Goal: Task Accomplishment & Management: Manage account settings

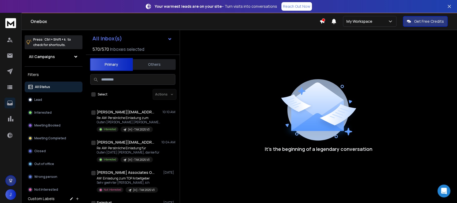
click at [50, 102] on button "Lead" at bounding box center [54, 100] width 58 height 11
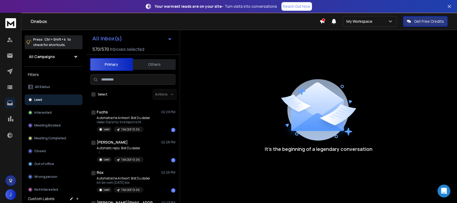
click at [43, 90] on button "All Status" at bounding box center [54, 87] width 58 height 11
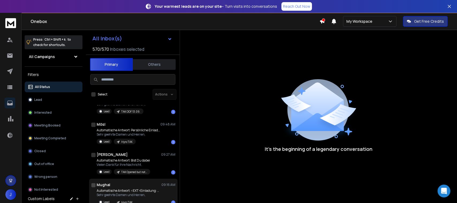
scroll to position [3470, 0]
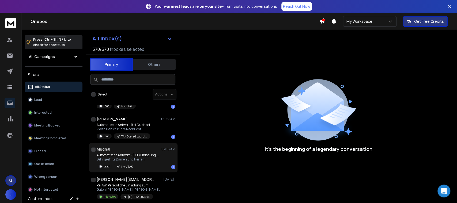
click at [162, 155] on div "Automatische Antwort: <EXT>Einladung: CCH Hamburg Sehr geehrte Damen und Herren…" at bounding box center [136, 161] width 79 height 16
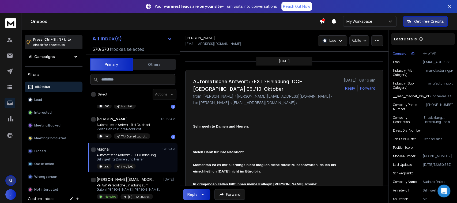
click at [257, 166] on span "Momentan ist es mir allerdings nicht möglich diese direkt zu beantworten, da ic…" at bounding box center [265, 168] width 144 height 10
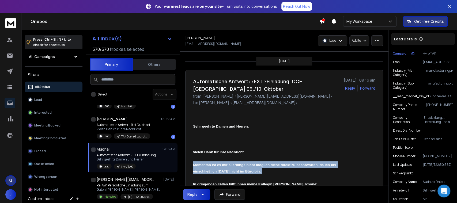
click at [327, 42] on div "Lead" at bounding box center [332, 41] width 29 height 10
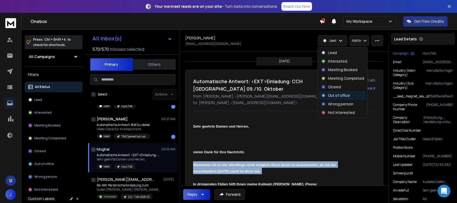
click at [325, 98] on div "Out of office" at bounding box center [335, 95] width 29 height 5
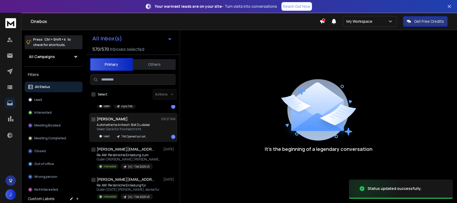
click at [149, 134] on div "TAK Opened but not replied (Hyro & [PERSON_NAME])" at bounding box center [132, 136] width 36 height 6
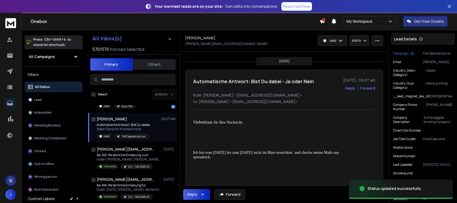
scroll to position [3435, 0]
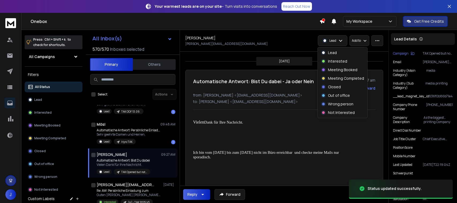
click at [328, 42] on div "Lead" at bounding box center [332, 41] width 29 height 10
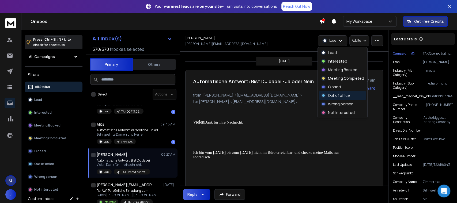
click at [324, 95] on span at bounding box center [323, 95] width 5 height 5
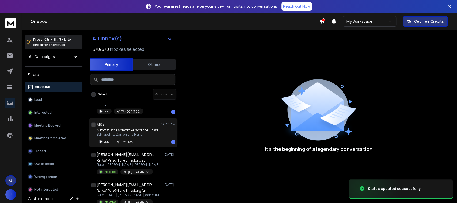
click at [160, 136] on p "Sehr geehrte Damen und Herren," at bounding box center [129, 134] width 64 height 4
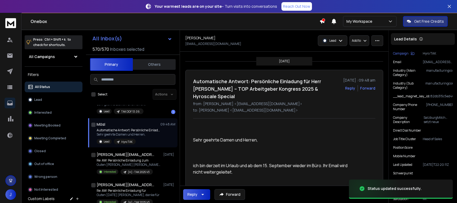
scroll to position [3399, 0]
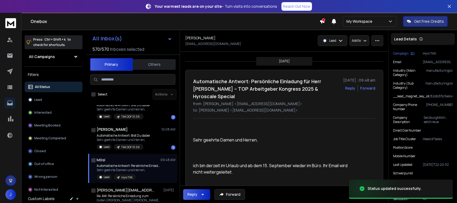
click at [230, 163] on p "ich bin derzeit im Urlaub und ab dem 15. September wieder im Büro. Ihr Email wi…" at bounding box center [271, 169] width 156 height 13
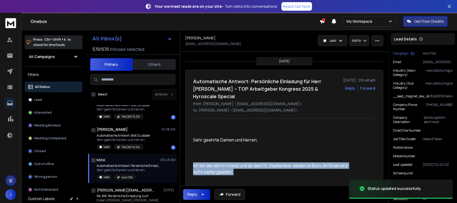
click at [323, 39] on div at bounding box center [325, 40] width 5 height 5
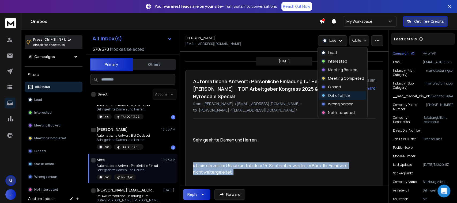
click at [327, 93] on div "Out of office" at bounding box center [335, 95] width 29 height 5
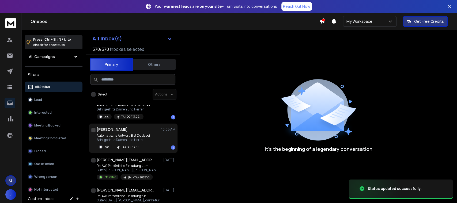
click at [149, 138] on p "Sehr geehrte Damen und Herren," at bounding box center [123, 140] width 53 height 4
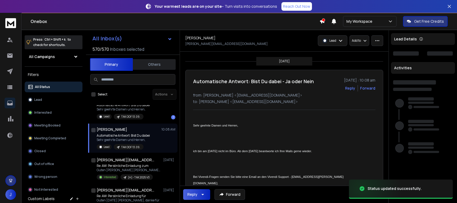
scroll to position [3363, 0]
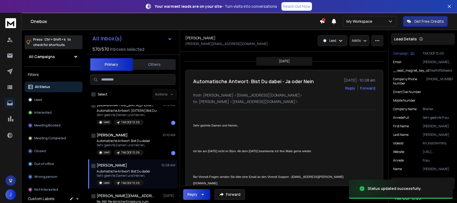
click at [333, 46] on div "[PERSON_NAME] [PERSON_NAME] [PERSON_NAME][EMAIL_ADDRESS][DOMAIN_NAME] Lead Add …" at bounding box center [284, 41] width 209 height 22
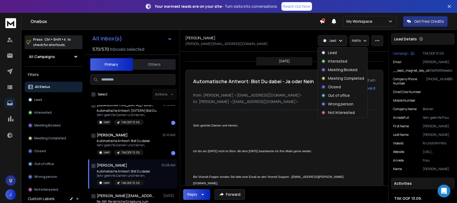
click at [330, 41] on p "Lead" at bounding box center [333, 41] width 7 height 4
click at [334, 93] on p "Out of office" at bounding box center [339, 95] width 22 height 5
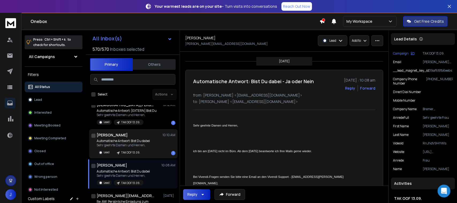
click at [169, 139] on div "Automatische Antwort: Bist Du dabei Sehr geehrte Damen und Herren, Lead TAK OOF…" at bounding box center [136, 147] width 79 height 16
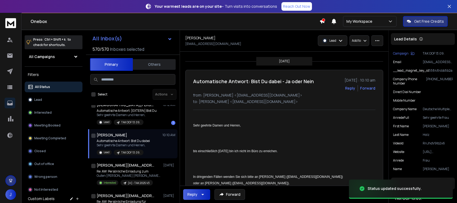
scroll to position [3328, 0]
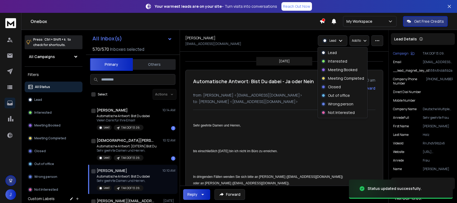
click at [326, 42] on div at bounding box center [325, 40] width 5 height 5
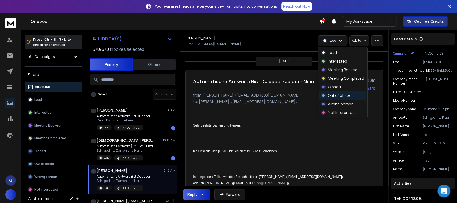
click at [330, 97] on p "Out of office" at bounding box center [339, 95] width 22 height 5
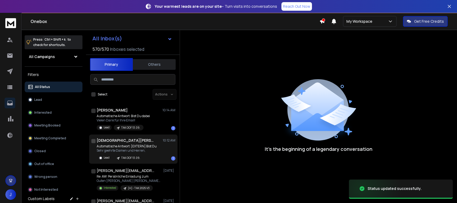
click at [148, 148] on p "Automatische Antwort: [EXTERN] Bist Du" at bounding box center [127, 146] width 60 height 4
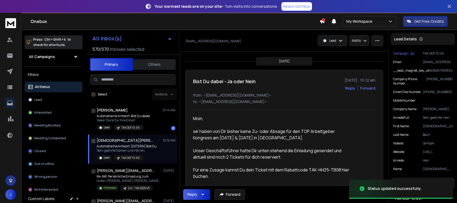
scroll to position [3292, 0]
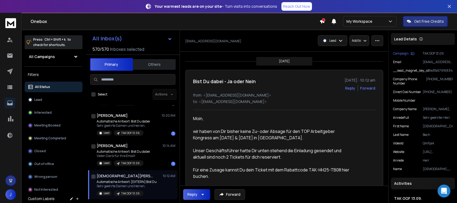
click at [263, 137] on div "wir haben von Dir bisher keine Zu- oder Absage für den TOP Arbeitgeber Kongress…" at bounding box center [271, 134] width 156 height 13
click at [263, 136] on div "wir haben von Dir bisher keine Zu- oder Absage für den TOP Arbeitgeber Kongress…" at bounding box center [271, 134] width 156 height 13
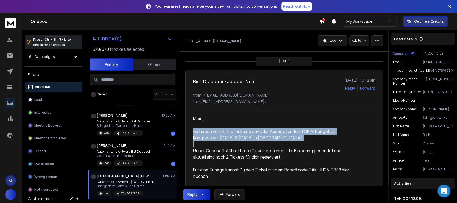
click at [263, 136] on div "wir haben von Dir bisher keine Zu- oder Absage für den TOP Arbeitgeber Kongress…" at bounding box center [271, 134] width 156 height 13
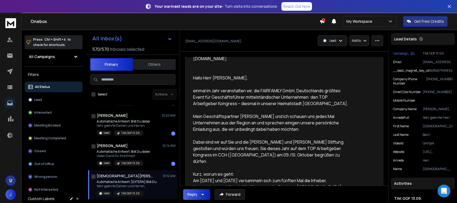
scroll to position [346, 0]
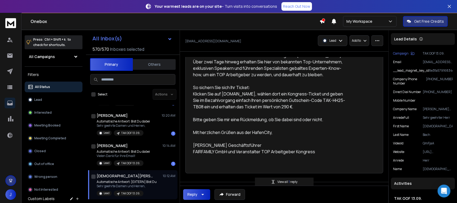
click at [279, 178] on div "View all 1 reply" at bounding box center [284, 182] width 59 height 9
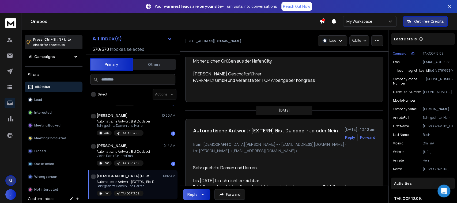
scroll to position [453, 0]
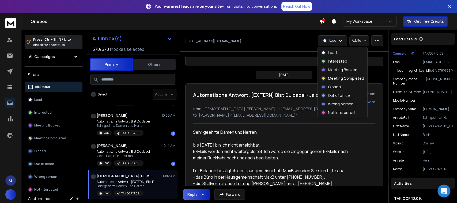
click at [330, 44] on div "Lead" at bounding box center [332, 41] width 29 height 10
click at [331, 95] on p "Out of office" at bounding box center [339, 95] width 22 height 5
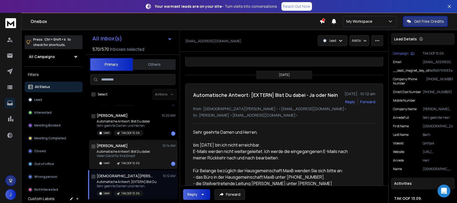
scroll to position [0, 0]
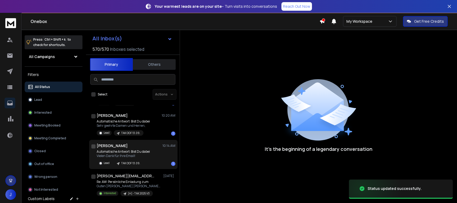
click at [144, 161] on div "Lead TAK OOF 13.09." at bounding box center [123, 163] width 53 height 6
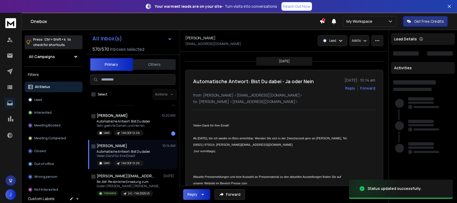
scroll to position [3256, 0]
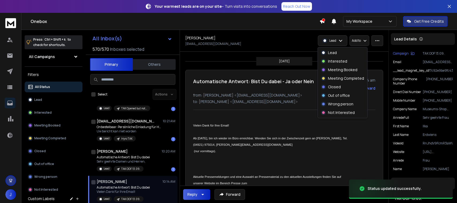
click at [329, 43] on div "Lead" at bounding box center [332, 41] width 29 height 10
click at [328, 96] on p "Out of office" at bounding box center [339, 95] width 22 height 5
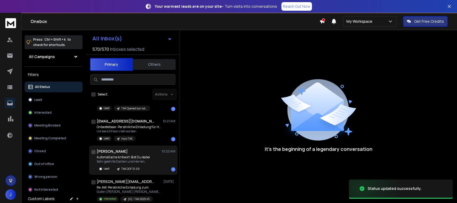
click at [158, 151] on div "[PERSON_NAME] 10:20 AM" at bounding box center [136, 151] width 79 height 5
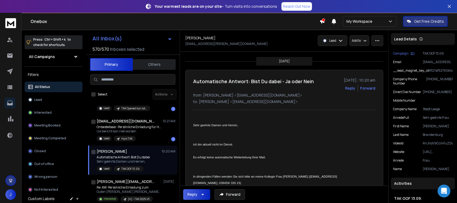
scroll to position [36, 0]
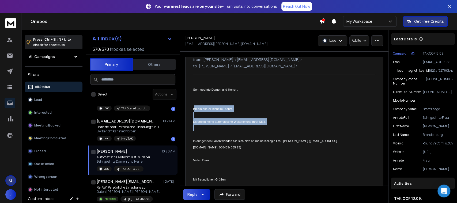
drag, startPoint x: 190, startPoint y: 117, endPoint x: 257, endPoint y: 138, distance: 70.4
click at [257, 138] on div "Automatische Antwort: Bist Du dabei - Ja oder Nein [DATE] : 10:20 am Reply Forw…" at bounding box center [284, 141] width 198 height 214
click at [336, 46] on div "Lead" at bounding box center [332, 40] width 29 height 11
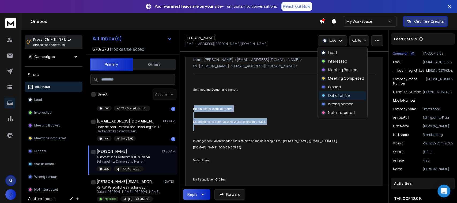
click at [343, 94] on p "Out of office" at bounding box center [339, 95] width 22 height 5
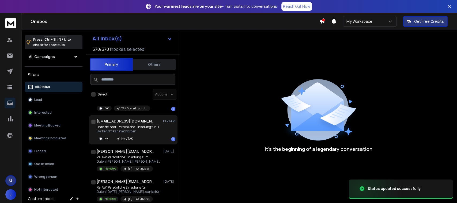
scroll to position [0, 0]
click at [158, 131] on p "Uw bericht kan niet worden" at bounding box center [129, 131] width 64 height 4
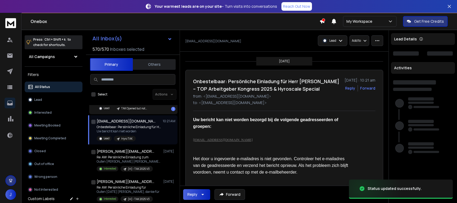
scroll to position [3220, 0]
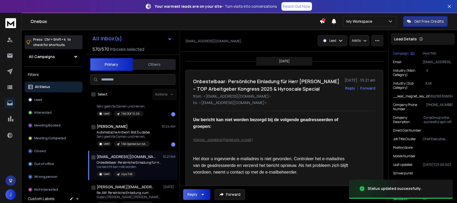
click at [332, 34] on div "[EMAIL_ADDRESS][DOMAIN_NAME] Lead Add to Lead Add to" at bounding box center [284, 41] width 209 height 22
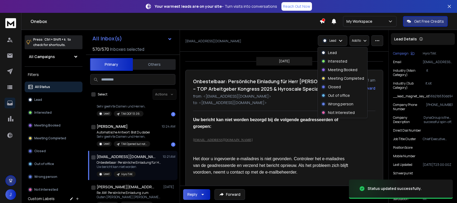
click at [332, 40] on p "Lead" at bounding box center [333, 41] width 7 height 4
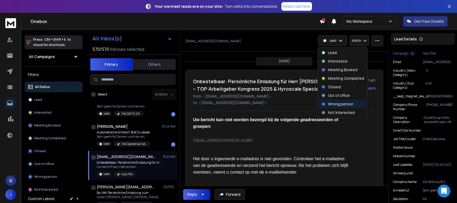
click at [342, 108] on div "Wrong person" at bounding box center [342, 104] width 47 height 9
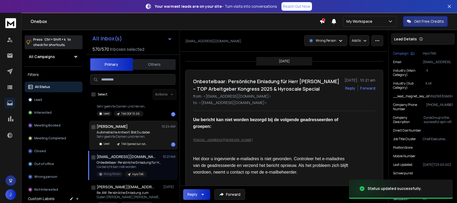
click at [167, 131] on div "Automatische Antwort: Bist Du dabei Sehr geehrte Damen und Herren, Lead TAK Ope…" at bounding box center [136, 138] width 79 height 16
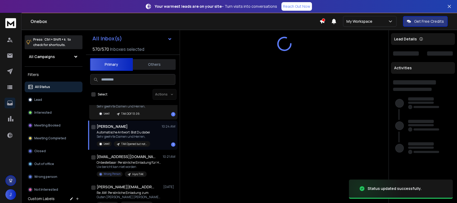
scroll to position [3185, 0]
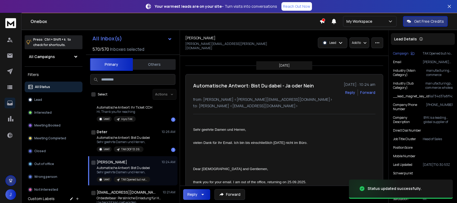
click at [323, 48] on div "[PERSON_NAME] [PERSON_NAME] [PERSON_NAME][EMAIL_ADDRESS][DOMAIN_NAME] Lead Add …" at bounding box center [284, 43] width 209 height 26
click at [325, 43] on div "Lead" at bounding box center [332, 43] width 29 height 10
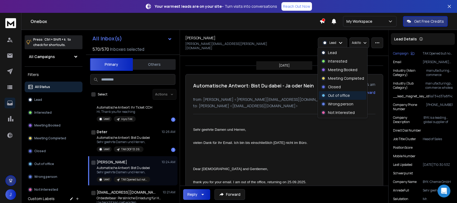
click at [335, 96] on p "Out of office" at bounding box center [339, 95] width 22 height 5
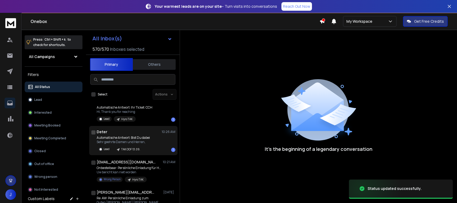
click at [160, 136] on div "Automatische Antwort: Bist Du dabei Sehr geehrte Damen und Herren, Lead TAK OOF…" at bounding box center [136, 144] width 79 height 16
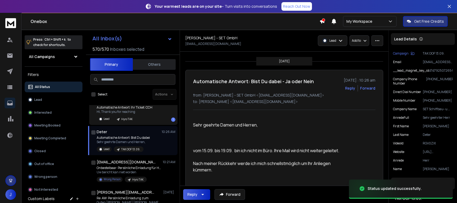
scroll to position [3149, 0]
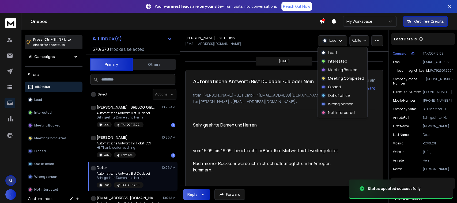
click at [332, 40] on p "Lead" at bounding box center [333, 41] width 7 height 4
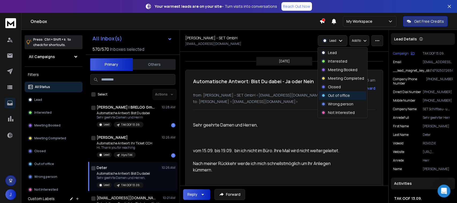
click at [337, 95] on p "Out of office" at bounding box center [339, 95] width 22 height 5
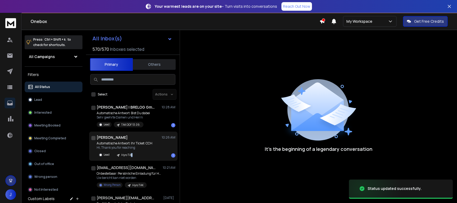
click at [132, 152] on div "Hyro TAK" at bounding box center [125, 155] width 22 height 6
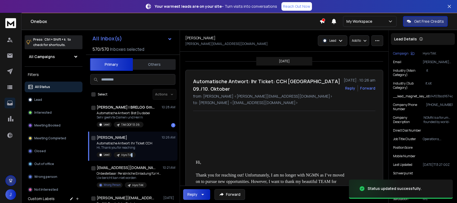
scroll to position [36, 0]
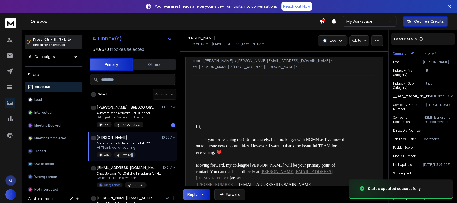
click at [244, 145] on p "Thank you for reaching out! Unfortunately, I am no longer with NGMN as I’ve mov…" at bounding box center [271, 146] width 151 height 19
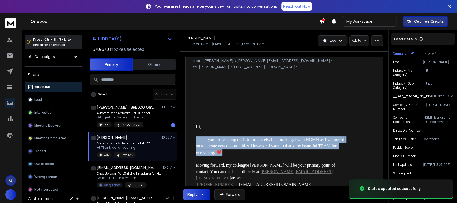
click at [244, 145] on p "Thank you for reaching out! Unfortunately, I am no longer with NGMN as I’ve mov…" at bounding box center [271, 146] width 151 height 19
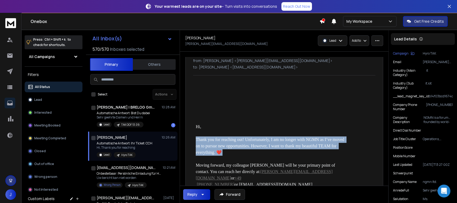
scroll to position [71, 0]
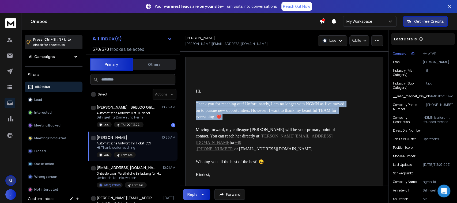
click at [334, 40] on p "Lead" at bounding box center [333, 41] width 7 height 4
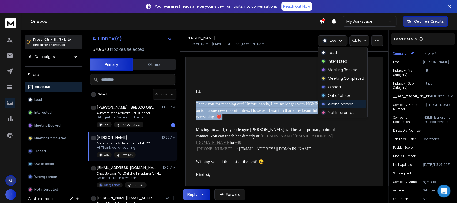
click at [337, 105] on p "Wrong person" at bounding box center [340, 104] width 25 height 5
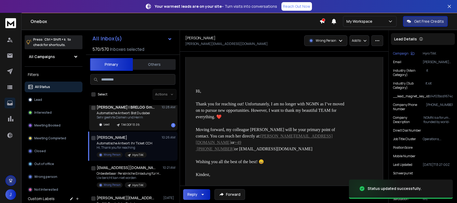
click at [165, 122] on div "Automatische Antwort: Bist Du dabei Sehr geehrte Damen und Herrn Lead TAK OOF 1…" at bounding box center [136, 119] width 79 height 16
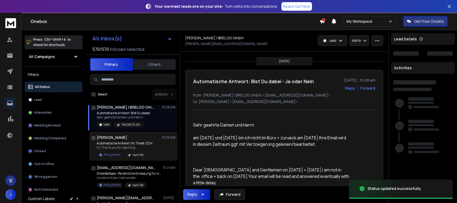
scroll to position [3113, 0]
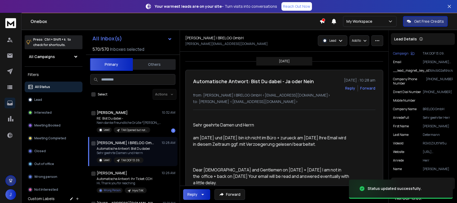
click at [326, 40] on div at bounding box center [325, 40] width 5 height 5
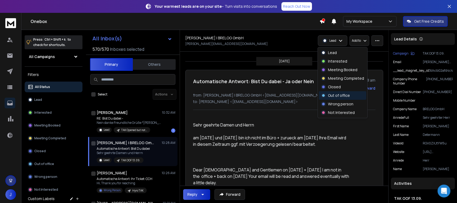
click at [334, 96] on p "Out of office" at bounding box center [339, 95] width 22 height 5
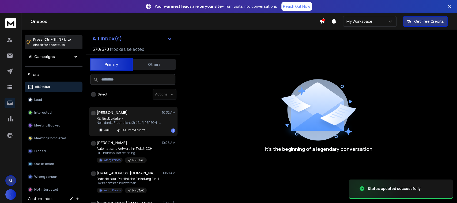
click at [159, 123] on div "RE: Bist Du dabei - Nein danke Freundliche Grüße *[PERSON_NAME] Lead TAK Opened…" at bounding box center [136, 125] width 79 height 16
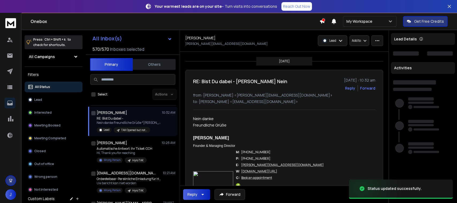
scroll to position [3078, 0]
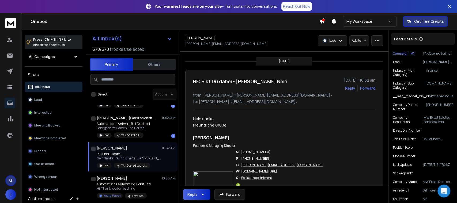
click at [327, 42] on div "Lead" at bounding box center [332, 41] width 29 height 10
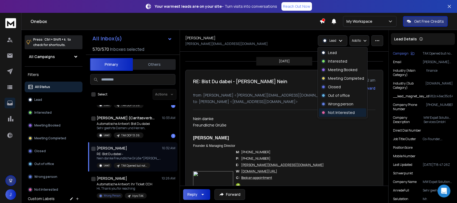
click at [337, 112] on p "Not Interested" at bounding box center [341, 112] width 27 height 5
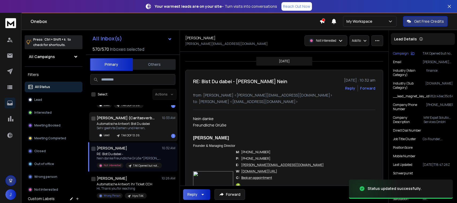
click at [165, 127] on div "Automatische Antwort: Bist Du dabei Sehr geehrte Damen und Herren, Lead TAK OOF…" at bounding box center [136, 130] width 79 height 16
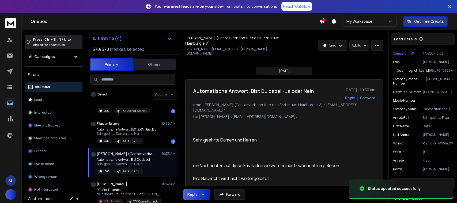
scroll to position [36, 0]
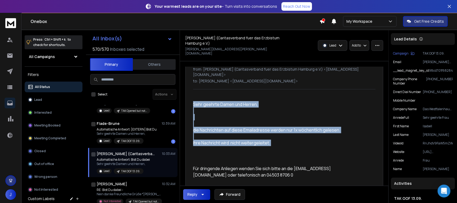
drag, startPoint x: 189, startPoint y: 102, endPoint x: 280, endPoint y: 142, distance: 100.3
click at [280, 142] on div "Automatische Antwort: Bist Du dabei - Ja oder Nein [DATE] : 10:33 am Reply Forw…" at bounding box center [284, 185] width 198 height 282
copy div "Sehr geehrte Damen und Herren, die Nachrichten auf diese Emailadresse werden nu…"
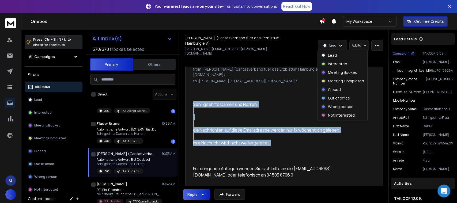
click at [325, 46] on div "Lead" at bounding box center [332, 45] width 29 height 10
click at [336, 99] on p "Out of office" at bounding box center [339, 98] width 22 height 5
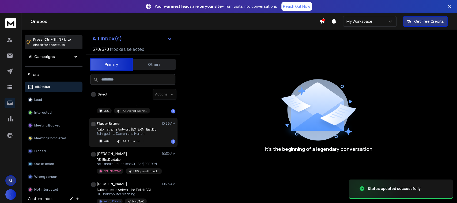
scroll to position [0, 0]
click at [154, 137] on div "Automatische Antwort: [EXTERN] Bist Du Sehr geehrte Damen und Herren, Lead TAK …" at bounding box center [127, 136] width 60 height 16
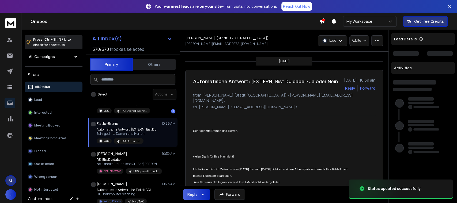
scroll to position [3006, 0]
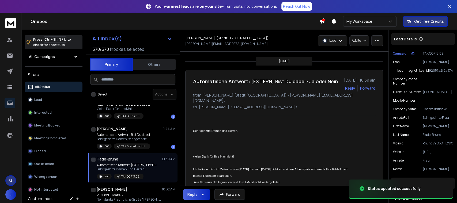
click at [331, 36] on div "Lead" at bounding box center [332, 41] width 29 height 10
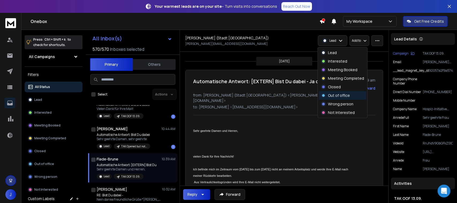
click at [339, 98] on p "Out of office" at bounding box center [339, 95] width 22 height 5
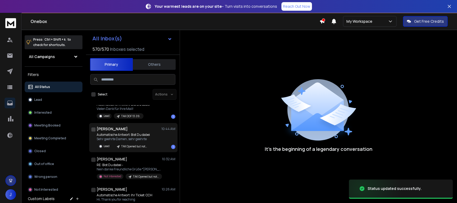
click at [169, 140] on div "Automatische Antwort: Bist Du dabei Sehr geehrte Damen, sehr geehrte Lead TAK O…" at bounding box center [136, 141] width 79 height 16
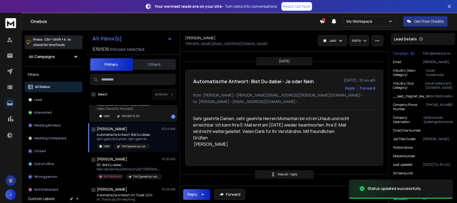
scroll to position [2970, 0]
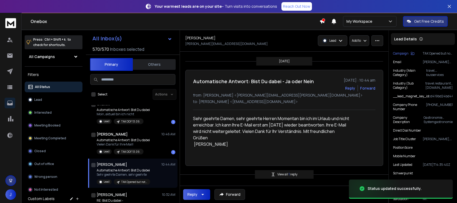
click at [229, 126] on div "Sehr geehrte Damen, sehr geehrte Herren Momentan bin ich im Urlaub und nicht er…" at bounding box center [273, 136] width 161 height 43
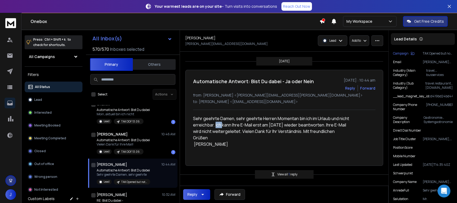
click at [325, 42] on div at bounding box center [325, 40] width 5 height 5
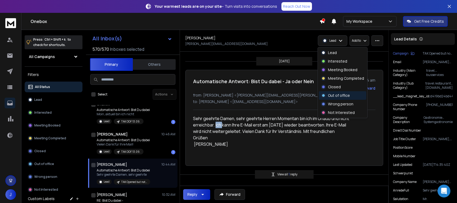
click at [338, 95] on p "Out of office" at bounding box center [339, 95] width 22 height 5
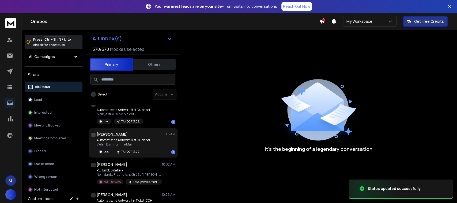
click at [155, 141] on div "Automatische Antwort: Bist Du dabei Vielen Dank für Ihre Mail! Lead TAK OOF 13.…" at bounding box center [136, 146] width 79 height 16
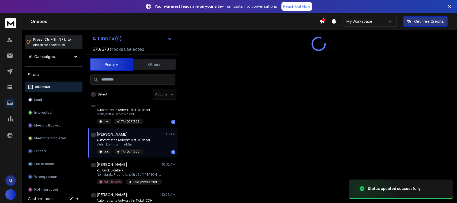
scroll to position [2935, 0]
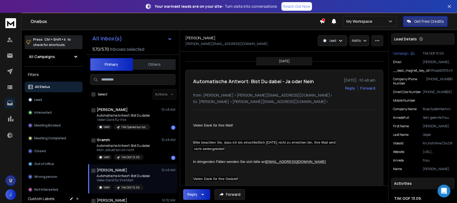
click at [331, 47] on div "[PERSON_NAME] [PERSON_NAME] [PERSON_NAME][EMAIL_ADDRESS][DOMAIN_NAME] Lead Add …" at bounding box center [284, 41] width 209 height 22
click at [330, 43] on div "Lead" at bounding box center [332, 41] width 29 height 10
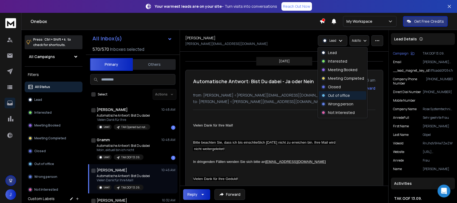
click at [330, 93] on p "Out of office" at bounding box center [339, 95] width 22 height 5
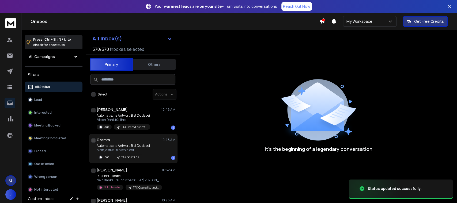
click at [143, 153] on div "Automatische Antwort: Bist Du dabei Moin, aktuell bin ich nicht Lead TAK OOF 13…" at bounding box center [123, 152] width 53 height 16
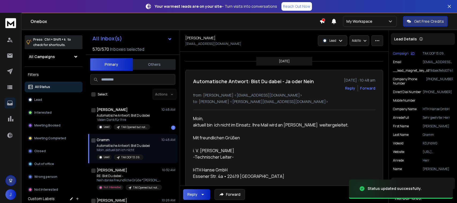
scroll to position [2899, 0]
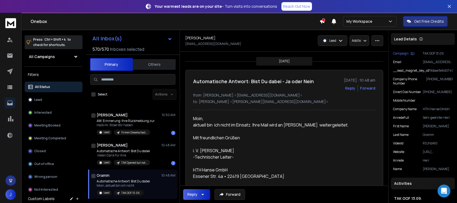
click at [330, 35] on div "[PERSON_NAME] [PERSON_NAME] [PERSON_NAME][EMAIL_ADDRESS][DOMAIN_NAME] Lead Add …" at bounding box center [284, 41] width 209 height 22
click at [331, 41] on p "Lead" at bounding box center [333, 41] width 7 height 4
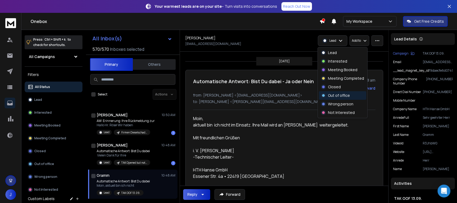
click at [334, 93] on p "Out of office" at bounding box center [339, 95] width 22 height 5
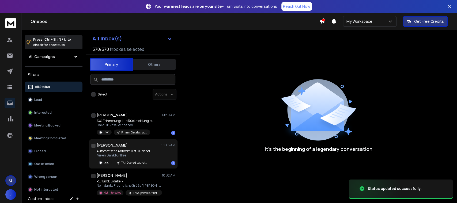
click at [169, 155] on div "Automatische Antwort: Bist Du dabei ﻿ Vielen Dank für Ihre Lead TAK Opened but …" at bounding box center [136, 157] width 79 height 16
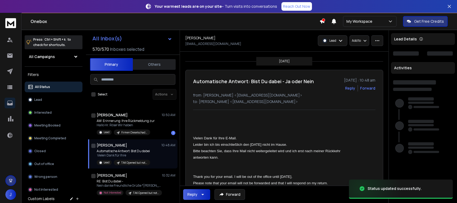
scroll to position [2863, 0]
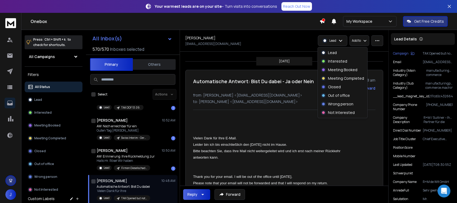
click at [330, 40] on p "Lead" at bounding box center [333, 41] width 7 height 4
click at [332, 98] on p "Out of office" at bounding box center [339, 95] width 22 height 5
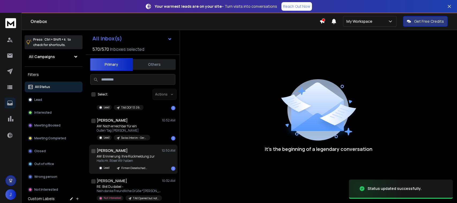
click at [149, 153] on div "[PERSON_NAME] 10:50 AM" at bounding box center [136, 150] width 79 height 5
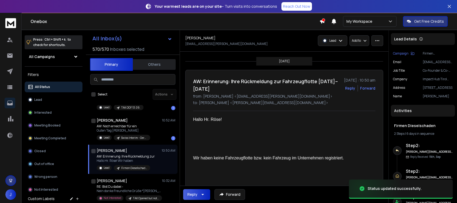
scroll to position [36, 0]
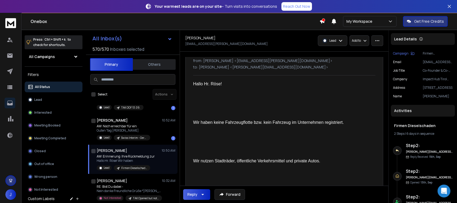
click at [291, 126] on div "Wir haben keine Fahrzeugflotte bzw. kein Fahrzeug im Unternehmen registriert." at bounding box center [271, 122] width 156 height 6
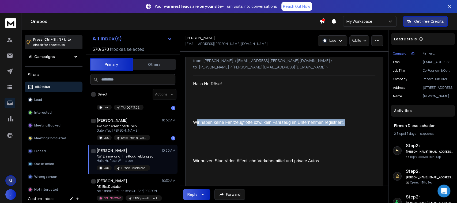
click at [291, 126] on div "Wir haben keine Fahrzeugflotte bzw. kein Fahrzeug im Unternehmen registriert." at bounding box center [271, 122] width 156 height 6
copy div "Wir haben keine Fahrzeugflotte bzw. kein Fahrzeug im Unternehmen registriert."
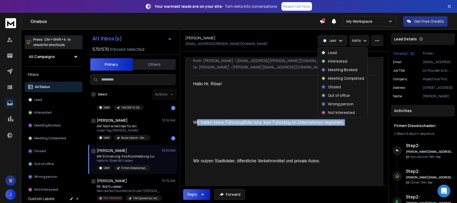
click at [330, 39] on p "Lead" at bounding box center [333, 41] width 7 height 4
click at [334, 104] on p "Wrong person" at bounding box center [340, 104] width 25 height 5
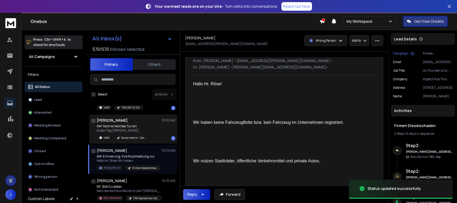
click at [155, 134] on div "AW: Noch erreichbar für ein Guten Tag [PERSON_NAME] [PERSON_NAME] Da Lead Swiss…" at bounding box center [136, 132] width 79 height 16
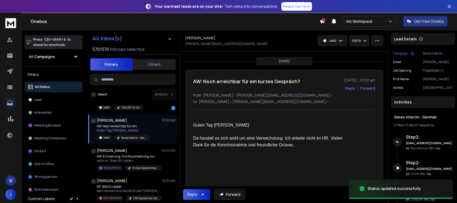
scroll to position [2827, 0]
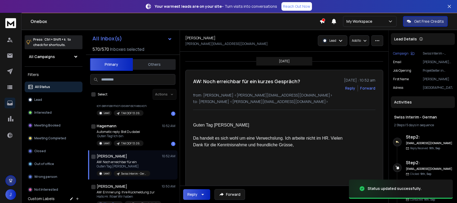
click at [255, 147] on span "Da handelt es sich wohl um eine Verwechslung. Ich arbeite nicht im HR. Vielen D…" at bounding box center [268, 141] width 151 height 11
click at [256, 145] on span "Da handelt es sich wohl um eine Verwechslung. Ich arbeite nicht im HR. Vielen D…" at bounding box center [268, 141] width 151 height 11
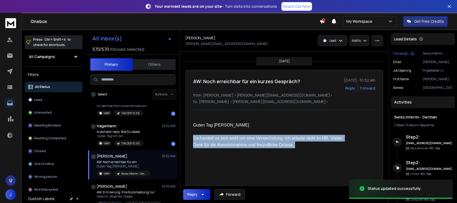
click at [256, 145] on span "Da handelt es sich wohl um eine Verwechslung. Ich arbeite nicht im HR. Vielen D…" at bounding box center [268, 141] width 151 height 11
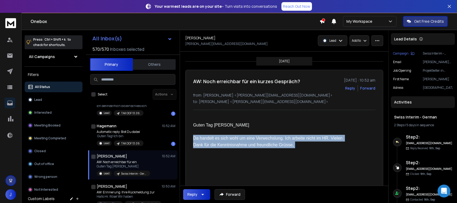
copy span "Da handelt es sich wohl um eine Verwechslung. Ich arbeite nicht im HR. Vielen D…"
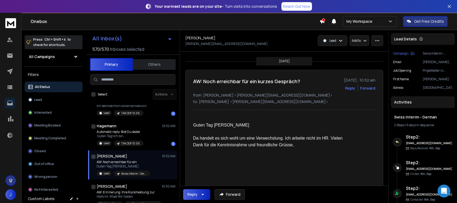
click at [276, 127] on p "Guten Tag [PERSON_NAME]" at bounding box center [271, 125] width 156 height 7
click at [321, 45] on div "Lead" at bounding box center [332, 41] width 29 height 10
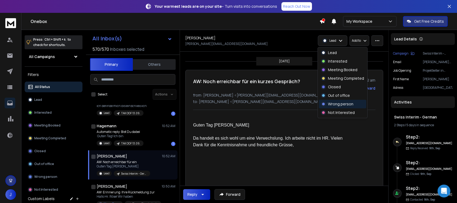
click at [337, 103] on p "Wrong person" at bounding box center [340, 104] width 25 height 5
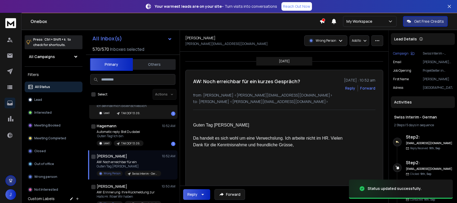
scroll to position [2792, 0]
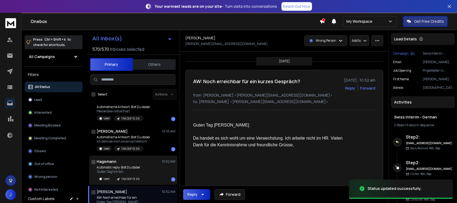
click at [151, 167] on div "Automatic reply: Bist Du dabei ﻿ Guten Tag! Ich bin Lead TAK OOF 13.09. 1" at bounding box center [136, 174] width 79 height 16
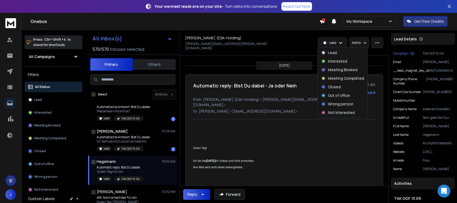
click at [326, 38] on div "Lead" at bounding box center [332, 43] width 29 height 10
click at [342, 98] on p "Out of office" at bounding box center [339, 95] width 22 height 5
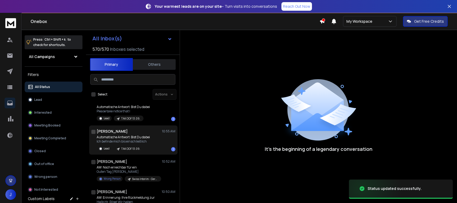
click at [166, 140] on div "Automatische Antwort: Bist Du dabei Ich befinde mich bis einschließlich Lead TA…" at bounding box center [136, 143] width 79 height 16
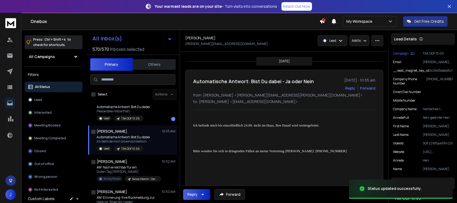
scroll to position [2756, 0]
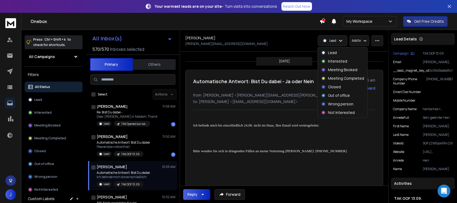
click at [330, 41] on p "Lead" at bounding box center [333, 41] width 7 height 4
click at [326, 98] on div "Out of office" at bounding box center [335, 95] width 29 height 5
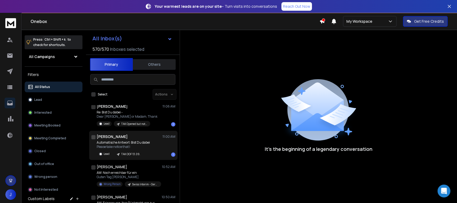
click at [154, 143] on div "Automatische Antwort: Bist Du dabei Please take notice that I Lead TAK OOF 13.0…" at bounding box center [136, 149] width 79 height 16
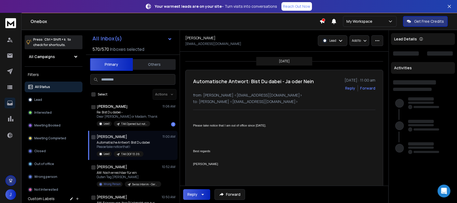
scroll to position [2720, 0]
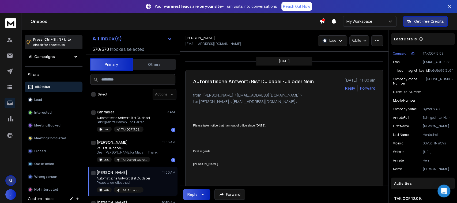
click at [326, 41] on div at bounding box center [325, 40] width 5 height 5
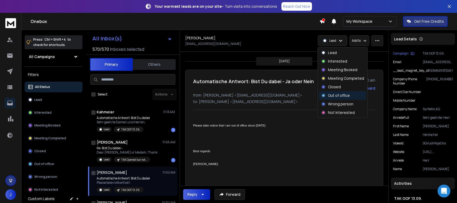
click at [344, 96] on p "Out of office" at bounding box center [339, 95] width 22 height 5
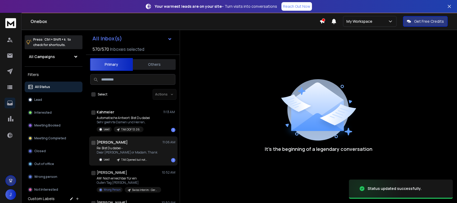
click at [135, 145] on div "[PERSON_NAME] 11:06 AM" at bounding box center [136, 142] width 79 height 5
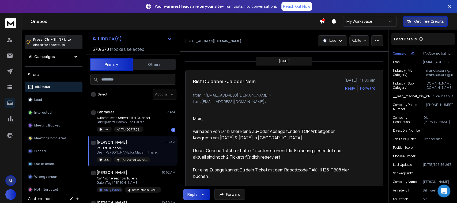
click at [231, 133] on div "wir haben von Dir bisher keine Zu- oder Absage für den TOP Arbeitgeber Kongress…" at bounding box center [271, 134] width 156 height 13
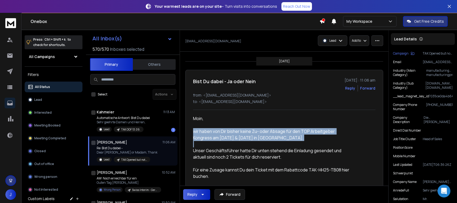
click at [231, 133] on div "wir haben von Dir bisher keine Zu- oder Absage für den TOP Arbeitgeber Kongress…" at bounding box center [271, 134] width 156 height 13
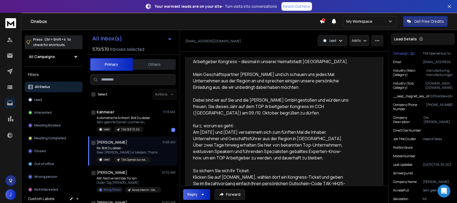
scroll to position [346, 0]
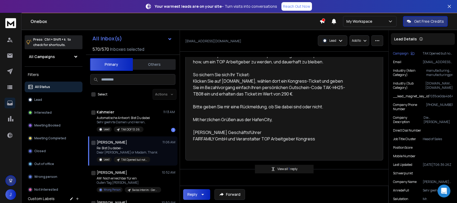
click at [278, 171] on p "View all 1 reply" at bounding box center [288, 169] width 20 height 4
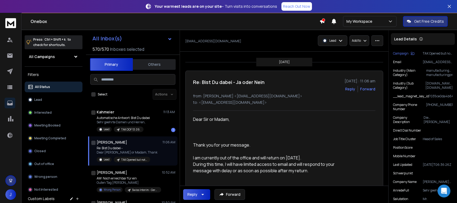
scroll to position [489, 0]
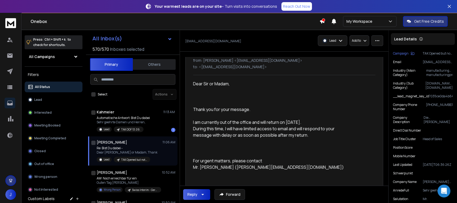
click at [336, 37] on div "Lead" at bounding box center [332, 41] width 29 height 10
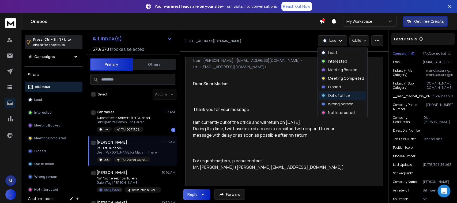
click at [339, 95] on p "Out of office" at bounding box center [339, 95] width 22 height 5
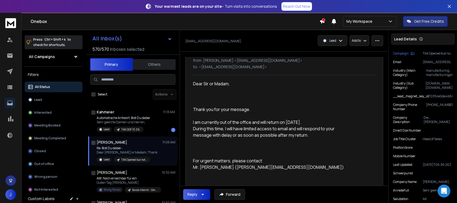
scroll to position [0, 0]
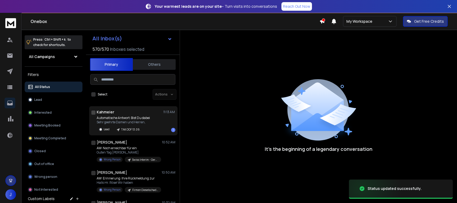
click at [153, 125] on div "Automatische Antwort: Bist Du dabei Sehr geehrte Damen und Herren, Lead TAK OOF…" at bounding box center [136, 124] width 79 height 16
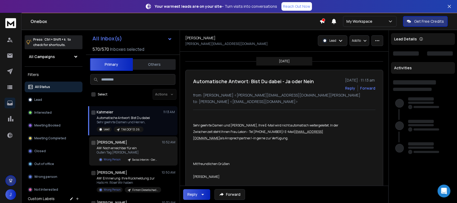
scroll to position [2685, 0]
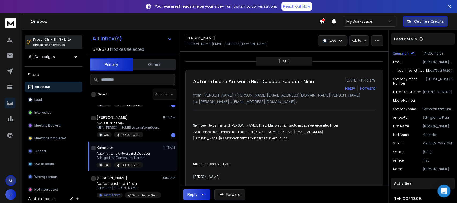
click at [253, 126] on span "Sehr geehrte Damen und Herren, Ihre E-Mail wird nicht automatisch weitergeleite…" at bounding box center [266, 131] width 146 height 17
click at [297, 120] on div "Sehr geehrte Damen und [PERSON_NAME], Ihre E-Mail wird nicht automatisch weiter…" at bounding box center [271, 157] width 156 height 84
click at [294, 124] on span "Sehr geehrte Damen und Herren, Ihre E-Mail wird nicht automatisch weitergeleite…" at bounding box center [266, 131] width 146 height 17
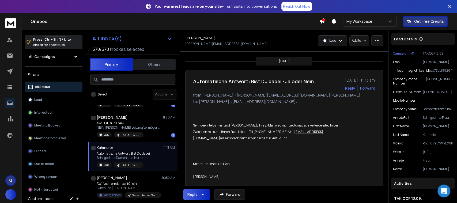
click at [294, 124] on span "Sehr geehrte Damen und Herren, Ihre E-Mail wird nicht automatisch weitergeleite…" at bounding box center [266, 131] width 146 height 17
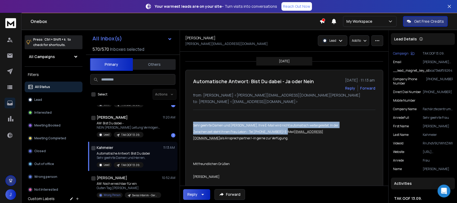
click at [294, 124] on span "Sehr geehrte Damen und Herren, Ihre E-Mail wird nicht automatisch weitergeleite…" at bounding box center [266, 131] width 146 height 17
click at [290, 129] on p "Sehr geehrte Damen und Herren, Ihre E-Mail wird nicht automatisch weitergeleite…" at bounding box center [271, 131] width 156 height 19
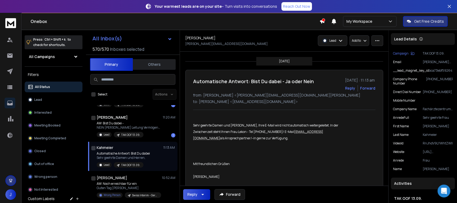
click at [244, 126] on span "Sehr geehrte Damen und Herren, Ihre E-Mail wird nicht automatisch weitergeleite…" at bounding box center [266, 131] width 146 height 17
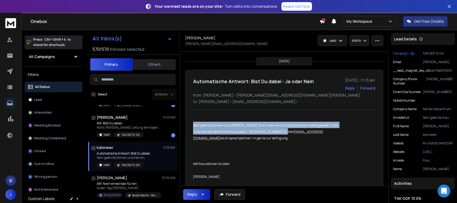
click at [244, 126] on span "Sehr geehrte Damen und Herren, Ihre E-Mail wird nicht automatisch weitergeleite…" at bounding box center [266, 131] width 146 height 17
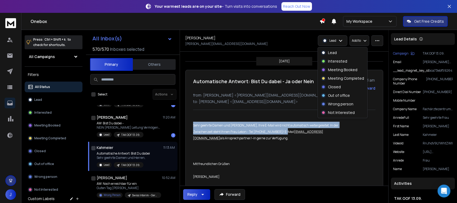
click at [333, 41] on p "Lead" at bounding box center [333, 41] width 7 height 4
click at [329, 97] on p "Out of office" at bounding box center [339, 95] width 22 height 5
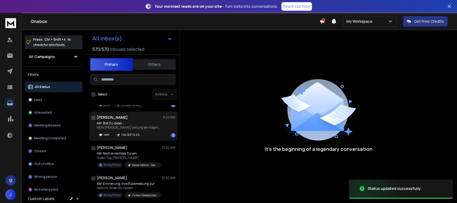
click at [169, 130] on div "AW: Bist Du dabei - NEIN [PERSON_NAME] Leitung Vermögensberatung Lead TAK OOF 1…" at bounding box center [136, 129] width 79 height 16
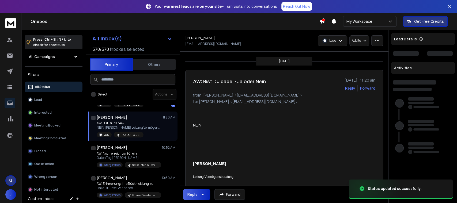
scroll to position [2613, 0]
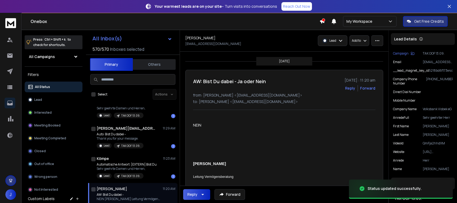
click at [321, 38] on div "Lead" at bounding box center [332, 41] width 29 height 10
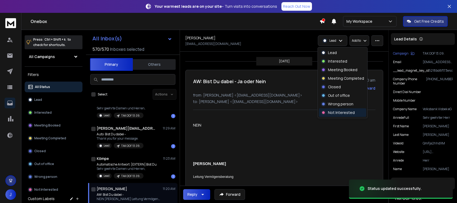
click at [336, 114] on p "Not Interested" at bounding box center [341, 112] width 27 height 5
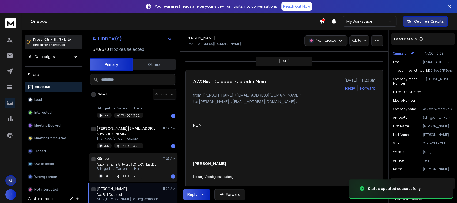
click at [156, 157] on div "Kömpe 11:23 AM" at bounding box center [136, 158] width 79 height 5
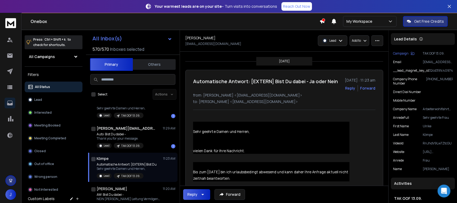
scroll to position [36, 0]
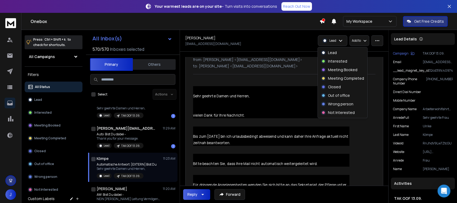
click at [334, 42] on p "Lead" at bounding box center [333, 41] width 7 height 4
click at [330, 98] on p "Out of office" at bounding box center [339, 95] width 22 height 5
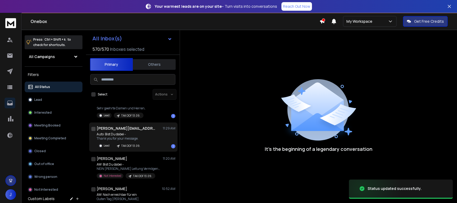
scroll to position [0, 0]
click at [167, 142] on div "Auto: Bist Du dabei - Thank you for your message. Lead TAK OOF 13.09. 1" at bounding box center [136, 140] width 79 height 16
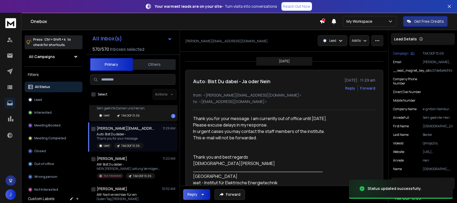
scroll to position [2577, 0]
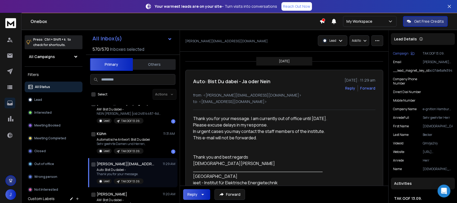
click at [245, 123] on div "Thank you for your message. I am currently out of office until [DATE]. Please e…" at bounding box center [273, 178] width 161 height 126
click at [328, 44] on div "Lead" at bounding box center [332, 41] width 29 height 10
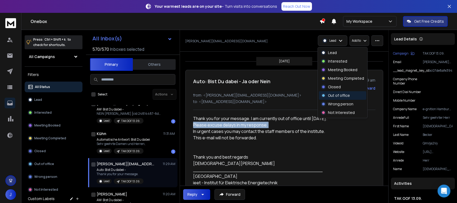
click at [326, 93] on div "Out of office" at bounding box center [335, 95] width 29 height 5
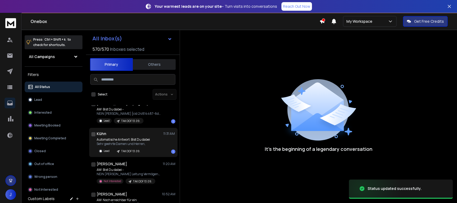
click at [155, 145] on div "Automatische Antwort: Bist Du dabei ﻿Sehr geehrte Damen und [PERSON_NAME], Lead…" at bounding box center [136, 146] width 79 height 16
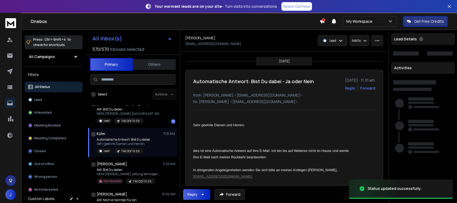
scroll to position [2542, 0]
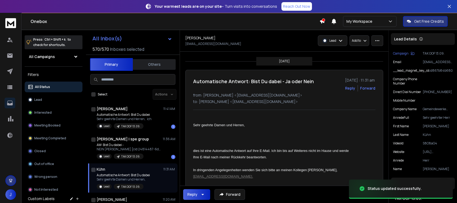
click at [218, 159] on span "dies ist eine Automatische Antwort auf Ihre E-Mail. Ich bin bis auf Weiteres ni…" at bounding box center [271, 153] width 157 height 11
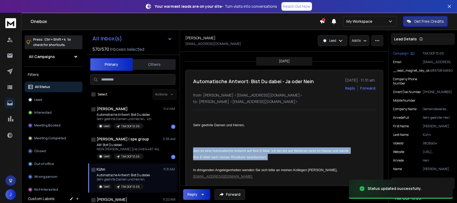
click at [218, 159] on span "dies ist eine Automatische Antwort auf Ihre E-Mail. Ich bin bis auf Weiteres ni…" at bounding box center [271, 153] width 157 height 11
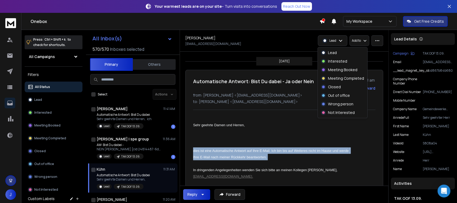
click at [328, 40] on div "Lead" at bounding box center [332, 41] width 29 height 10
click at [330, 97] on p "Out of office" at bounding box center [339, 95] width 22 height 5
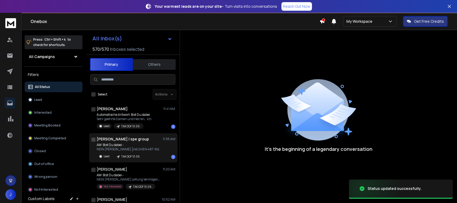
click at [143, 152] on div "AW: Bist Du dabei - NEIN [PERSON_NAME] [cid:24814487-6d6d-4494-9569-68e92a9b0cf…" at bounding box center [129, 151] width 64 height 16
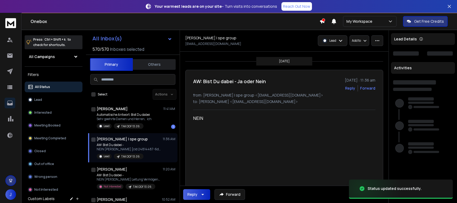
scroll to position [2506, 0]
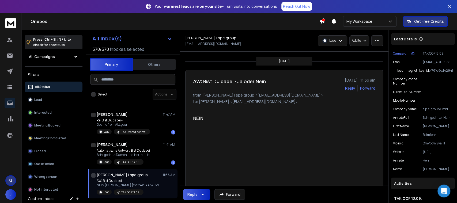
click at [329, 43] on div "Lead" at bounding box center [332, 41] width 29 height 10
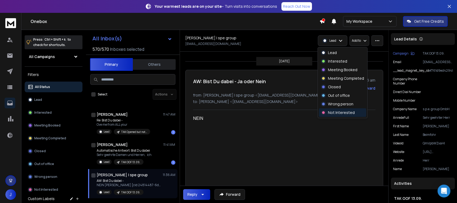
click at [343, 112] on p "Not Interested" at bounding box center [341, 112] width 27 height 5
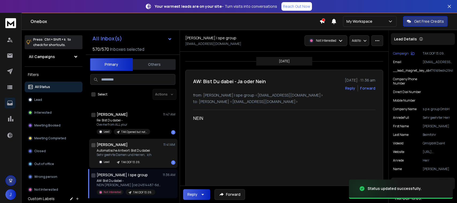
click at [162, 141] on div "[PERSON_NAME] 11:41 AM Automatische Antwort: Bist Du dabei Sehr geehrte Damen u…" at bounding box center [133, 153] width 88 height 29
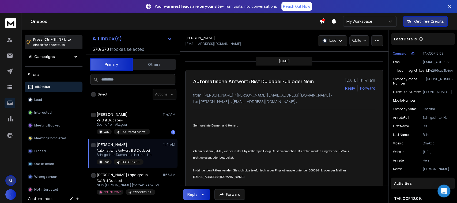
click at [325, 43] on div at bounding box center [325, 40] width 5 height 5
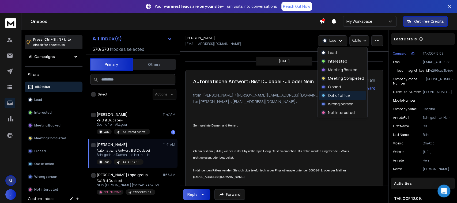
click at [333, 95] on p "Out of office" at bounding box center [339, 95] width 22 height 5
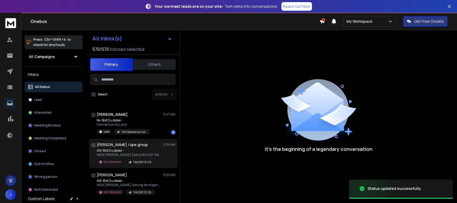
scroll to position [2470, 0]
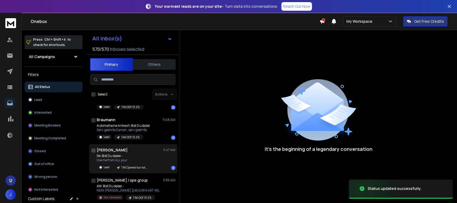
click at [156, 153] on div "Wijgergangs 11:47 AM Re: Bist Du dabei - Ove me from ALL your Lead TAK Opened b…" at bounding box center [136, 159] width 79 height 23
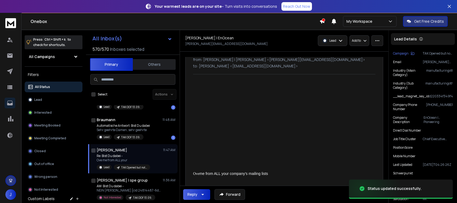
scroll to position [107, 0]
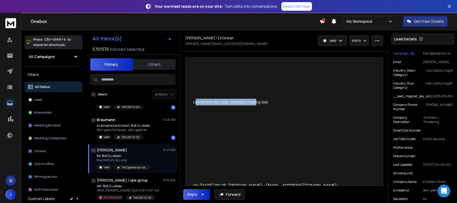
drag, startPoint x: 242, startPoint y: 103, endPoint x: 258, endPoint y: 103, distance: 16.3
click at [258, 103] on span "Ove me from ALL your company's mailing lists" at bounding box center [230, 102] width 75 height 6
click at [258, 103] on span "me from ALL your company's mailing lists" at bounding box center [233, 102] width 69 height 4
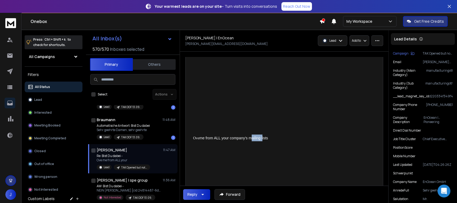
scroll to position [0, 0]
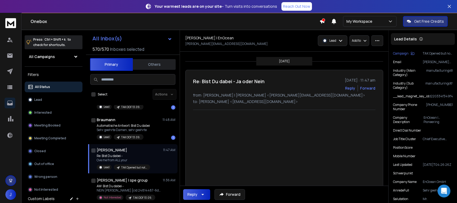
click at [249, 144] on div "Ove me from ALL your company's mailing lists" at bounding box center [271, 199] width 156 height 117
click at [328, 43] on div "Lead" at bounding box center [332, 41] width 29 height 10
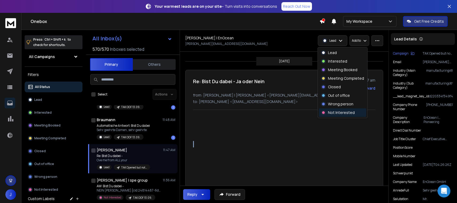
click at [334, 111] on p "Not Interested" at bounding box center [341, 112] width 27 height 5
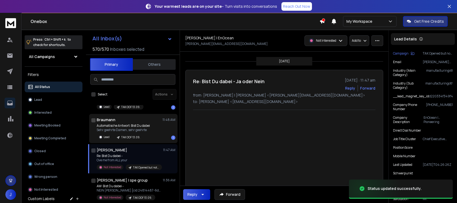
click at [172, 136] on div "1" at bounding box center [173, 138] width 4 height 4
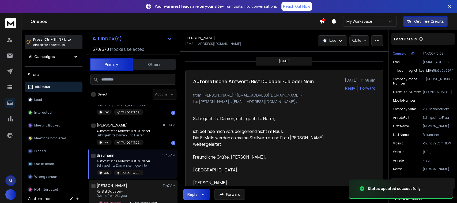
scroll to position [2399, 0]
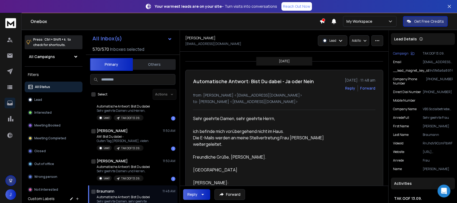
click at [337, 43] on div "Lead" at bounding box center [332, 41] width 29 height 10
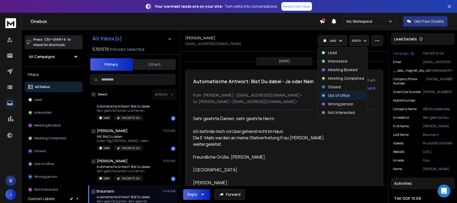
click at [339, 95] on p "Out of office" at bounding box center [339, 95] width 22 height 5
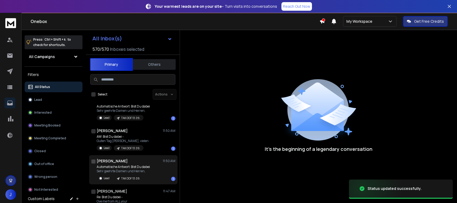
click at [161, 157] on div "[PERSON_NAME] 11:50 AM Automatische Antwort: Bist Du dabei Sehr geehrte Damen u…" at bounding box center [133, 169] width 88 height 29
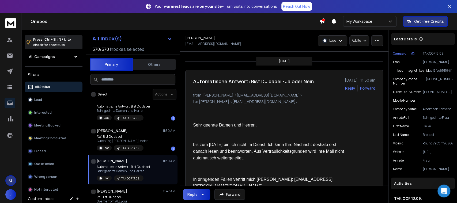
click at [327, 42] on div "Lead" at bounding box center [332, 41] width 29 height 10
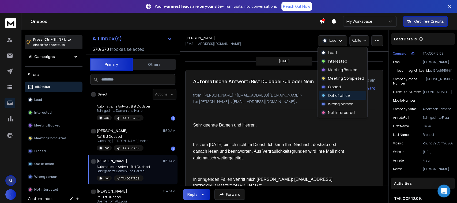
click at [330, 98] on p "Out of office" at bounding box center [339, 95] width 22 height 5
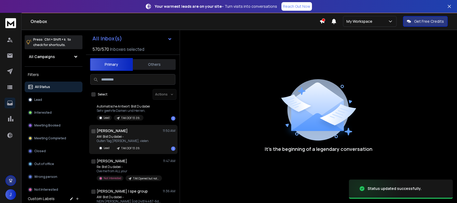
click at [158, 143] on div "AW: Bist Du dabei - Guten Tag [PERSON_NAME], vielen Lead TAK OOF 13.09. 1" at bounding box center [136, 143] width 79 height 16
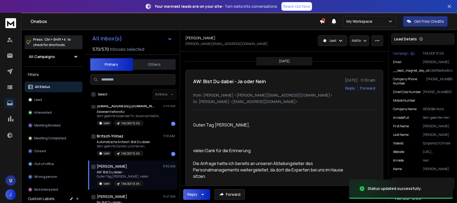
scroll to position [36, 0]
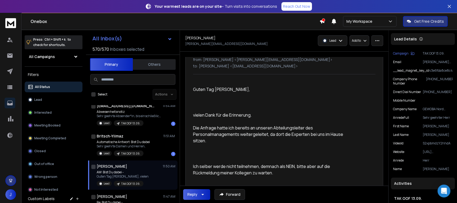
click at [243, 130] on span "Die Anfrage hatte ich bereits an unseren Abteilungsleiter des Personalmanagemen…" at bounding box center [268, 134] width 151 height 19
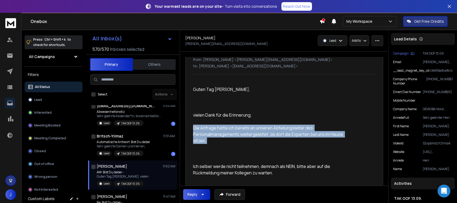
click at [243, 130] on span "Die Anfrage hatte ich bereits an unseren Abteilungsleiter des Personalmanagemen…" at bounding box center [268, 134] width 151 height 19
copy span "Die Anfrage hatte ich bereits an unseren Abteilungsleiter des Personalmanagemen…"
click at [274, 132] on span "Die Anfrage hatte ich bereits an unseren Abteilungsleiter des Personalmanagemen…" at bounding box center [268, 134] width 151 height 19
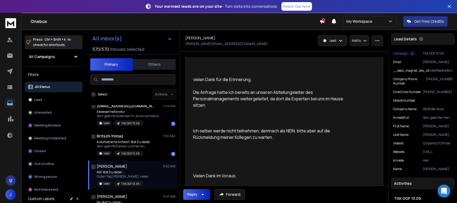
scroll to position [107, 0]
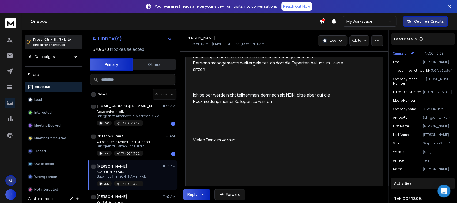
click at [243, 102] on span "Ich selber werde nicht teilnehmen, demnach als NEIN, bitte aber auf die Rückmel…" at bounding box center [262, 98] width 138 height 12
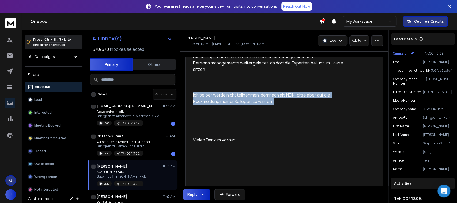
click at [243, 102] on span "Ich selber werde nicht teilnehmen, demnach als NEIN, bitte aber auf die Rückmel…" at bounding box center [262, 98] width 138 height 12
copy span "Ich selber werde nicht teilnehmen, demnach als NEIN, bitte aber auf die Rückmel…"
click at [324, 40] on div at bounding box center [325, 40] width 5 height 5
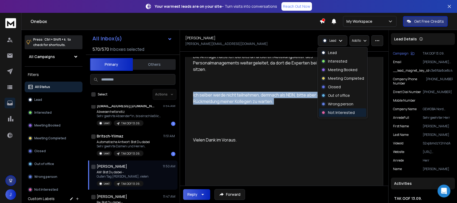
click at [336, 114] on p "Not Interested" at bounding box center [341, 112] width 27 height 5
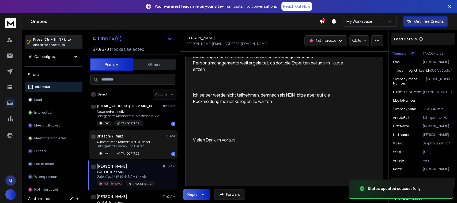
click at [152, 141] on div "Automatische Antwort: Bist Du dabei Sehr geehrte Damen und Herren, Lead TAK OOF…" at bounding box center [136, 148] width 79 height 16
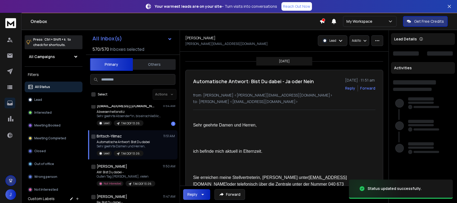
scroll to position [2327, 0]
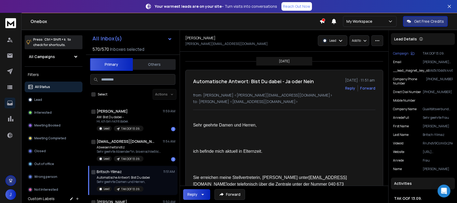
click at [324, 39] on div at bounding box center [325, 40] width 5 height 5
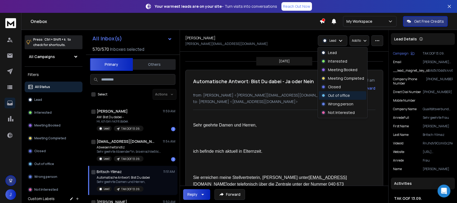
click at [342, 97] on p "Out of office" at bounding box center [339, 95] width 22 height 5
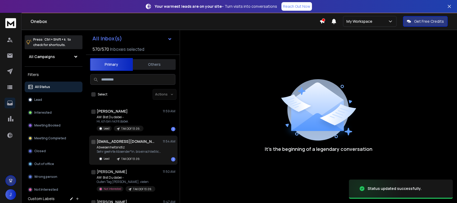
click at [168, 146] on div "Abwesenheitsnotiz Sehr geehrte Absender*in, bis einschließlich Lead TAK OOF 13.…" at bounding box center [136, 153] width 79 height 16
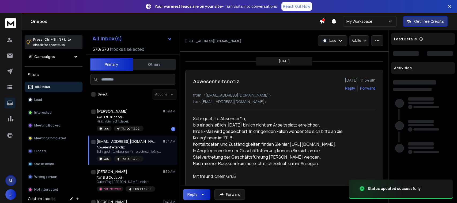
scroll to position [2292, 0]
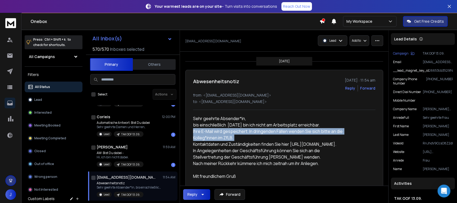
click at [330, 42] on p "Lead" at bounding box center [333, 41] width 7 height 4
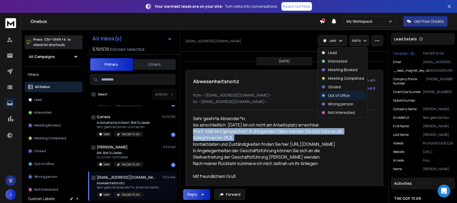
click at [332, 95] on p "Out of office" at bounding box center [339, 95] width 22 height 5
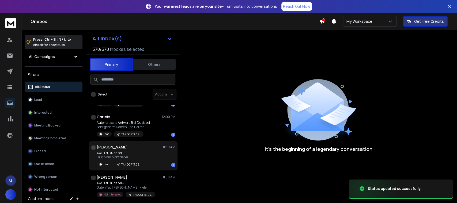
click at [154, 154] on div "AW: Bist Du dabei - Hi, ich bin nicht dabei. Lead TAK OOF 13.09. 1" at bounding box center [136, 159] width 79 height 16
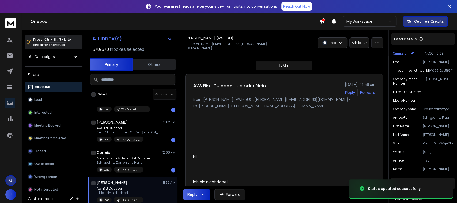
scroll to position [36, 0]
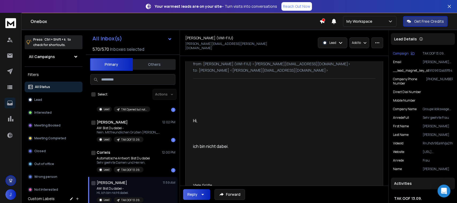
click at [326, 45] on div "Lead" at bounding box center [332, 43] width 29 height 10
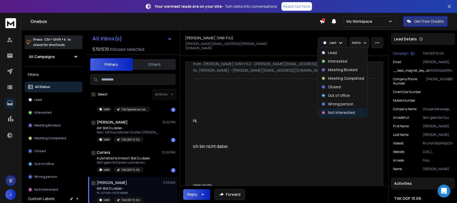
click at [332, 115] on p "Not Interested" at bounding box center [341, 112] width 27 height 5
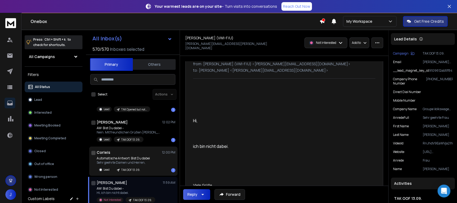
click at [166, 155] on p "12:00 PM" at bounding box center [168, 153] width 13 height 4
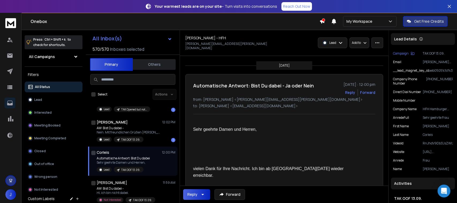
click at [250, 167] on span "vielen Dank für Ihre Nachricht. Ich bin ab [GEOGRAPHIC_DATA][DATE] wieder errei…" at bounding box center [269, 172] width 152 height 11
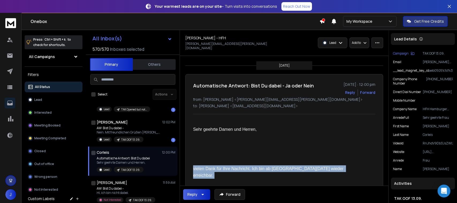
click at [250, 167] on span "vielen Dank für Ihre Nachricht. Ich bin ab [GEOGRAPHIC_DATA][DATE] wieder errei…" at bounding box center [269, 172] width 152 height 11
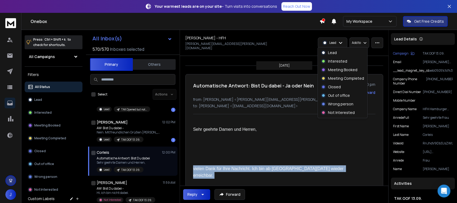
click at [330, 41] on p "Lead" at bounding box center [333, 43] width 7 height 4
click at [336, 95] on p "Out of office" at bounding box center [339, 95] width 22 height 5
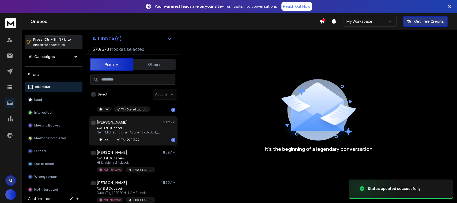
click at [145, 134] on p "Nein. Mit freundlichen Grüßen [PERSON_NAME]" at bounding box center [129, 132] width 64 height 4
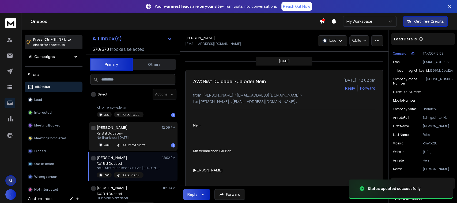
scroll to position [2184, 0]
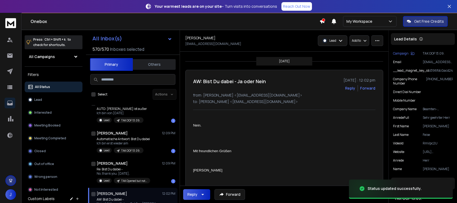
click at [332, 45] on div "Lead" at bounding box center [332, 41] width 29 height 10
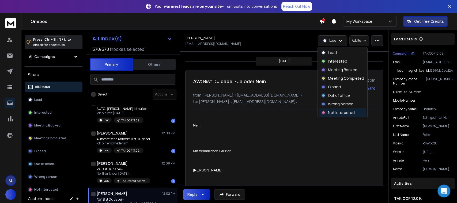
click at [333, 115] on div "Not Interested" at bounding box center [342, 112] width 47 height 9
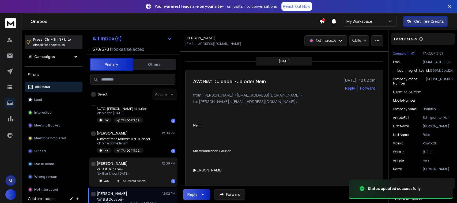
click at [151, 165] on div "[PERSON_NAME] 12:09 PM" at bounding box center [136, 163] width 79 height 5
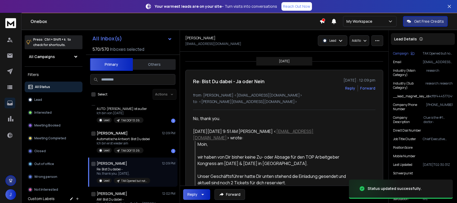
click at [331, 37] on div "Lead" at bounding box center [332, 41] width 29 height 10
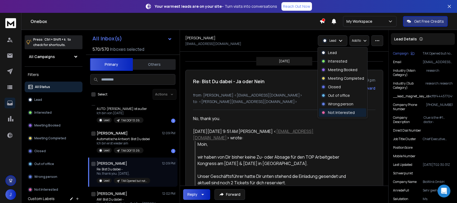
click at [335, 113] on p "Not Interested" at bounding box center [341, 112] width 27 height 5
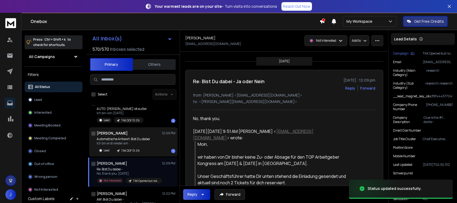
click at [149, 149] on div "Lead TAK OOF 13.09." at bounding box center [123, 151] width 53 height 6
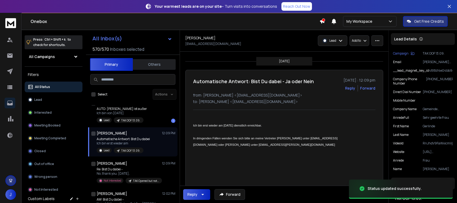
click at [327, 42] on div "Lead" at bounding box center [332, 41] width 29 height 10
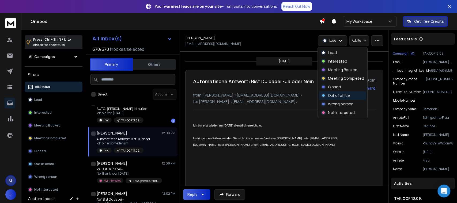
click at [325, 97] on div "Out of office" at bounding box center [335, 95] width 29 height 5
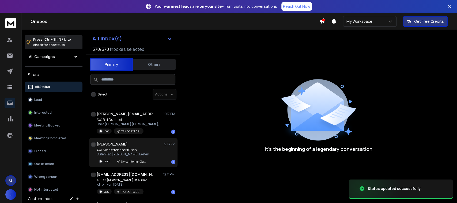
scroll to position [2149, 0]
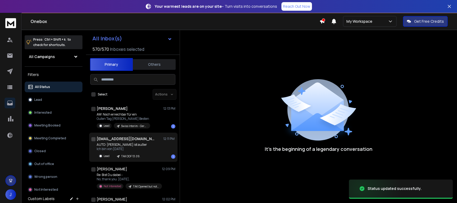
click at [158, 156] on div "AUTO: [PERSON_NAME] ist außer Ich bin von [DATE] Lead TAK OOF 13.09. 1" at bounding box center [136, 151] width 79 height 16
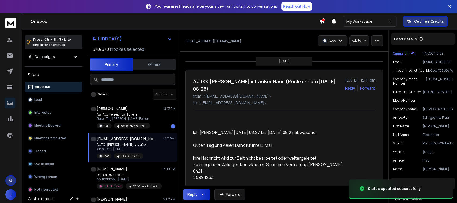
scroll to position [2113, 0]
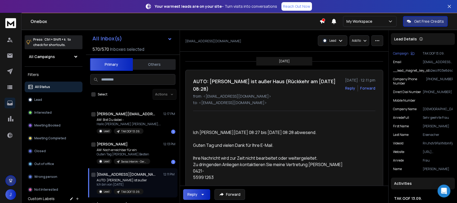
click at [332, 42] on p "Lead" at bounding box center [333, 41] width 7 height 4
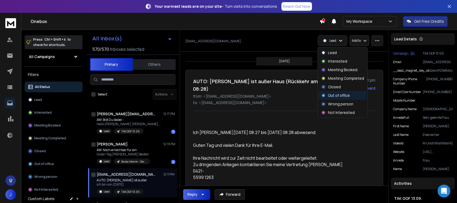
click at [330, 93] on p "Out of office" at bounding box center [339, 95] width 22 height 5
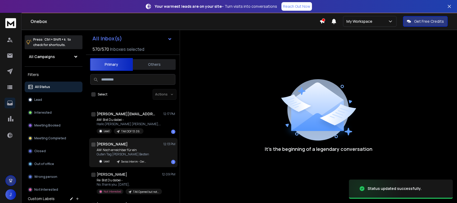
click at [169, 155] on div "AW: Noch erreichbar für ein Guten Tag [PERSON_NAME] Besten Lead Swiss Interim -…" at bounding box center [136, 156] width 79 height 16
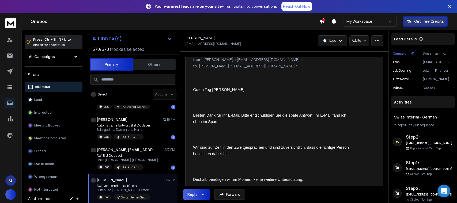
scroll to position [71, 0]
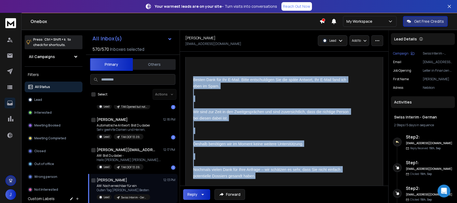
drag, startPoint x: 187, startPoint y: 77, endPoint x: 253, endPoint y: 173, distance: 117.3
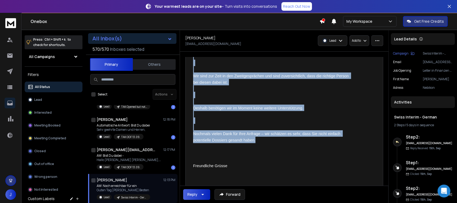
copy div "Besten Dank für Ihr E-Mail. Bitte entschuldigen Sie die späte Antwort, Ihr E-Ma…"
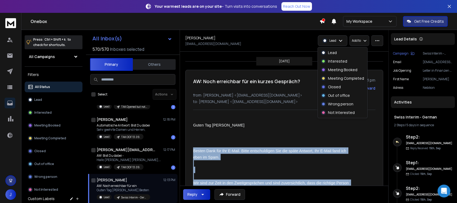
click at [332, 39] on p "Lead" at bounding box center [333, 41] width 7 height 4
click at [330, 112] on p "Not Interested" at bounding box center [341, 112] width 27 height 5
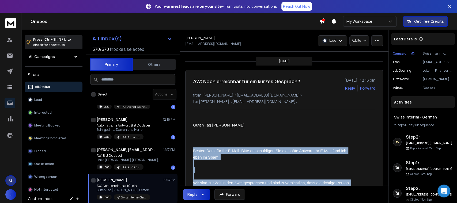
click at [307, 149] on span "Besten Dank für Ihr E-Mail. Bitte entschuldigen Sie die späte Antwort, Ihr E-Ma…" at bounding box center [270, 154] width 154 height 11
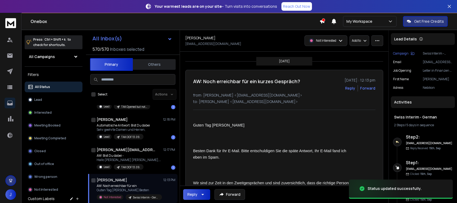
click at [361, 89] on div "Forward" at bounding box center [367, 88] width 15 height 5
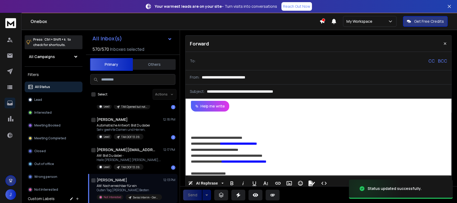
click at [220, 62] on input at bounding box center [217, 61] width 38 height 10
type input "**********"
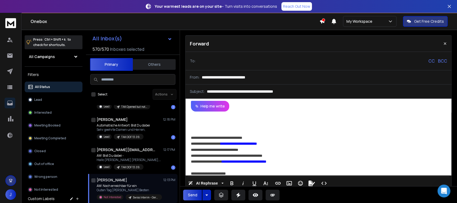
click at [192, 199] on button "Send" at bounding box center [192, 195] width 19 height 11
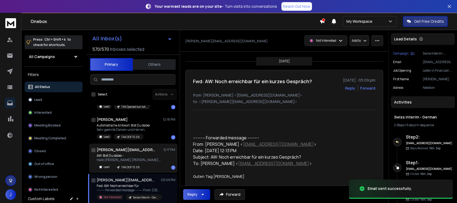
click at [155, 154] on div "AW: Bist Du dabei - Hallo [PERSON_NAME], vielen Lead TAK OOF 13.09. 1" at bounding box center [136, 162] width 79 height 16
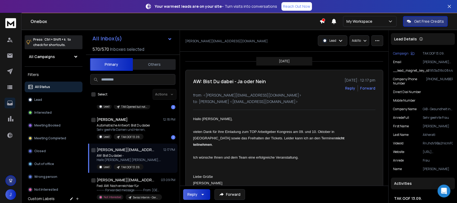
scroll to position [2042, 0]
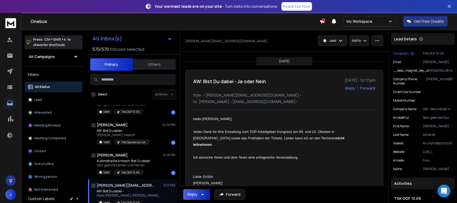
click at [334, 41] on p "Lead" at bounding box center [333, 41] width 7 height 4
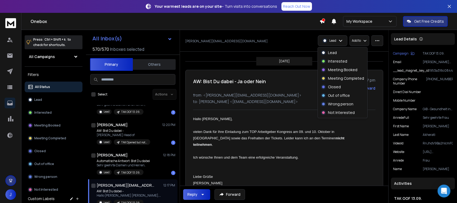
click at [246, 148] on p at bounding box center [271, 151] width 156 height 6
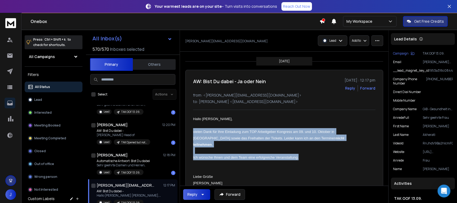
drag, startPoint x: 189, startPoint y: 130, endPoint x: 319, endPoint y: 151, distance: 131.3
click at [334, 39] on p "Lead" at bounding box center [333, 41] width 7 height 4
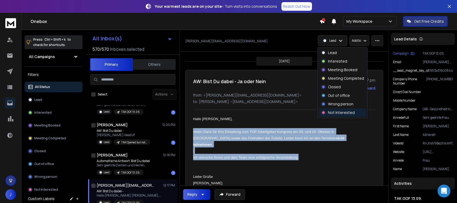
click at [330, 109] on div "Not Interested" at bounding box center [342, 112] width 47 height 9
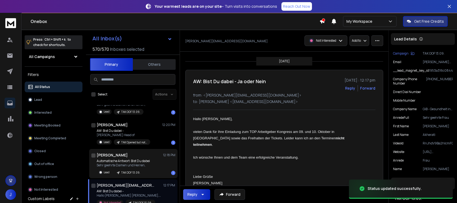
click at [143, 165] on p "Sehr geehrte Damen und Herren," at bounding box center [123, 165] width 53 height 4
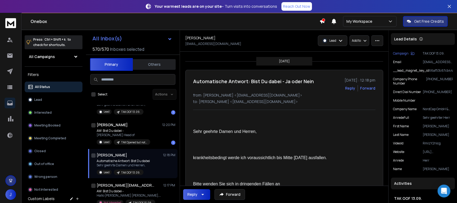
click at [248, 157] on span "krankheitsbedingt werde ich voraussichtlich bis Mitte [DATE] ausfallen." at bounding box center [260, 158] width 134 height 5
click at [273, 159] on span "krankheitsbedingt werde ich voraussichtlich bis Mitte [DATE] ausfallen." at bounding box center [260, 158] width 134 height 5
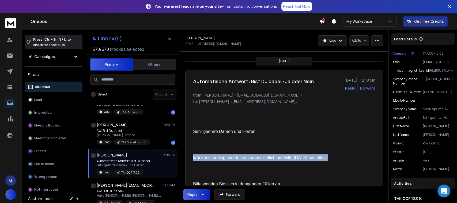
click at [273, 159] on span "krankheitsbedingt werde ich voraussichtlich bis Mitte [DATE] ausfallen." at bounding box center [260, 158] width 134 height 5
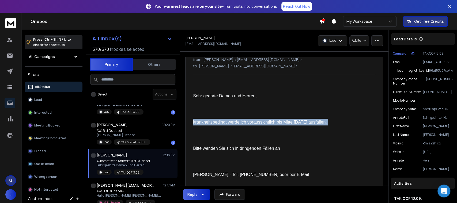
scroll to position [71, 0]
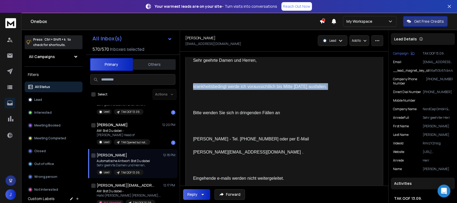
copy span "krankheitsbedingt werde ich voraussichtlich bis Mitte [DATE] ausfallen."
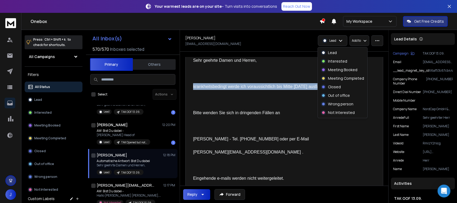
click at [324, 42] on div at bounding box center [325, 40] width 5 height 5
click at [330, 99] on div "Out of office" at bounding box center [342, 95] width 47 height 9
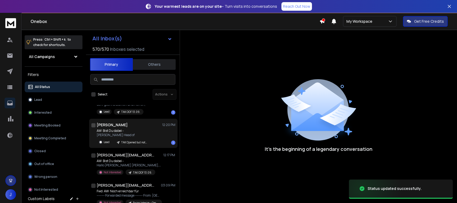
scroll to position [0, 0]
click at [160, 135] on div "AW: Bist Du dabei - nein [PERSON_NAME] Head of Lead TAK Opened but not replied …" at bounding box center [136, 137] width 79 height 16
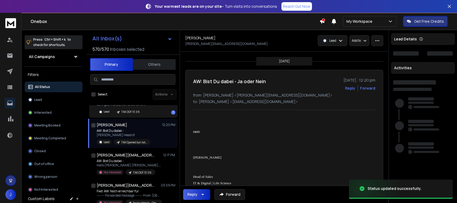
scroll to position [1970, 0]
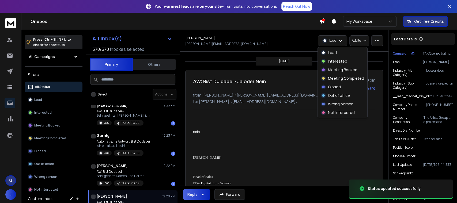
click at [338, 42] on div "Lead" at bounding box center [332, 41] width 29 height 10
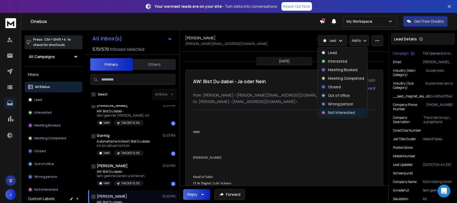
click at [344, 114] on p "Not Interested" at bounding box center [341, 112] width 27 height 5
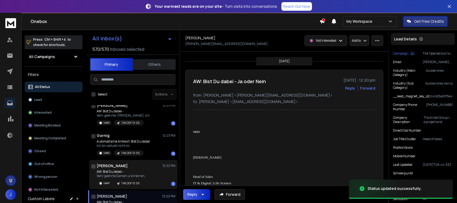
scroll to position [2006, 0]
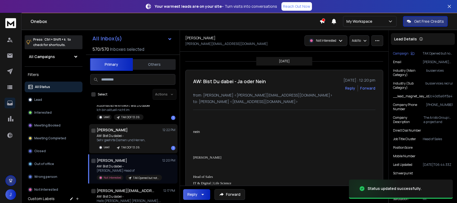
click at [161, 140] on div "AW: Bist Du dabei - Sehr geehrte Damen und [PERSON_NAME], Lead TAK OOF 13.09. 1" at bounding box center [136, 142] width 79 height 16
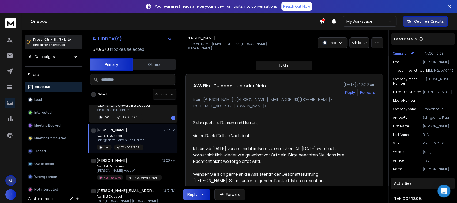
scroll to position [1970, 0]
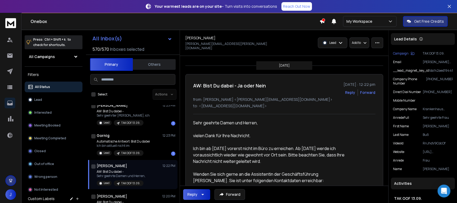
click at [228, 144] on div "Sehr geehrte Damen und Herren, vielen Dank für Ihre Nachricht. Ich bin ab [DATE…" at bounding box center [273, 205] width 161 height 171
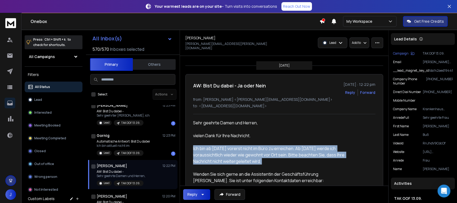
click at [228, 144] on div "Sehr geehrte Damen und Herren, vielen Dank für Ihre Nachricht. Ich bin ab [DATE…" at bounding box center [273, 205] width 161 height 171
click at [332, 46] on div "Lead" at bounding box center [332, 43] width 29 height 10
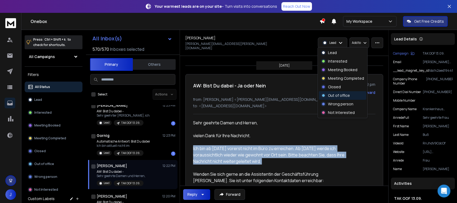
click at [332, 96] on p "Out of office" at bounding box center [339, 95] width 22 height 5
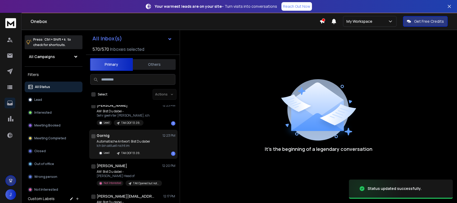
click at [166, 141] on div "Automatische Antwort: Bist Du dabei ﻿Ich bin aktuell nicht im Lead TAK OOF 13.0…" at bounding box center [136, 148] width 79 height 16
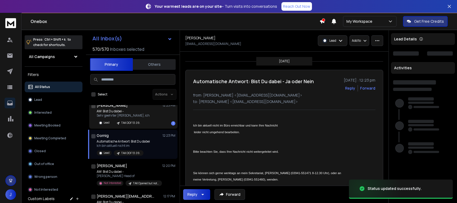
scroll to position [1934, 0]
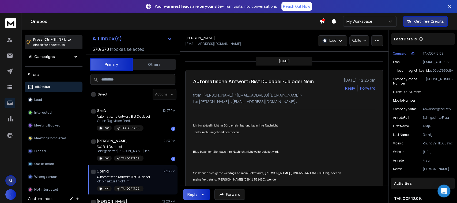
click at [323, 46] on div "[PERSON_NAME] [PERSON_NAME] [PERSON_NAME][EMAIL_ADDRESS][DOMAIN_NAME] Lead Add …" at bounding box center [284, 41] width 209 height 22
click at [330, 39] on p "Lead" at bounding box center [333, 41] width 7 height 4
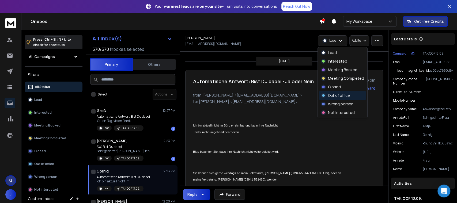
click at [339, 96] on p "Out of office" at bounding box center [339, 95] width 22 height 5
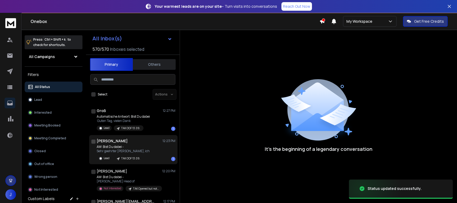
click at [147, 151] on div "AW: Bist Du dabei - Sehr geehrter [PERSON_NAME], ich Lead TAK OOF 13.09. 1" at bounding box center [136, 153] width 79 height 16
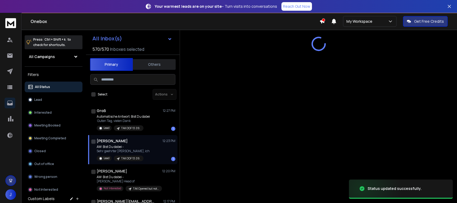
scroll to position [1899, 0]
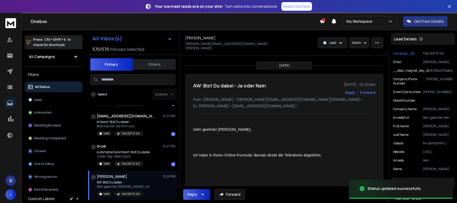
click at [230, 153] on span "ich habe in Ihrem Online-Formular damals direkt die Teilnahme abgelehnt." at bounding box center [257, 155] width 129 height 4
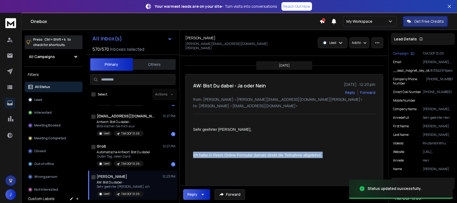
click at [230, 153] on span "ich habe in Ihrem Online-Formular damals direkt die Teilnahme abgelehnt." at bounding box center [257, 155] width 129 height 4
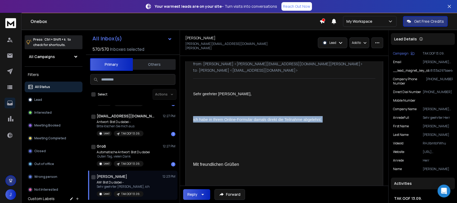
copy span "ich habe in Ihrem Online-Formular damals direkt die Teilnahme abgelehnt."
click at [323, 42] on div at bounding box center [325, 42] width 5 height 5
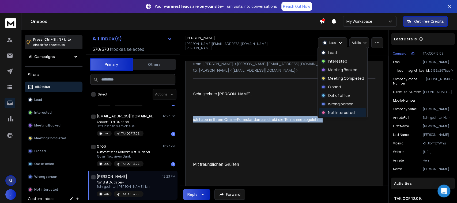
click at [334, 112] on p "Not Interested" at bounding box center [341, 112] width 27 height 5
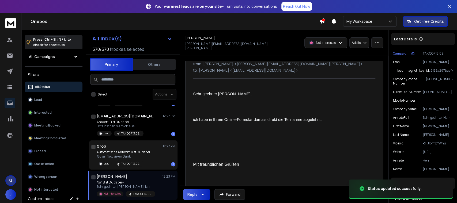
click at [146, 156] on p "﻿ Guten Tag, vielen Dank" at bounding box center [123, 157] width 53 height 4
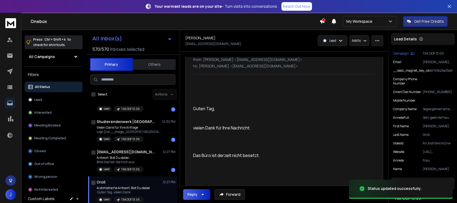
click at [238, 131] on span "Guten Tag, vielen Dank für Ihre Nachricht." at bounding box center [222, 118] width 58 height 25
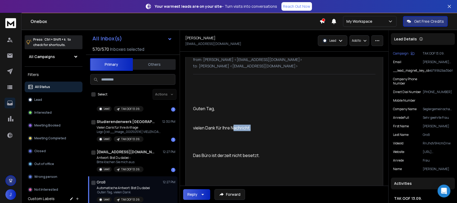
click at [244, 159] on span "Das Büro ist derzeit nicht besetzt." at bounding box center [226, 156] width 67 height 6
click at [330, 40] on p "Lead" at bounding box center [333, 41] width 7 height 4
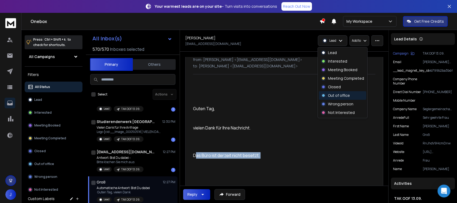
click at [331, 98] on p "Out of office" at bounding box center [339, 95] width 22 height 5
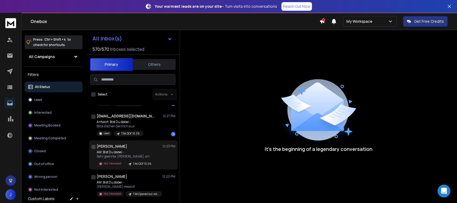
scroll to position [1863, 0]
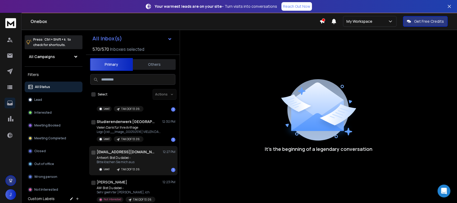
click at [142, 158] on p "Antwort: Bist Du dabei -" at bounding box center [120, 158] width 47 height 4
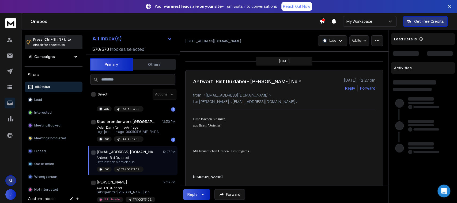
scroll to position [1827, 0]
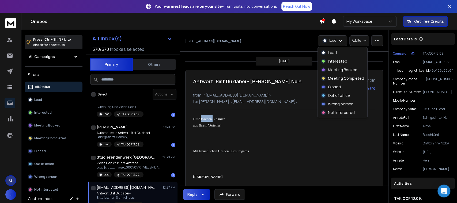
click at [326, 43] on div "Lead" at bounding box center [332, 41] width 29 height 10
click at [326, 114] on div "Not Interested" at bounding box center [338, 112] width 34 height 5
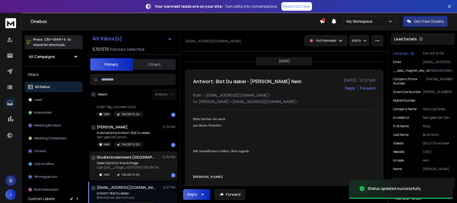
click at [135, 165] on div "Vielen Dank für Ihre Anfrage Logo [cid:__Image_00050516] VIELEN DANK FÜR IHRE L…" at bounding box center [129, 169] width 64 height 16
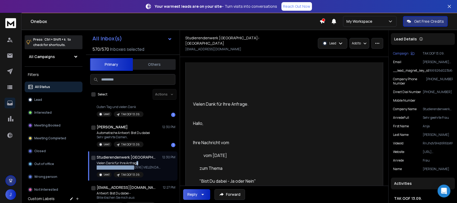
scroll to position [107, 0]
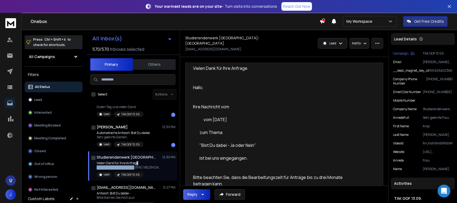
click at [330, 38] on div "Lead" at bounding box center [332, 43] width 29 height 10
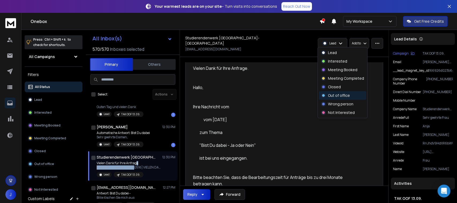
click at [337, 98] on p "Out of office" at bounding box center [339, 95] width 22 height 5
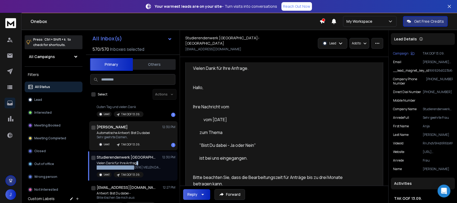
scroll to position [0, 0]
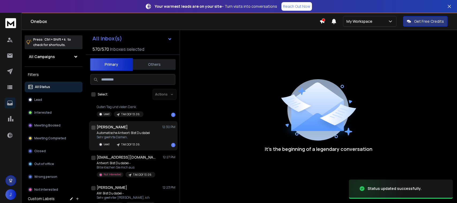
click at [154, 136] on div "Automatische Antwort: Bist Du dabei ﻿ ﻿ Sehr geehrte Damen, Lead TAK OOF 13.09.…" at bounding box center [136, 139] width 79 height 16
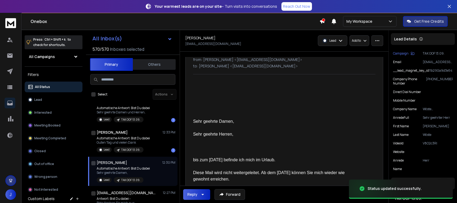
scroll to position [71, 0]
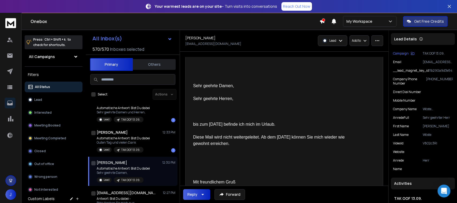
click at [327, 41] on div "Lead" at bounding box center [332, 41] width 29 height 10
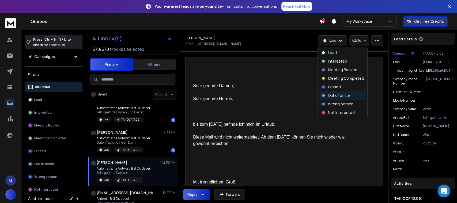
click at [340, 98] on p "Out of office" at bounding box center [339, 95] width 22 height 5
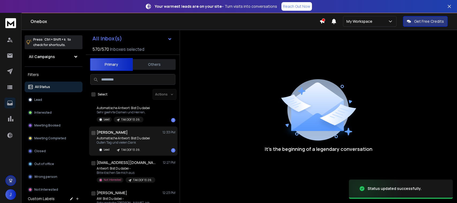
scroll to position [0, 0]
click at [141, 140] on p "Automatische Antwort: Bist Du dabei" at bounding box center [123, 138] width 53 height 4
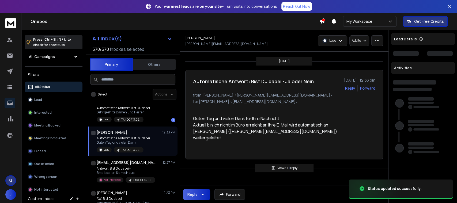
scroll to position [1756, 0]
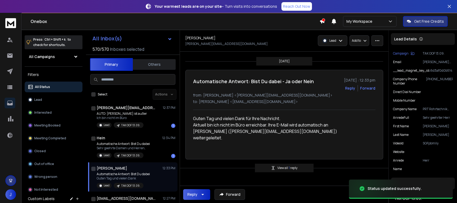
click at [256, 131] on div "Guten Tag und vielen Dank für Ihre Nachricht. Aktuell bin ich nicht im Büro err…" at bounding box center [273, 133] width 161 height 36
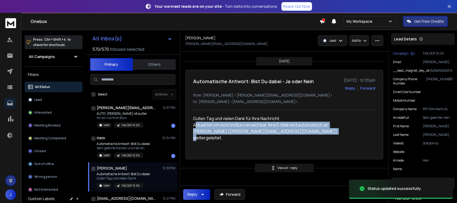
click at [256, 131] on div "Guten Tag und vielen Dank für Ihre Nachricht. Aktuell bin ich nicht im Büro err…" at bounding box center [273, 133] width 161 height 36
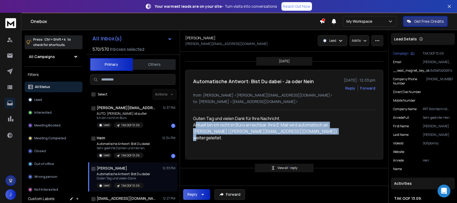
click at [329, 43] on div "Lead" at bounding box center [332, 41] width 29 height 10
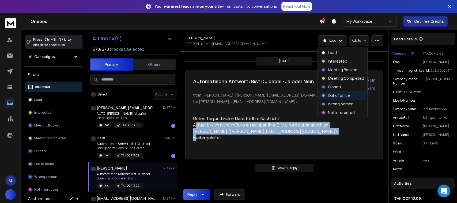
click at [329, 98] on p "Out of office" at bounding box center [339, 95] width 22 height 5
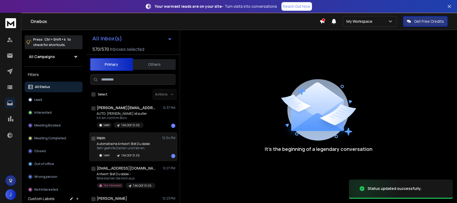
click at [154, 138] on div "Hein 12:34 PM" at bounding box center [136, 138] width 79 height 5
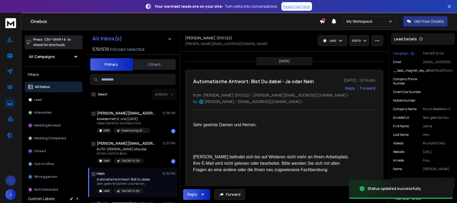
scroll to position [36, 0]
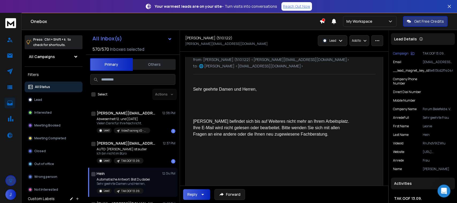
click at [334, 38] on div "Lead" at bounding box center [332, 41] width 29 height 10
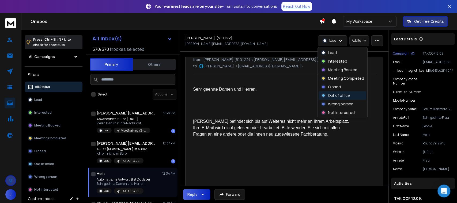
click at [337, 93] on p "Out of office" at bounding box center [339, 95] width 22 height 5
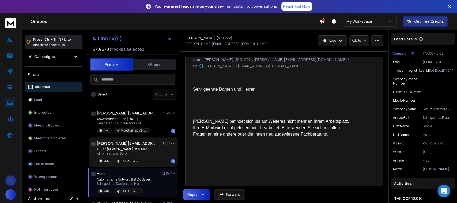
scroll to position [0, 0]
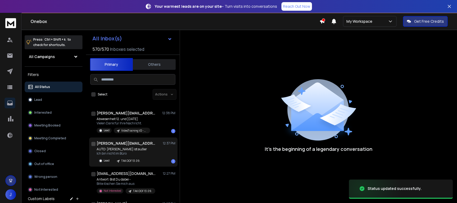
click at [151, 145] on h1 "[PERSON_NAME][EMAIL_ADDRESS][DOMAIN_NAME]" at bounding box center [126, 143] width 59 height 5
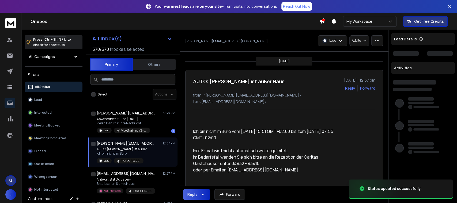
scroll to position [1685, 0]
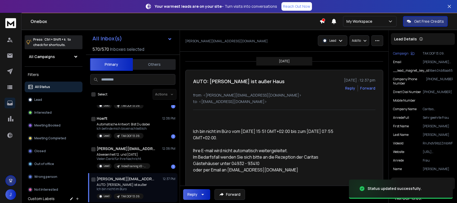
click at [330, 40] on p "Lead" at bounding box center [333, 41] width 7 height 4
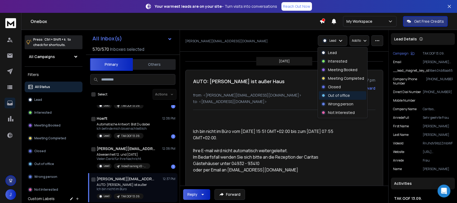
click at [334, 95] on p "Out of office" at bounding box center [339, 95] width 22 height 5
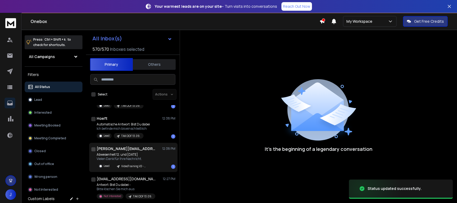
click at [155, 156] on div "Abwesenheit 12. und [DATE] Vielen Dank für Ihre Nachricht. Lead VideoTraining V…" at bounding box center [136, 161] width 79 height 16
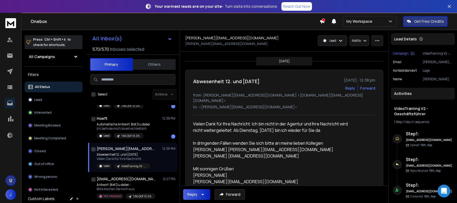
click at [329, 43] on div "Lead" at bounding box center [332, 41] width 29 height 10
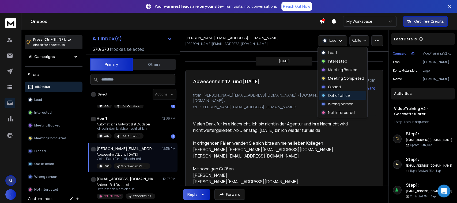
click at [332, 94] on p "Out of office" at bounding box center [339, 95] width 22 height 5
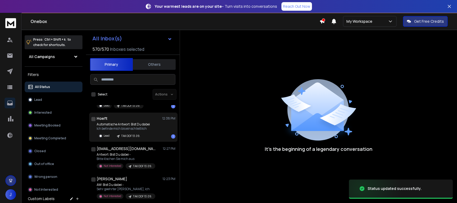
click at [146, 132] on div "Automatische Antwort: Bist Du dabei ﻿﻿Ich befinde mich bis einschließlich Lead …" at bounding box center [123, 130] width 53 height 16
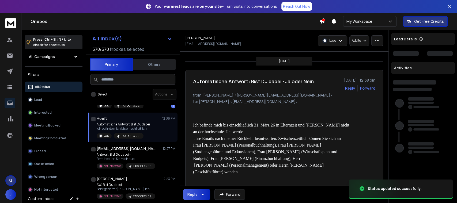
scroll to position [1649, 0]
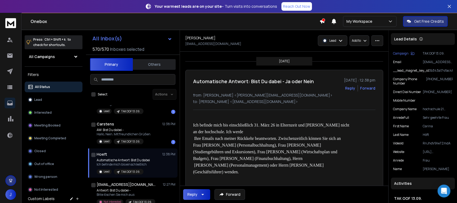
click at [332, 38] on div "Lead" at bounding box center [332, 41] width 29 height 10
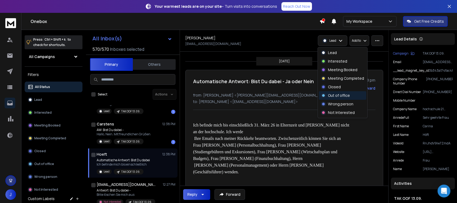
click at [345, 98] on div "Out of office" at bounding box center [342, 95] width 47 height 9
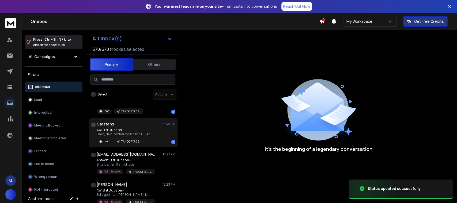
click at [160, 136] on div "AW: Bist Du dabei - Hallo, Nein. Mit freundlichen Grüßen Lead TAK OOF 13.09. 1" at bounding box center [136, 136] width 79 height 16
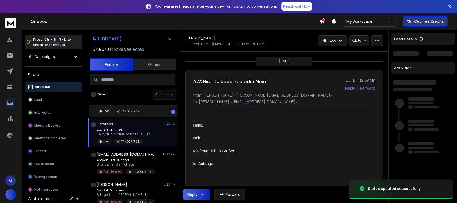
scroll to position [1577, 0]
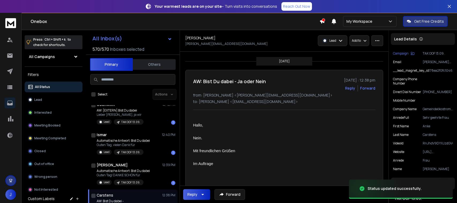
click at [328, 43] on div "Lead" at bounding box center [332, 41] width 29 height 10
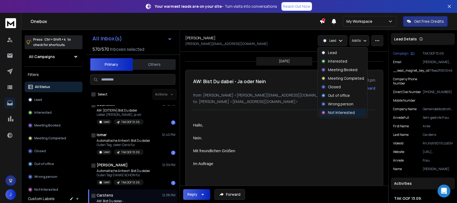
click at [343, 115] on p "Not Interested" at bounding box center [341, 112] width 27 height 5
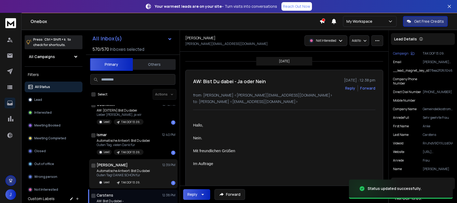
click at [162, 169] on div "Automatische Antwort: Bist Du dabei Guten Tag! DANKE SCHÖN für Lead TAK OOF 13.…" at bounding box center [136, 177] width 79 height 16
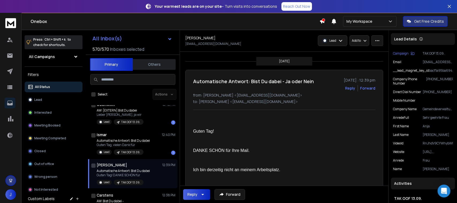
scroll to position [36, 0]
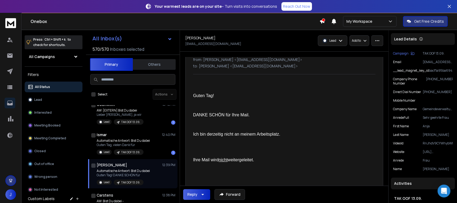
click at [259, 135] on font "Ich bin derzeitig nicht an meinem Arbeitsplatz." at bounding box center [236, 134] width 87 height 5
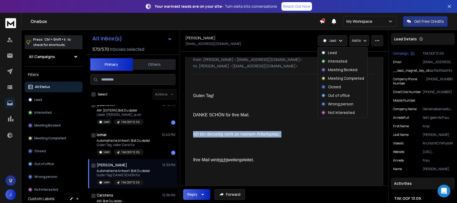
click at [334, 41] on p "Lead" at bounding box center [333, 41] width 7 height 4
click at [343, 99] on div "Out of office" at bounding box center [342, 95] width 47 height 9
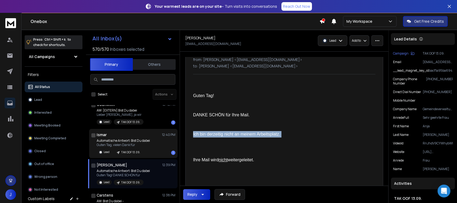
scroll to position [0, 0]
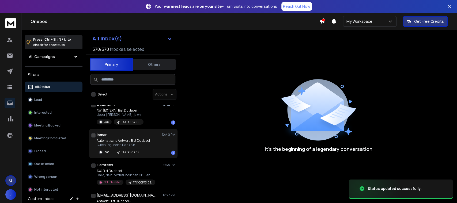
click at [159, 139] on div "Automatische Antwort: Bist Du dabei Guten Tag, vielen Dank für Lead TAK OOF 13.…" at bounding box center [136, 147] width 79 height 16
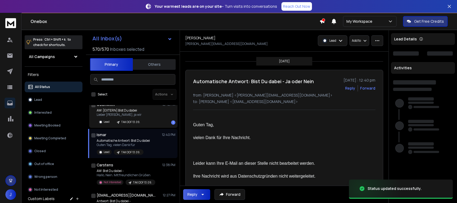
scroll to position [1541, 0]
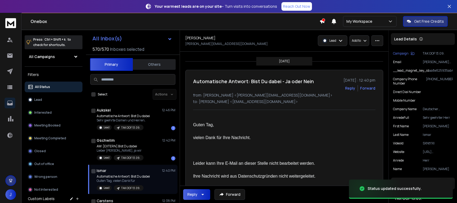
click at [242, 160] on p "Leider kann Ihre E-Mail an dieser Stelle nicht bearbeitet werden." at bounding box center [271, 163] width 156 height 6
click at [238, 164] on span "Leider kann Ihre E-Mail an dieser Stelle nicht bearbeitet werden." at bounding box center [254, 163] width 122 height 5
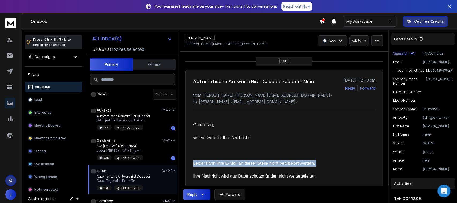
click at [238, 164] on span "Leider kann Ihre E-Mail an dieser Stelle nicht bearbeitet werden." at bounding box center [254, 163] width 122 height 5
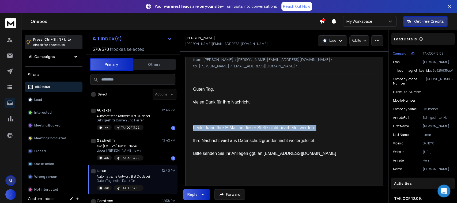
scroll to position [71, 0]
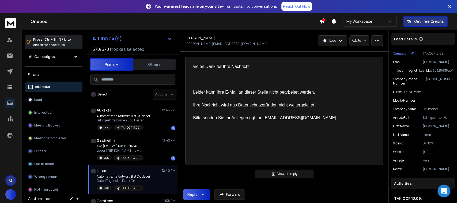
click at [230, 111] on div "Guten Tag, vielen Dank für Ihre Nachricht. Leider kann Ihre E-Mail an dieser St…" at bounding box center [271, 86] width 156 height 84
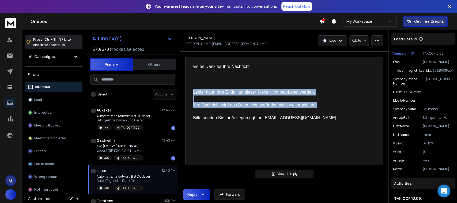
drag, startPoint x: 192, startPoint y: 93, endPoint x: 304, endPoint y: 111, distance: 112.9
click at [304, 111] on div "Automatische Antwort: Bist Du dabei - Ja oder Nein [DATE] : 12:40 pm Reply Forw…" at bounding box center [284, 82] width 198 height 167
copy div "Leider kann Ihre E-Mail an dieser Stelle nicht bearbeitet werden. Ihre Nachrich…"
click at [253, 111] on div "Guten Tag, vielen Dank für Ihre Nachricht. Leider kann Ihre E-Mail an dieser St…" at bounding box center [271, 86] width 156 height 84
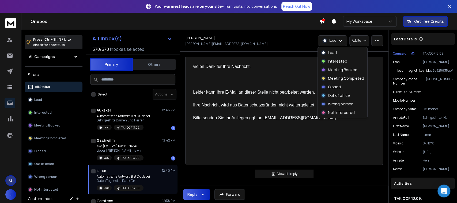
click at [319, 40] on div "Lead" at bounding box center [332, 41] width 29 height 10
click at [336, 94] on p "Out of office" at bounding box center [339, 95] width 22 height 5
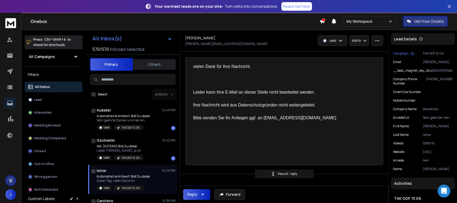
scroll to position [0, 0]
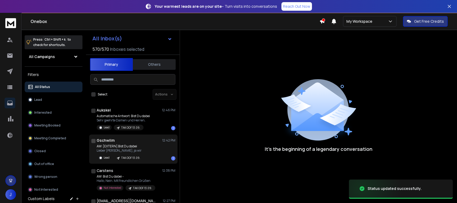
click at [163, 151] on div "AW: [EXTERN] Bist Du dabei Lieber [PERSON_NAME], ja wir Lead TAK OOF 13.09. 1" at bounding box center [136, 152] width 79 height 16
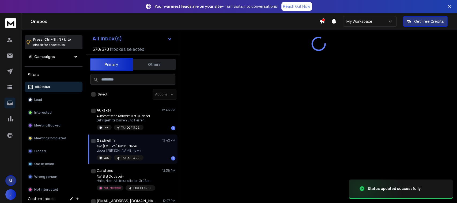
scroll to position [1506, 0]
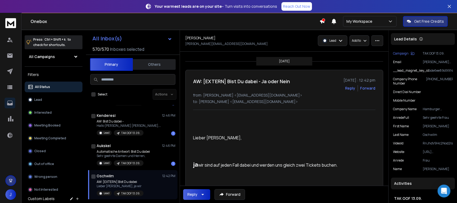
click at [225, 164] on span "wir sind auf jeden Fall dabei und werden uns gleich zwei Tickets buchen." at bounding box center [268, 165] width 140 height 6
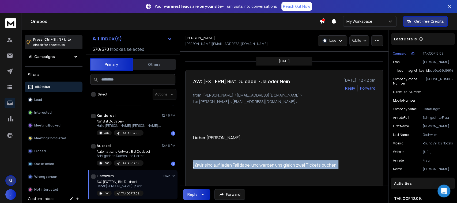
click at [225, 164] on span "wir sind auf jeden Fall dabei und werden uns gleich zwei Tickets buchen." at bounding box center [268, 165] width 140 height 6
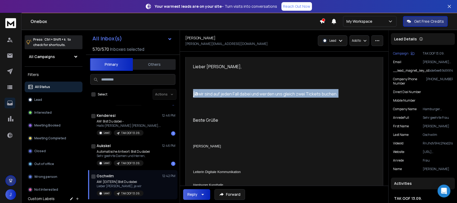
copy p "ja wir sind auf jeden Fall dabei und werden uns gleich zwei Tickets buchen."
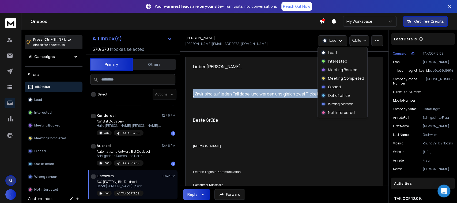
click at [325, 41] on div at bounding box center [325, 40] width 5 height 5
click at [330, 61] on p "Interested" at bounding box center [337, 61] width 19 height 5
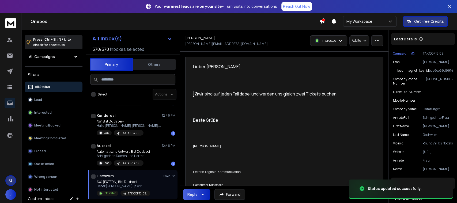
scroll to position [0, 0]
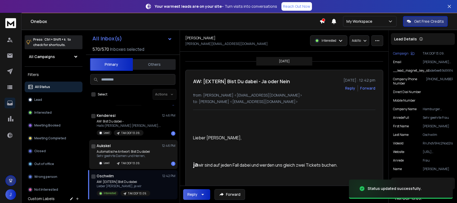
click at [149, 150] on p "Automatische Antwort: Bist Du dabei" at bounding box center [123, 152] width 53 height 4
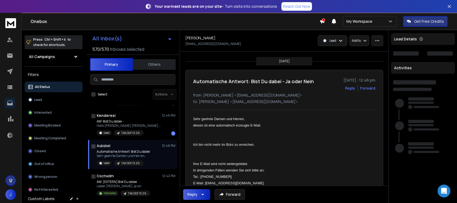
scroll to position [1470, 0]
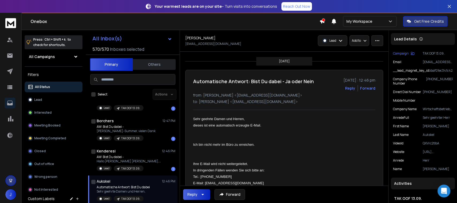
click at [328, 44] on div "Lead" at bounding box center [332, 41] width 29 height 10
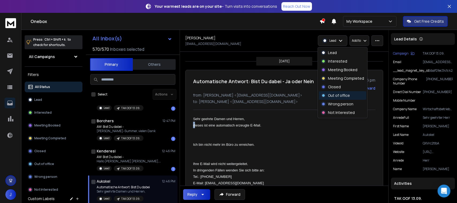
click at [343, 93] on p "Out of office" at bounding box center [339, 95] width 22 height 5
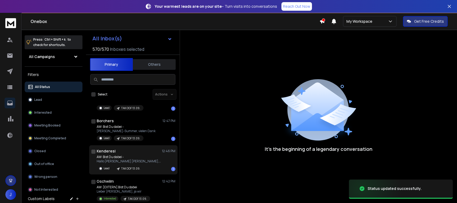
click at [157, 160] on div "AW: Bist Du dabei - Hallo [PERSON_NAME], vielen Lead TAK OOF 13.09. 1" at bounding box center [136, 163] width 79 height 16
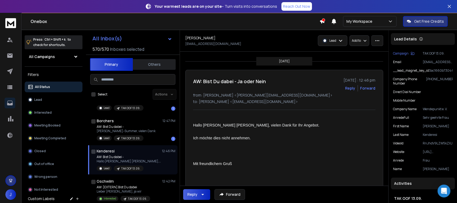
click at [330, 39] on p "Lead" at bounding box center [333, 41] width 7 height 4
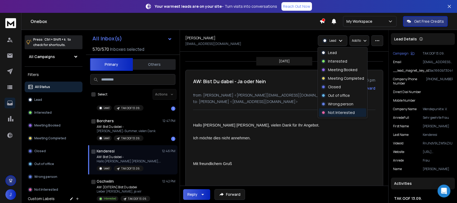
click at [339, 110] on p "Not Interested" at bounding box center [341, 112] width 27 height 5
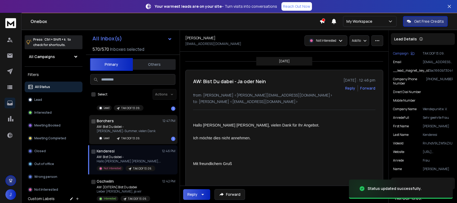
click at [145, 134] on div "AW: Bist Du dabei - Hallo [PERSON_NAME], vielen Dank Lead TAK OOF 13.09." at bounding box center [126, 133] width 59 height 16
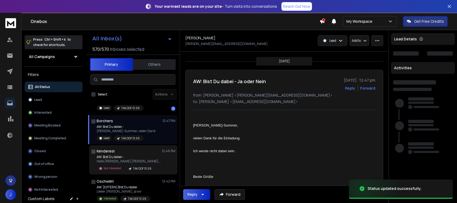
scroll to position [1434, 0]
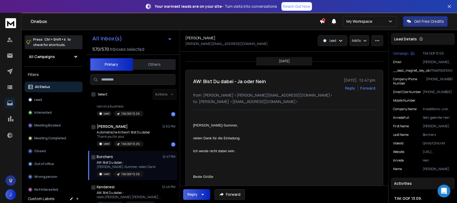
click at [228, 136] on span "vielen Dank für die Einladung." at bounding box center [216, 138] width 47 height 4
click at [330, 39] on p "Lead" at bounding box center [333, 41] width 7 height 4
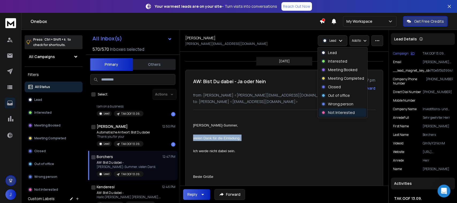
click at [331, 113] on p "Not Interested" at bounding box center [341, 112] width 27 height 5
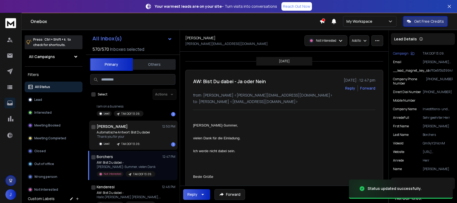
click at [156, 135] on div "Automatische Antwort: Bist Du dabei ﻿ Thank you for your Lead TAK OOF 13.09. 1" at bounding box center [136, 138] width 79 height 16
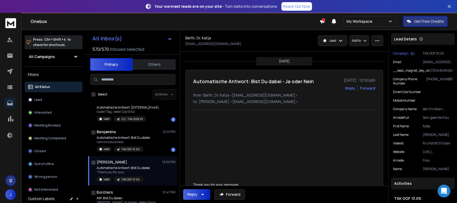
scroll to position [71, 0]
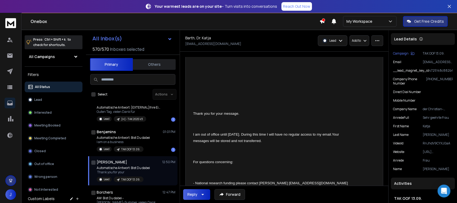
click at [336, 38] on div "Lead" at bounding box center [332, 41] width 29 height 10
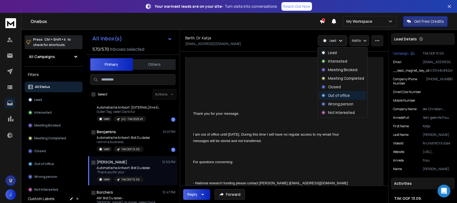
click at [342, 93] on p "Out of office" at bounding box center [339, 95] width 22 height 5
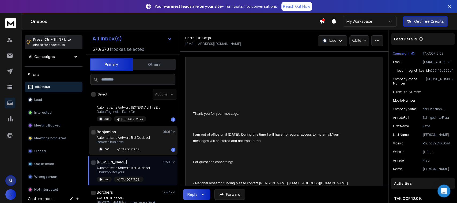
scroll to position [0, 0]
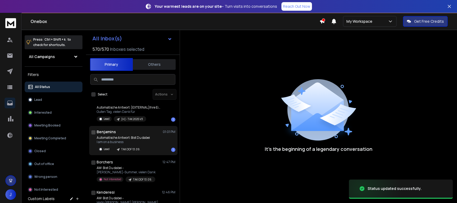
click at [149, 143] on p "I am on a business" at bounding box center [123, 142] width 53 height 4
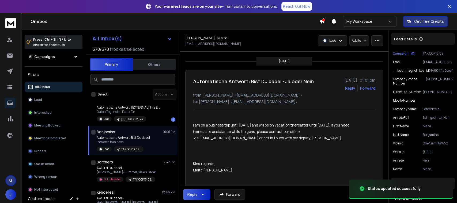
scroll to position [1363, 0]
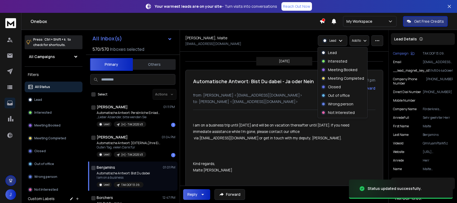
click at [331, 39] on p "Lead" at bounding box center [333, 41] width 7 height 4
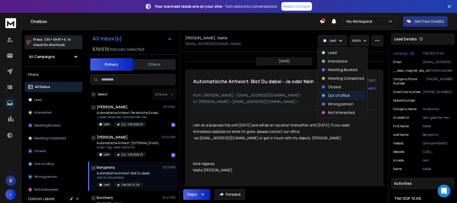
click at [341, 93] on p "Out of office" at bounding box center [339, 95] width 22 height 5
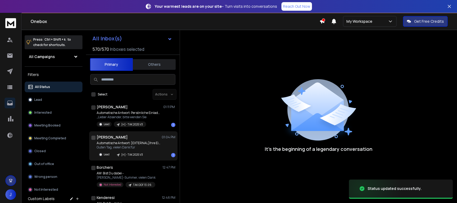
click at [166, 145] on div "Automatische Antwort: [EXTERNAL]Ihre Einladung zum Guten Tag, vielen Dank für L…" at bounding box center [136, 149] width 79 height 16
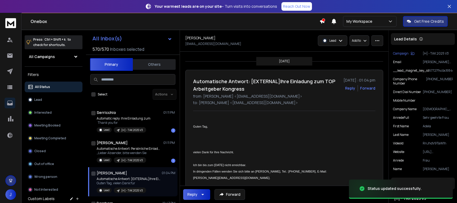
scroll to position [36, 0]
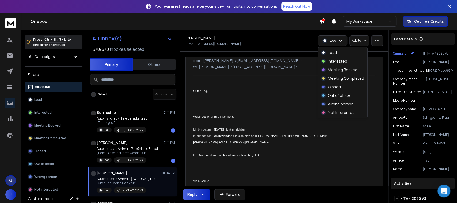
click at [319, 40] on div "Lead" at bounding box center [332, 41] width 29 height 10
click at [337, 97] on p "Out of office" at bounding box center [339, 95] width 22 height 5
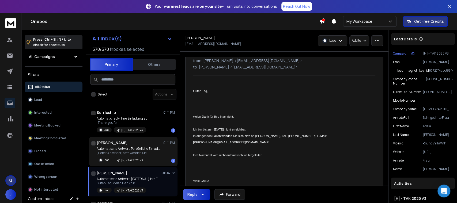
scroll to position [0, 0]
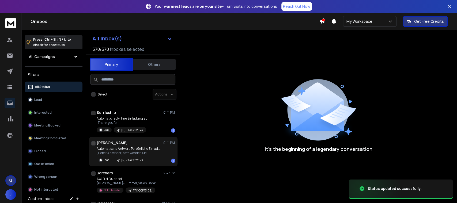
click at [165, 158] on div "Automatische Antwort: Persönliche Einladung zum „Lieber Absender, bitte wenden …" at bounding box center [136, 155] width 79 height 16
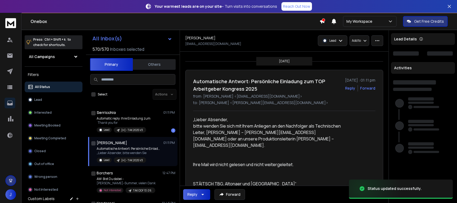
scroll to position [1292, 0]
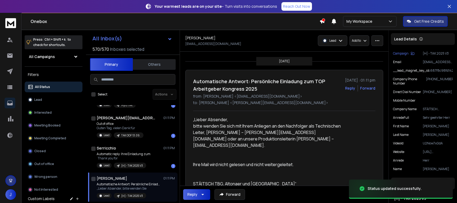
click at [239, 143] on div "„Lieber Absender, bitte wenden Sie sich mit Ihrem Anliegen an den Nachfolger al…" at bounding box center [273, 157] width 161 height 81
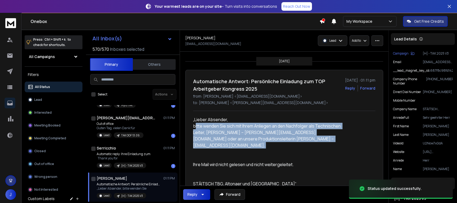
click at [239, 143] on div "„Lieber Absender, bitte wenden Sie sich mit Ihrem Anliegen an den Nachfolger al…" at bounding box center [273, 157] width 161 height 81
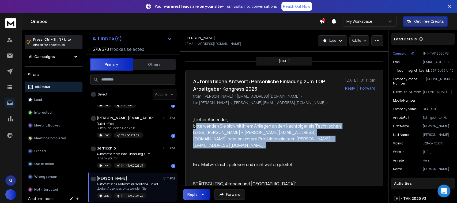
click at [244, 136] on div "„Lieber Absender, bitte wenden Sie sich mit Ihrem Anliegen an den Nachfolger al…" at bounding box center [273, 157] width 161 height 81
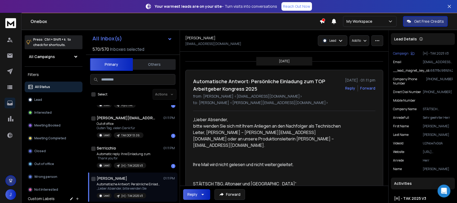
scroll to position [36, 0]
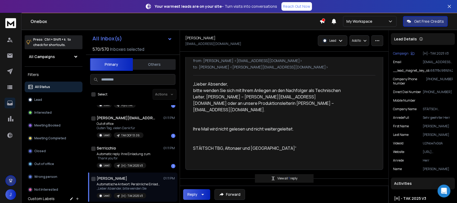
click at [262, 108] on div "„Lieber Absender, bitte wenden Sie sich mit Ihrem Anliegen an den Nachfolger al…" at bounding box center [273, 121] width 161 height 81
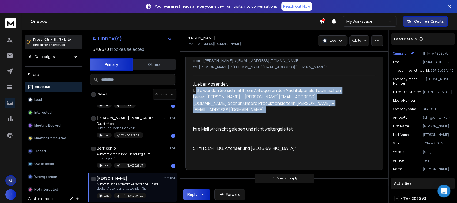
click at [262, 108] on div "„Lieber Absender, bitte wenden Sie sich mit Ihrem Anliegen an den Nachfolger al…" at bounding box center [273, 121] width 161 height 81
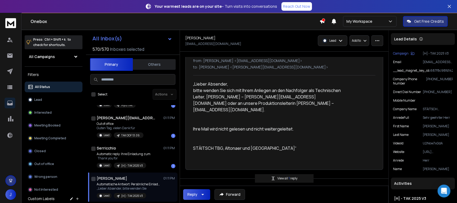
click at [327, 88] on div "„Lieber Absender, bitte wenden Sie sich mit Ihrem Anliegen an den Nachfolger al…" at bounding box center [273, 121] width 161 height 81
click at [339, 37] on div "Lead" at bounding box center [332, 41] width 29 height 10
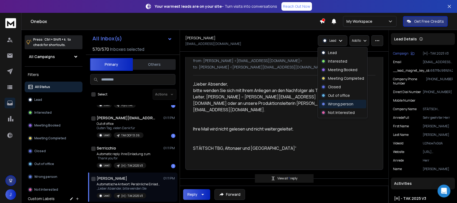
click at [335, 101] on div "Wrong person" at bounding box center [342, 104] width 47 height 9
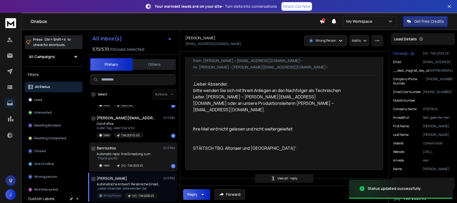
click at [160, 152] on div "Serricchio 01:11 PM Automatic reply: Ihre Einladung zum ﻿ ﻿ Thank you for Lead …" at bounding box center [136, 157] width 79 height 23
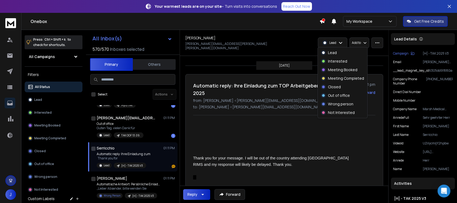
click at [330, 43] on div "Lead" at bounding box center [332, 43] width 29 height 10
click at [333, 95] on p "Out of office" at bounding box center [339, 95] width 22 height 5
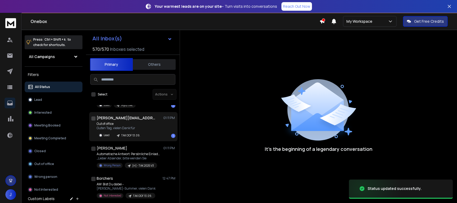
click at [157, 128] on div "Out of office Guten Tag, vielen Dank für Lead TAK OOF 13.09. 1" at bounding box center [136, 130] width 79 height 16
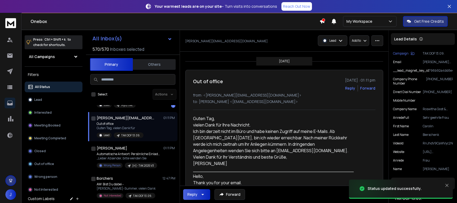
click at [414, 192] on div "Status updated successfully." at bounding box center [390, 189] width 75 height 18
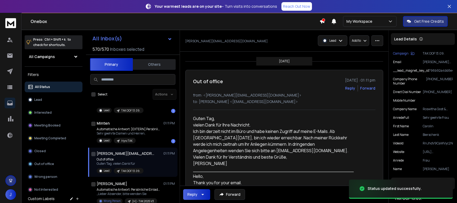
click at [206, 137] on div "Guten Tag, vielen Dank für Ihre Nachricht. Ich bin derzeit nicht im Büro und ha…" at bounding box center [273, 178] width 161 height 126
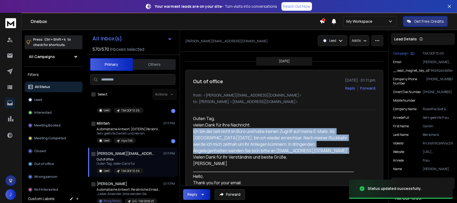
click at [206, 137] on div "Guten Tag, vielen Dank für Ihre Nachricht. Ich bin derzeit nicht im Büro und ha…" at bounding box center [273, 178] width 161 height 126
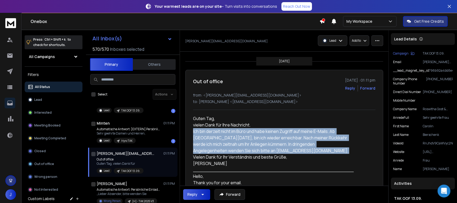
click at [327, 45] on div "Lead" at bounding box center [332, 41] width 29 height 10
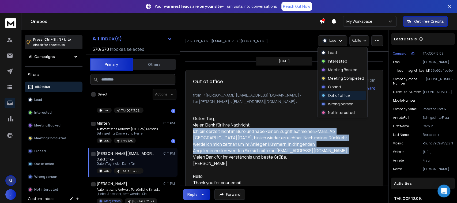
click at [329, 96] on p "Out of office" at bounding box center [339, 95] width 22 height 5
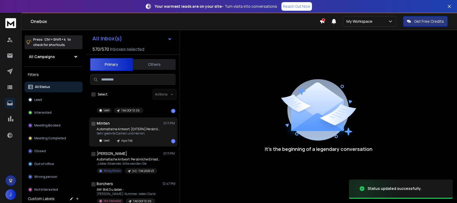
click at [169, 138] on div "Automatische Antwort: [EXTERN] Persönliche Einladung Sehr geehrte Damen und Her…" at bounding box center [136, 135] width 79 height 16
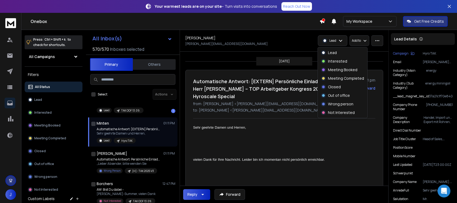
click at [331, 45] on div "Lead" at bounding box center [332, 41] width 29 height 10
click at [334, 94] on p "Out of office" at bounding box center [339, 95] width 22 height 5
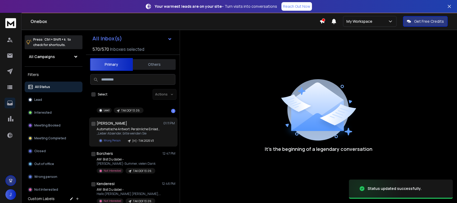
scroll to position [1220, 0]
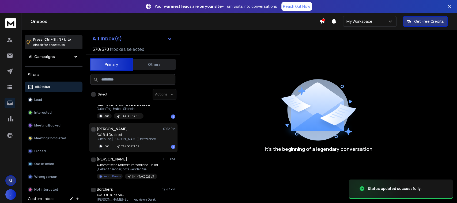
click at [158, 145] on div "AW: Bist Du dabei - Guten Tag [PERSON_NAME], herzlichen Lead TAK OOF 13.09. 1" at bounding box center [136, 141] width 79 height 16
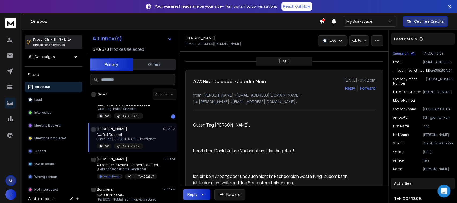
scroll to position [36, 0]
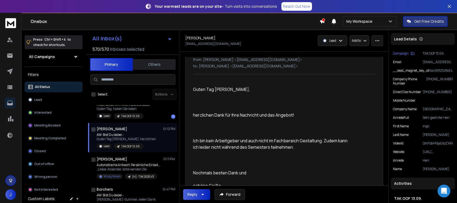
click at [220, 145] on span "Ich bin kein Arbeitgeber und auch nicht im Fachbereich Gestaltung. Zudem kann i…" at bounding box center [270, 144] width 155 height 12
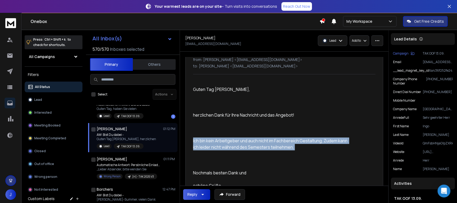
click at [220, 145] on span "Ich bin kein Arbeitgeber und auch nicht im Fachbereich Gestaltung. Zudem kann i…" at bounding box center [270, 144] width 155 height 12
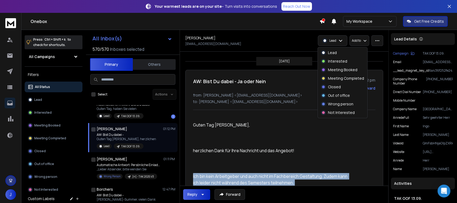
click at [330, 42] on p "Lead" at bounding box center [333, 41] width 7 height 4
click at [336, 110] on p "Not Interested" at bounding box center [341, 112] width 27 height 5
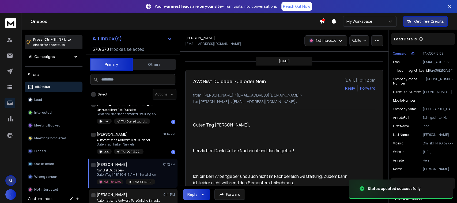
scroll to position [1149, 0]
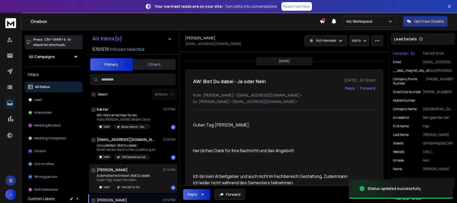
click at [158, 177] on div "Automatische Antwort: Bist Du dabei Guten Tag, haben Sie vielen Lead TAK OOF 13…" at bounding box center [136, 182] width 79 height 16
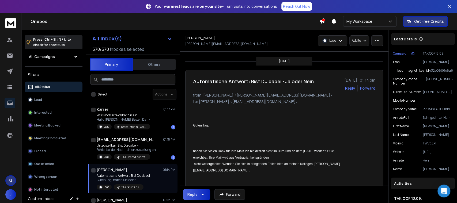
click at [222, 149] on p "haben Sie vielen Dank für Ihre Mail! Ich bin derzeit nicht im Büro und ab dem […" at bounding box center [271, 173] width 156 height 51
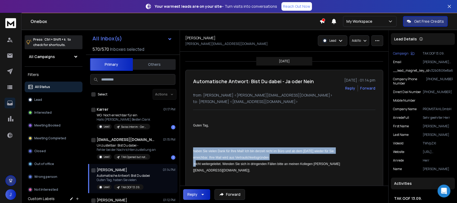
click at [222, 149] on p "haben Sie vielen Dank für Ihre Mail! Ich bin derzeit nicht im Büro und ab dem […" at bounding box center [271, 173] width 156 height 51
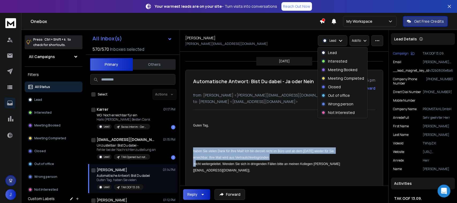
click at [334, 39] on p "Lead" at bounding box center [333, 41] width 7 height 4
click at [337, 96] on p "Out of office" at bounding box center [339, 95] width 22 height 5
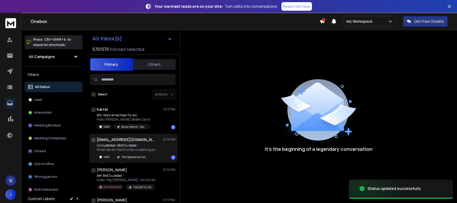
click at [166, 147] on div "Unzustellbar: Bist Du dabei - Fehler bei der Nachrichtenzustellung an Lead TAK …" at bounding box center [136, 152] width 79 height 16
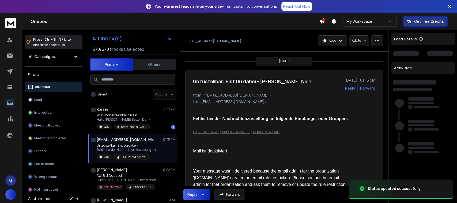
scroll to position [1113, 0]
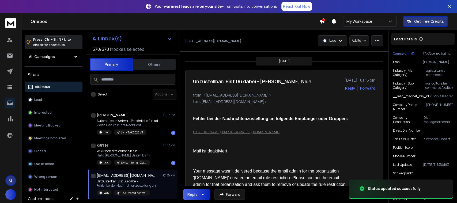
click at [323, 42] on div at bounding box center [325, 40] width 5 height 5
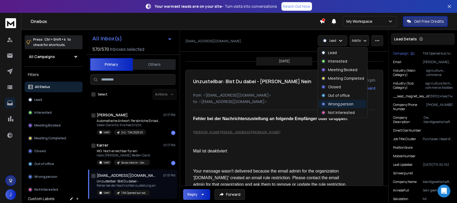
click at [331, 103] on p "Wrong person" at bounding box center [340, 104] width 25 height 5
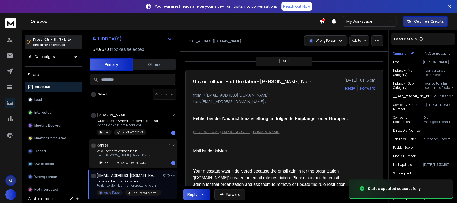
click at [159, 155] on div "WG: Noch erreichbar für ein Hallo [PERSON_NAME] Besten Dank Lead Swiss Interim …" at bounding box center [136, 157] width 79 height 16
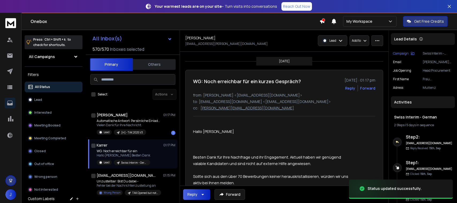
scroll to position [36, 0]
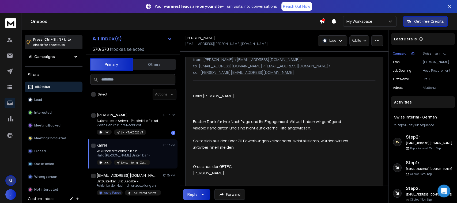
click at [214, 124] on span "Besten Dank für Ihre Nachfrage und ihr Engagement. Aktuell haben wir genügend v…" at bounding box center [267, 125] width 149 height 12
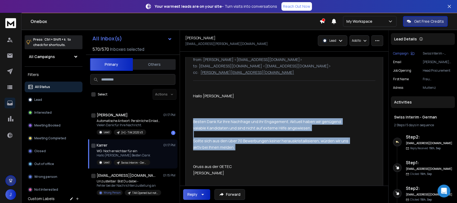
drag, startPoint x: 190, startPoint y: 121, endPoint x: 247, endPoint y: 152, distance: 64.5
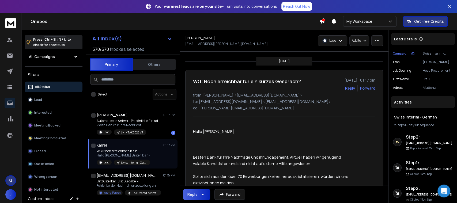
click at [365, 89] on div "Forward" at bounding box center [367, 88] width 15 height 5
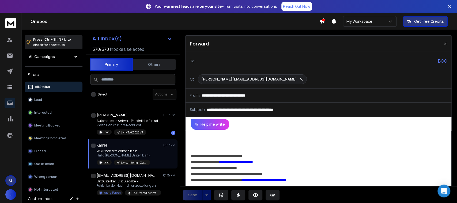
click at [213, 57] on input at bounding box center [217, 61] width 38 height 10
type input "**********"
click at [191, 196] on button "Send" at bounding box center [192, 195] width 19 height 11
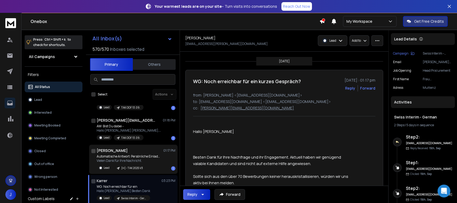
click at [163, 152] on p "01:17 PM" at bounding box center [169, 151] width 12 height 4
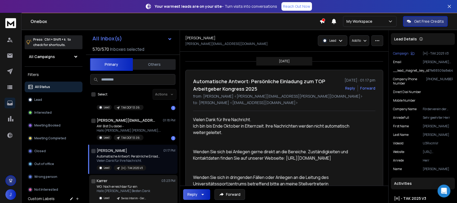
click at [151, 189] on div "WG: Noch erreichbar für ein Hallo [PERSON_NAME] Besten Dank Lead Swiss Interim …" at bounding box center [136, 193] width 79 height 16
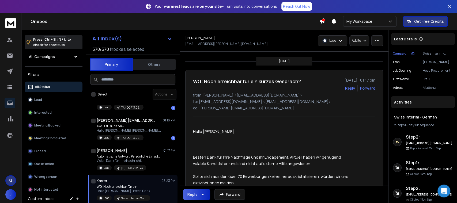
click at [363, 89] on div "Forward" at bounding box center [367, 88] width 15 height 5
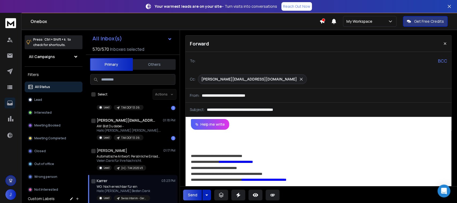
click at [215, 63] on input at bounding box center [217, 61] width 38 height 10
type input "**********"
click at [190, 194] on button "Send" at bounding box center [192, 195] width 19 height 11
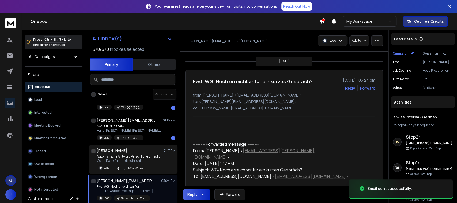
click at [158, 159] on p "Vielen Dank für Ihre Nachricht." at bounding box center [129, 161] width 64 height 4
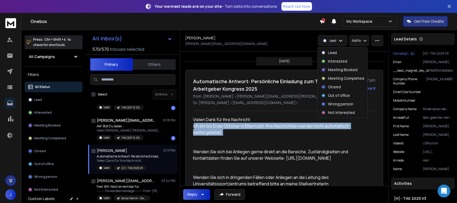
click at [332, 40] on p "Lead" at bounding box center [333, 41] width 7 height 4
click at [343, 97] on p "Out of office" at bounding box center [339, 95] width 22 height 5
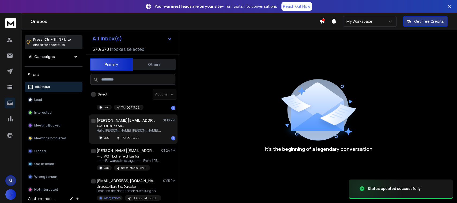
click at [167, 132] on div "AW: Bist Du dabei - Hallo [PERSON_NAME], vielen Lead TAK OOF 13.09. 1" at bounding box center [136, 132] width 79 height 16
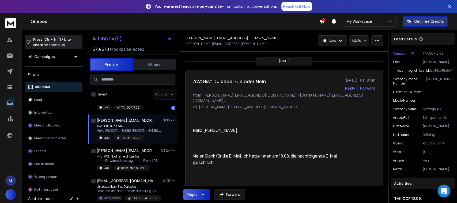
scroll to position [36, 0]
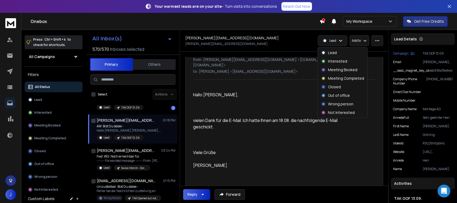
click at [326, 42] on div at bounding box center [325, 40] width 5 height 5
click at [334, 97] on p "Out of office" at bounding box center [339, 95] width 22 height 5
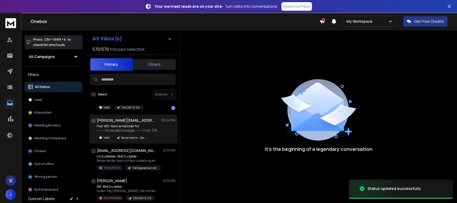
scroll to position [1042, 0]
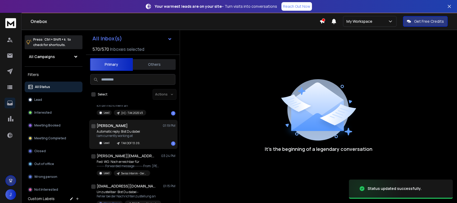
click at [157, 136] on div "Automatic reply: Bist Du dabei I am currently working at Lead TAK OOF 13.09. 1" at bounding box center [136, 138] width 79 height 16
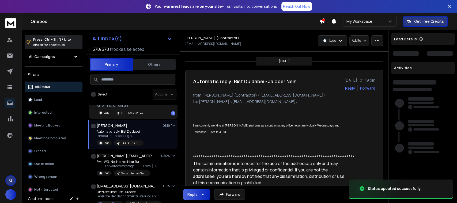
scroll to position [1006, 0]
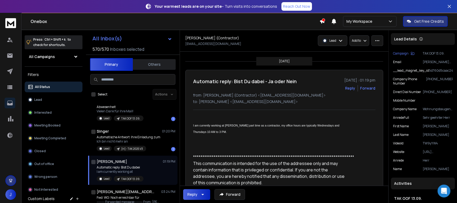
click at [242, 128] on p "I am currently working at [PERSON_NAME] part time as a contractor, my office ho…" at bounding box center [271, 128] width 156 height 13
click at [257, 129] on p "I am currently working at [PERSON_NAME] part time as a contractor, my office ho…" at bounding box center [271, 128] width 156 height 13
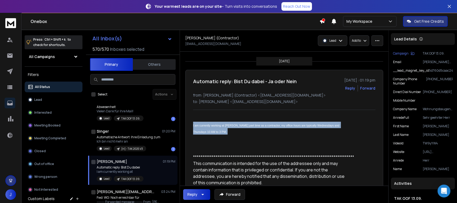
click at [257, 129] on p "I am currently working at [PERSON_NAME] part time as a contractor, my office ho…" at bounding box center [271, 128] width 156 height 13
click at [324, 36] on div "Lead" at bounding box center [332, 41] width 29 height 10
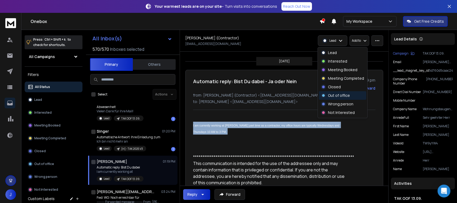
click at [334, 93] on p "Out of office" at bounding box center [339, 95] width 22 height 5
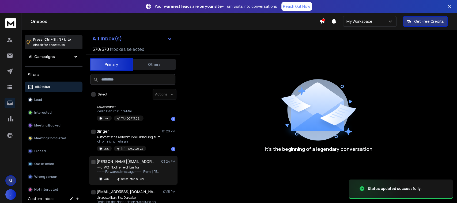
scroll to position [970, 0]
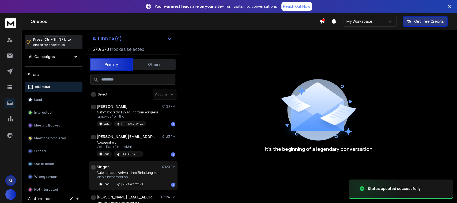
click at [159, 169] on div "Singer 01:20 PM" at bounding box center [136, 166] width 79 height 5
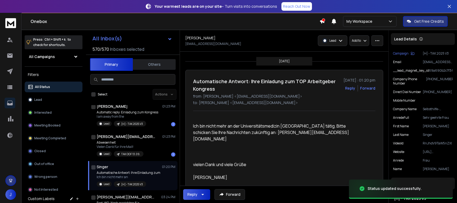
click at [255, 125] on span "Ich bin nicht mehr an der Universitätsmedizin [GEOGRAPHIC_DATA] tätig. Bitte sc…" at bounding box center [271, 132] width 156 height 19
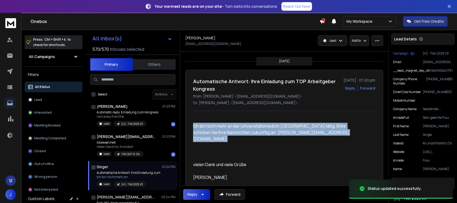
click at [255, 125] on span "Ich bin nicht mehr an der Universitätsmedizin [GEOGRAPHIC_DATA] tätig. Bitte sc…" at bounding box center [271, 132] width 156 height 19
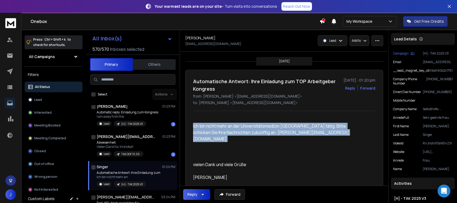
click at [335, 42] on p "Lead" at bounding box center [333, 41] width 7 height 4
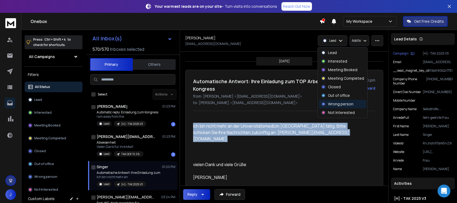
click at [337, 106] on p "Wrong person" at bounding box center [340, 104] width 25 height 5
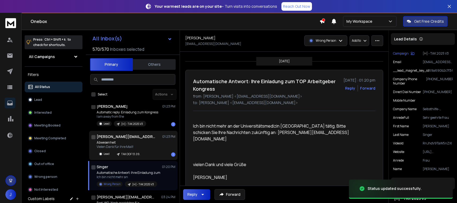
click at [163, 152] on div "Abwesenheit Vielen Dank für ihre Mail! Lead TAK OOF 13.09. 1" at bounding box center [136, 149] width 79 height 16
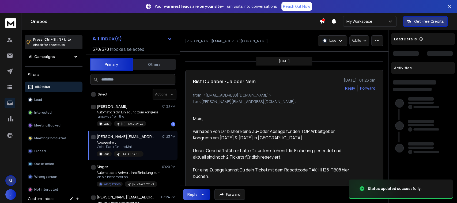
scroll to position [934, 0]
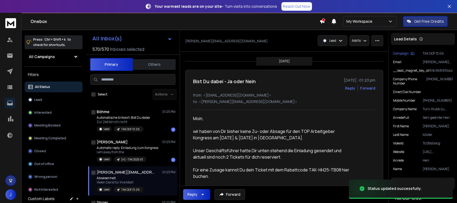
click at [236, 133] on div "wir haben von Dir bisher keine Zu- oder Absage für den TOP Arbeitgeber Kongress…" at bounding box center [271, 134] width 156 height 13
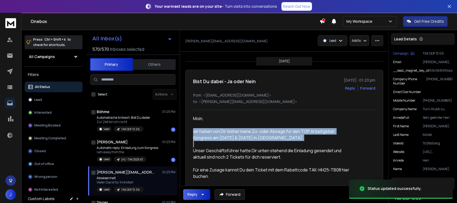
click at [236, 133] on div "wir haben von Dir bisher keine Zu- oder Absage für den TOP Arbeitgeber Kongress…" at bounding box center [271, 134] width 156 height 13
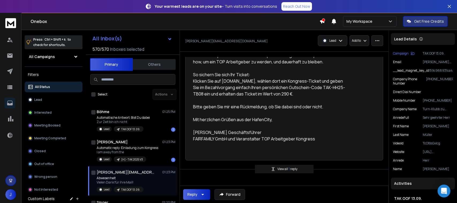
click at [278, 170] on p "View all 1 reply" at bounding box center [288, 169] width 20 height 4
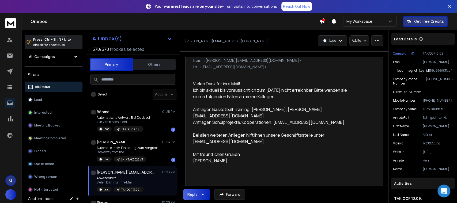
scroll to position [504, 0]
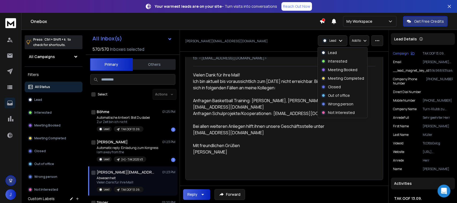
click at [340, 40] on icon at bounding box center [341, 41] width 4 height 4
click at [343, 97] on p "Out of office" at bounding box center [339, 95] width 22 height 5
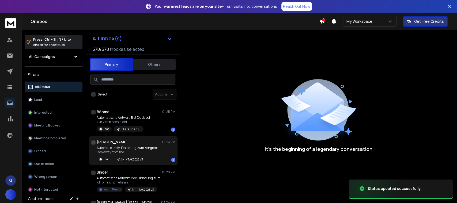
scroll to position [0, 0]
click at [159, 152] on div "Automatic reply: Einladung zum Kongress I am away from the Lead [H] - TAK 2025 …" at bounding box center [136, 154] width 79 height 16
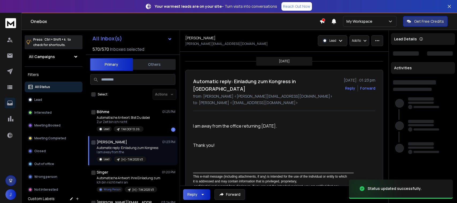
scroll to position [899, 0]
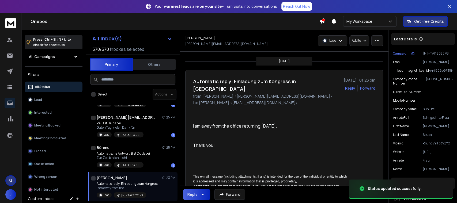
click at [336, 39] on div "Lead" at bounding box center [332, 41] width 29 height 10
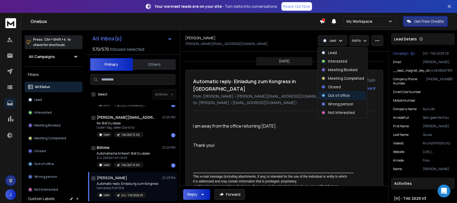
click at [330, 96] on p "Out of office" at bounding box center [339, 95] width 22 height 5
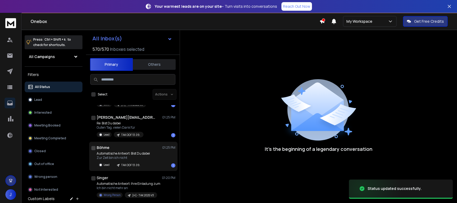
click at [149, 156] on p "Zur Zeit bin ich nicht" at bounding box center [123, 158] width 53 height 4
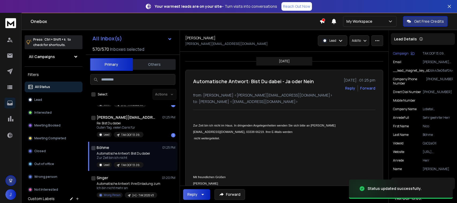
scroll to position [863, 0]
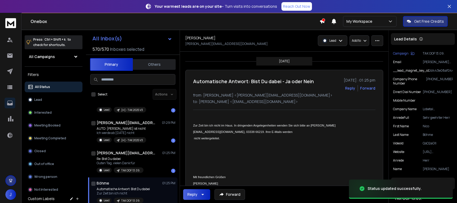
click at [212, 129] on p "Zur Zeit bin ich nicht im Haus. In dringenden Angelegenheiten wenden Sie sich b…" at bounding box center [271, 132] width 156 height 20
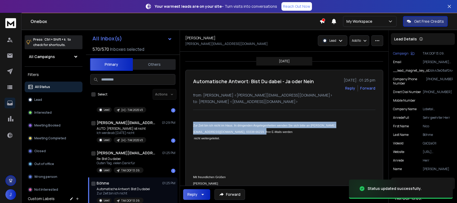
click at [212, 129] on p "Zur Zeit bin ich nicht im Haus. In dringenden Angelegenheiten wenden Sie sich b…" at bounding box center [271, 132] width 156 height 20
click at [332, 41] on p "Lead" at bounding box center [333, 41] width 7 height 4
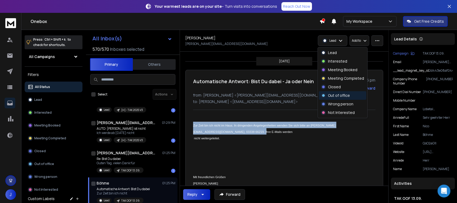
click at [336, 95] on p "Out of office" at bounding box center [339, 95] width 22 height 5
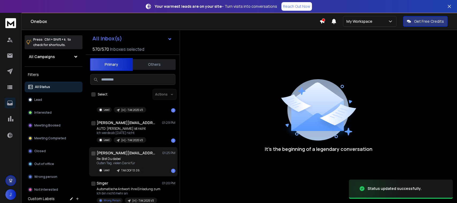
click at [148, 167] on div "Re: Bist Du dabei Guten Tag, vielen Dank für Lead TAK OOF 13.09. 1" at bounding box center [136, 165] width 79 height 16
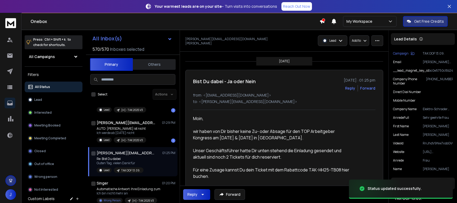
click at [222, 130] on div "wir haben von Dir bisher keine Zu- oder Absage für den TOP Arbeitgeber Kongress…" at bounding box center [271, 134] width 156 height 13
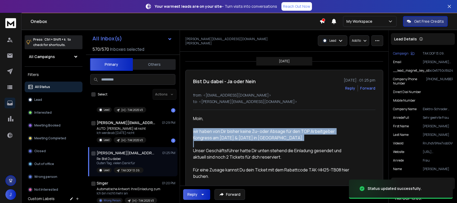
click at [222, 130] on div "wir haben von Dir bisher keine Zu- oder Absage für den TOP Arbeitgeber Kongress…" at bounding box center [271, 134] width 156 height 13
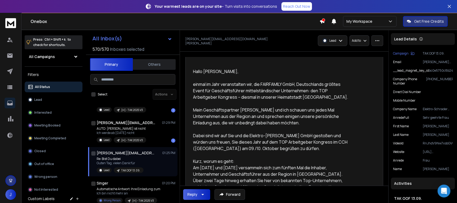
scroll to position [346, 0]
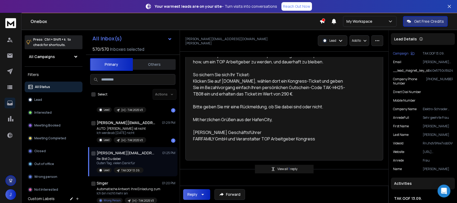
click at [275, 173] on div "View all 1 reply" at bounding box center [284, 169] width 59 height 9
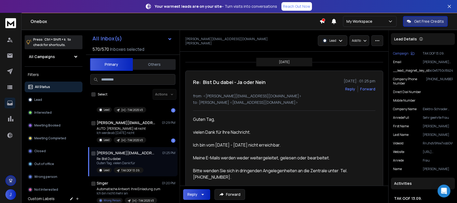
scroll to position [489, 0]
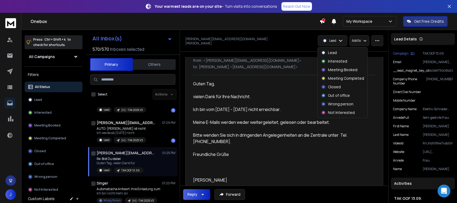
click at [332, 39] on p "Lead" at bounding box center [333, 41] width 7 height 4
click at [336, 95] on p "Out of office" at bounding box center [339, 95] width 22 height 5
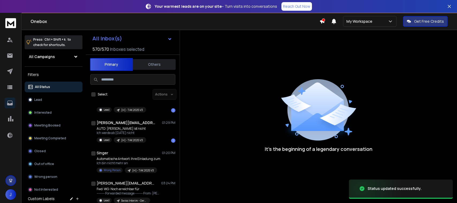
scroll to position [0, 0]
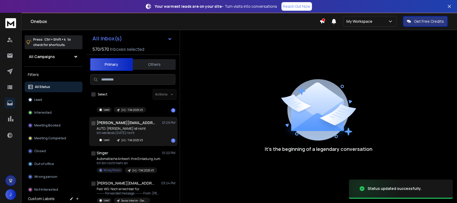
click at [159, 133] on div "AUTO: [PERSON_NAME] ist nicht Ich werde ab [DATE] nicht Lead [H] - TAK 2025 V3 1" at bounding box center [136, 135] width 79 height 16
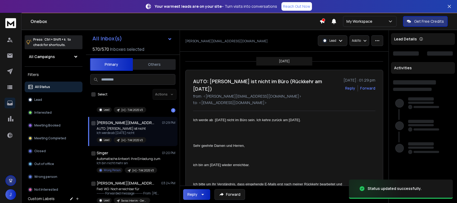
scroll to position [827, 0]
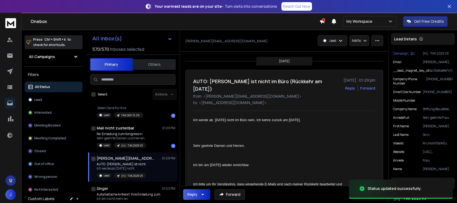
drag, startPoint x: 329, startPoint y: 33, endPoint x: 328, endPoint y: 40, distance: 6.5
click at [329, 33] on div "[PERSON_NAME][EMAIL_ADDRESS][DOMAIN_NAME] Lead Add to Lead Add to" at bounding box center [284, 41] width 209 height 22
click at [330, 41] on p "Lead" at bounding box center [333, 41] width 7 height 4
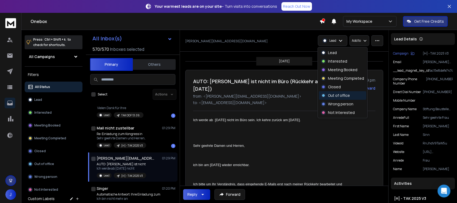
click at [326, 96] on div "Out of office" at bounding box center [335, 95] width 29 height 5
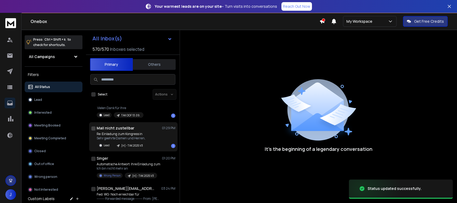
click at [158, 144] on div "Re: Einladung zum Kongress in Sehr geehrte Damen und [PERSON_NAME], Lead [H] - …" at bounding box center [136, 140] width 79 height 16
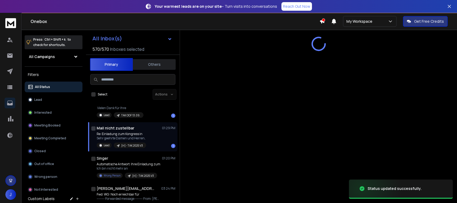
scroll to position [791, 0]
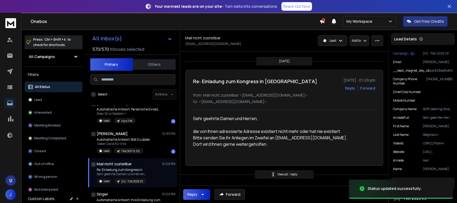
click at [254, 131] on div "Sehr geehrte Damen und Herren, die von Ihnen adressierte Adresse existiert nich…" at bounding box center [273, 136] width 161 height 43
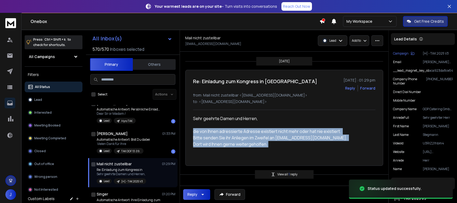
click at [254, 131] on div "Sehr geehrte Damen und Herren, die von Ihnen adressierte Adresse existiert nich…" at bounding box center [273, 136] width 161 height 43
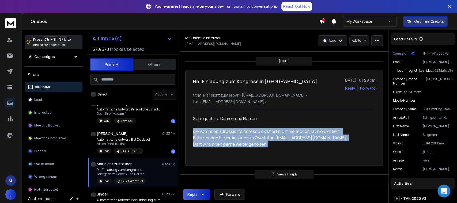
click at [333, 45] on div "Lead" at bounding box center [332, 41] width 29 height 10
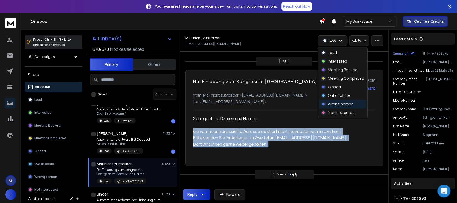
click at [329, 104] on p "Wrong person" at bounding box center [340, 104] width 25 height 5
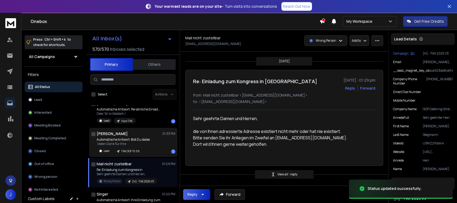
click at [156, 141] on div "Automatische Antwort: Bist Du dabei ﻿ Vielen Dank für Ihre Lead TAK OOF 13.09. 1" at bounding box center [136, 146] width 79 height 16
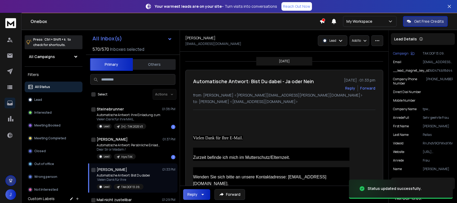
scroll to position [36, 0]
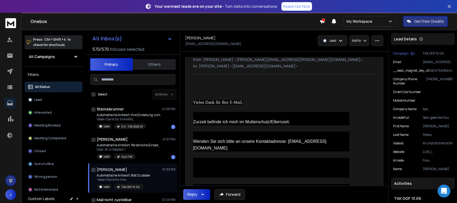
click at [328, 34] on div "[PERSON_NAME] [PERSON_NAME] [PERSON_NAME][EMAIL_ADDRESS][PERSON_NAME][DOMAIN_NA…" at bounding box center [284, 41] width 209 height 22
click at [328, 44] on div "Lead" at bounding box center [332, 41] width 29 height 10
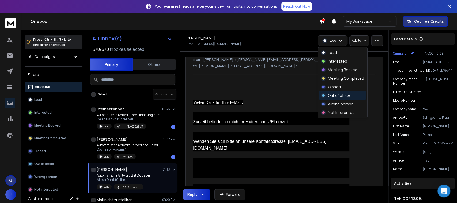
click at [333, 93] on p "Out of office" at bounding box center [339, 95] width 22 height 5
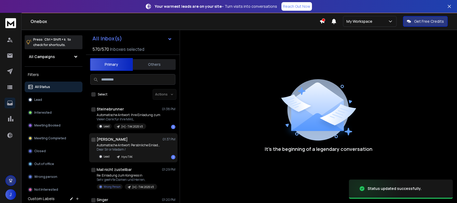
scroll to position [0, 0]
click at [143, 145] on p "Automatische Antwort: Persönliche Einladung für" at bounding box center [129, 145] width 64 height 4
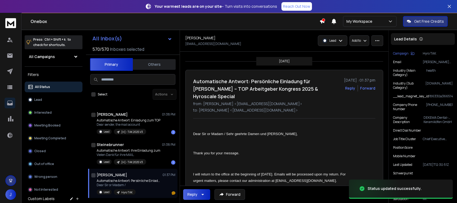
scroll to position [756, 0]
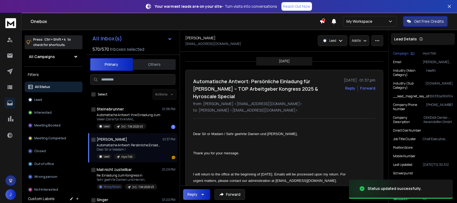
click at [231, 133] on span "Dear Sir or Madam / Sehr geehrte Damen und [PERSON_NAME]," at bounding box center [245, 134] width 104 height 4
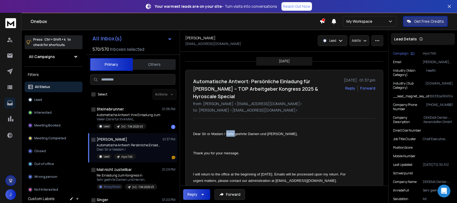
click at [231, 133] on span "Dear Sir or Madam / Sehr geehrte Damen und [PERSON_NAME]," at bounding box center [245, 134] width 104 height 4
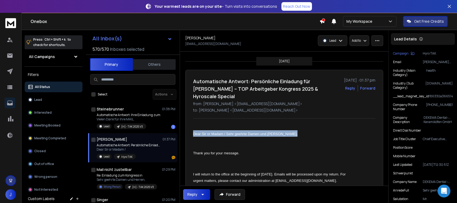
click at [231, 133] on span "Dear Sir or Madam / Sehr geehrte Damen und [PERSON_NAME]," at bounding box center [245, 134] width 104 height 4
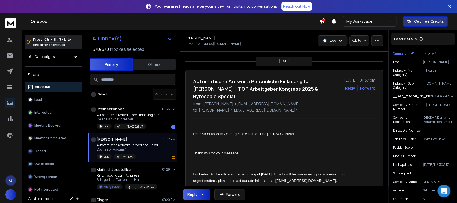
scroll to position [36, 0]
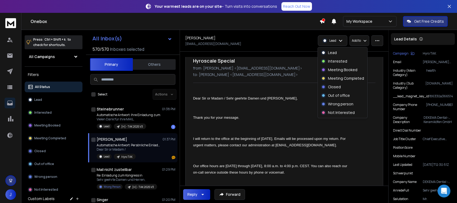
click at [323, 43] on div "Lead" at bounding box center [332, 41] width 29 height 10
click at [335, 94] on p "Out of office" at bounding box center [339, 95] width 22 height 5
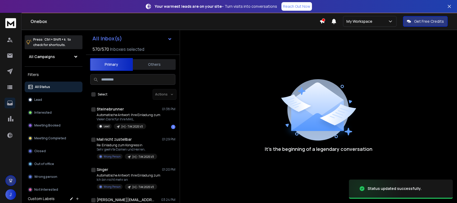
scroll to position [0, 0]
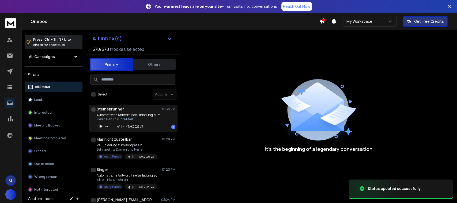
click at [152, 127] on div "Lead [H] - TAK 2025 V3" at bounding box center [129, 127] width 64 height 6
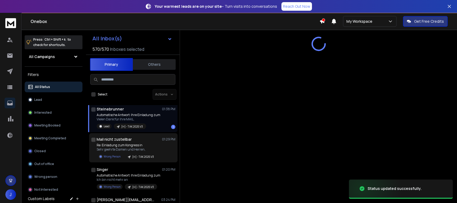
scroll to position [720, 0]
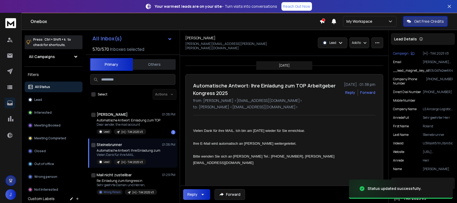
click at [245, 130] on div "Vielen Dank für ihre MAIL. Ich bin am [DATE] wieder für Sie erreichbar. Ihre E-…" at bounding box center [271, 195] width 156 height 148
click at [251, 129] on span "Vielen Dank für ihre MAIL. Ich bin am [DATE] wieder für Sie erreichbar." at bounding box center [249, 131] width 112 height 4
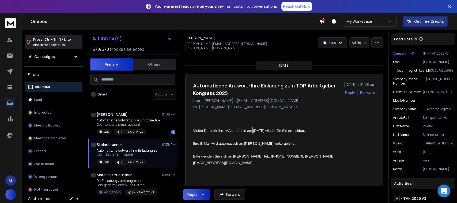
click at [251, 129] on span "Vielen Dank für ihre MAIL. Ich bin am [DATE] wieder für Sie erreichbar." at bounding box center [249, 131] width 112 height 4
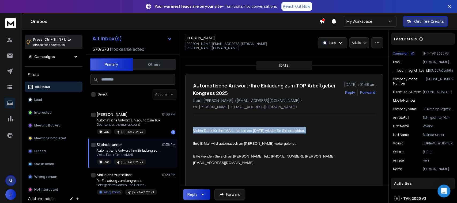
click at [251, 129] on span "Vielen Dank für ihre MAIL. Ich bin am [DATE] wieder für Sie erreichbar." at bounding box center [249, 131] width 112 height 4
click at [322, 39] on div "Lead" at bounding box center [332, 43] width 29 height 10
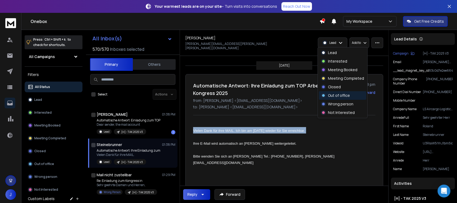
click at [341, 93] on p "Out of office" at bounding box center [339, 95] width 22 height 5
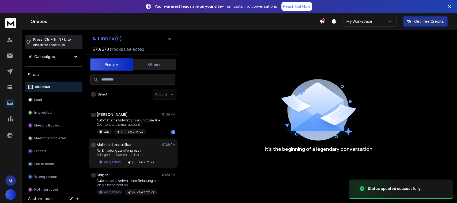
scroll to position [684, 0]
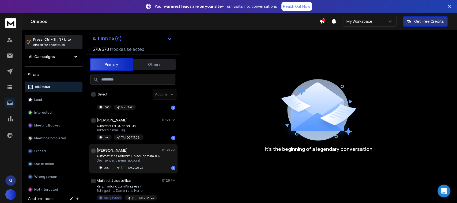
click at [149, 154] on p "Automatische Antwort: Einladung zum TOP" at bounding box center [129, 156] width 64 height 4
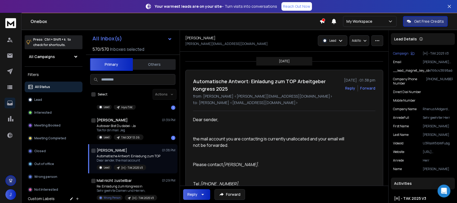
click at [327, 44] on div "Lead" at bounding box center [332, 41] width 29 height 10
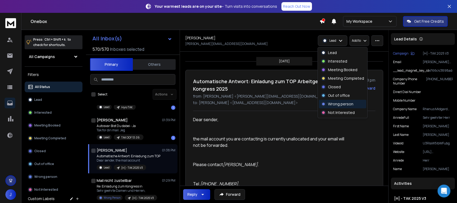
click at [342, 106] on p "Wrong person" at bounding box center [340, 104] width 25 height 5
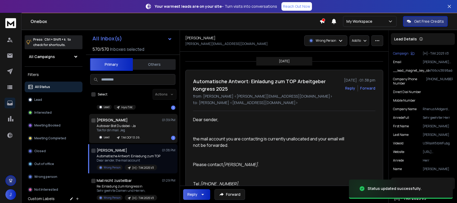
click at [170, 126] on div "Autosvar:Bist Du dabei - Ja Tak for din mail. Jeg Lead TAK OOF 13.09. 1" at bounding box center [136, 132] width 79 height 16
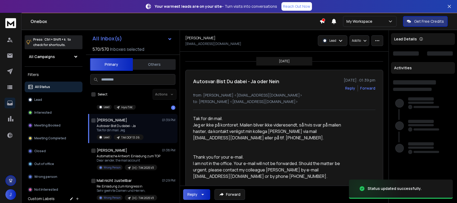
scroll to position [649, 0]
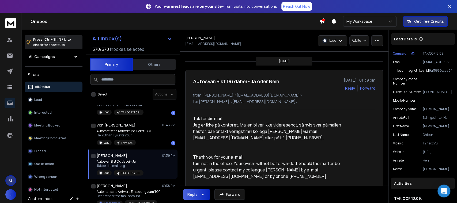
click at [333, 35] on div "[PERSON_NAME] [PERSON_NAME] [EMAIL_ADDRESS][DOMAIN_NAME] Lead Add to Lead Add to" at bounding box center [284, 41] width 209 height 22
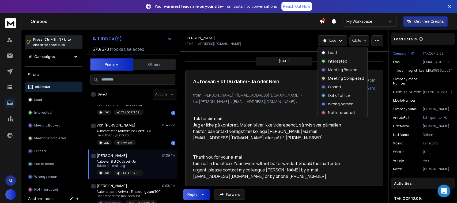
click at [332, 44] on div "Lead" at bounding box center [332, 41] width 29 height 10
click at [343, 92] on div "Out of office" at bounding box center [342, 95] width 47 height 9
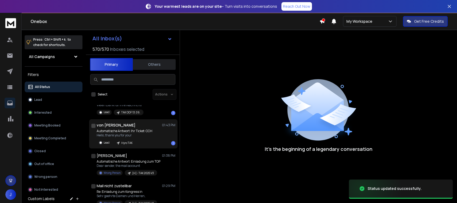
click at [167, 138] on div "Automatische Antwort: Ihr Ticket: CCH Hello, thank you for your Lead Hyro TAK 1" at bounding box center [136, 137] width 79 height 16
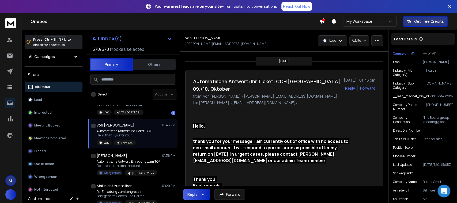
click at [324, 35] on div "von [PERSON_NAME] Bernd [EMAIL_ADDRESS][DOMAIN_NAME] Lead Add to Lead Add to" at bounding box center [284, 41] width 209 height 22
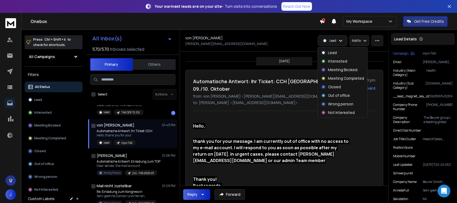
click at [324, 36] on div "Lead" at bounding box center [332, 41] width 29 height 10
click at [325, 97] on span at bounding box center [323, 95] width 5 height 5
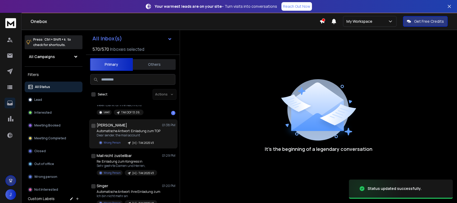
scroll to position [613, 0]
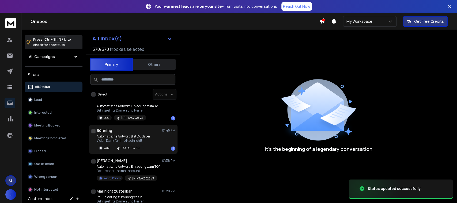
click at [164, 143] on div "Automatische Antwort: Bist Du dabei Vielen Dank für Ihre Nachricht! Lead TAK OO…" at bounding box center [136, 142] width 79 height 16
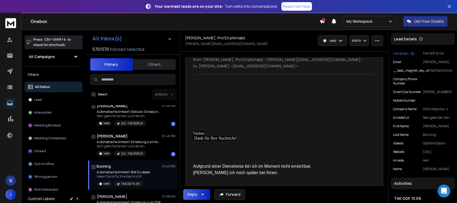
scroll to position [71, 0]
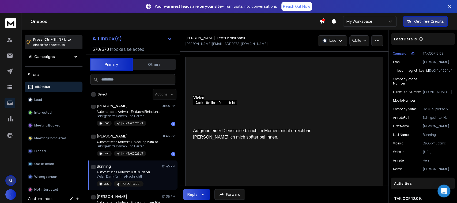
click at [323, 41] on div at bounding box center [325, 40] width 5 height 5
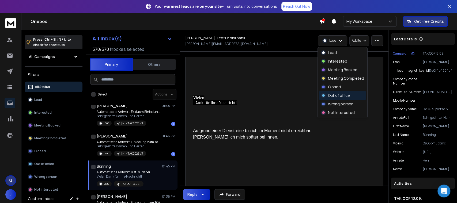
click at [332, 95] on p "Out of office" at bounding box center [339, 95] width 22 height 5
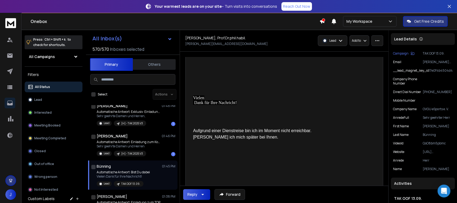
scroll to position [0, 0]
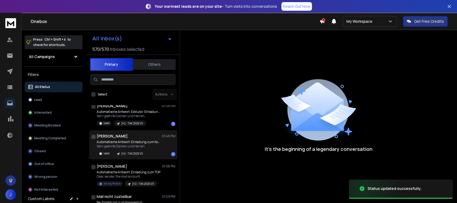
click at [152, 147] on p "Sehr geehrte Damen und Herren" at bounding box center [129, 146] width 64 height 4
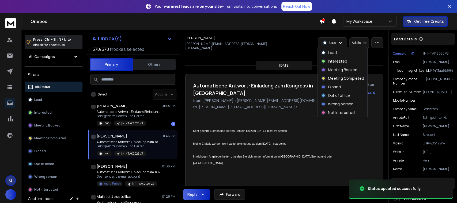
click at [328, 46] on div "Lead" at bounding box center [332, 43] width 29 height 10
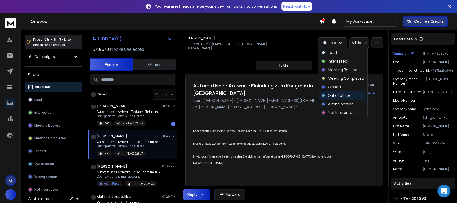
click at [339, 95] on p "Out of office" at bounding box center [339, 95] width 22 height 5
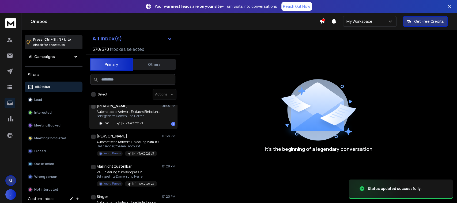
scroll to position [541, 0]
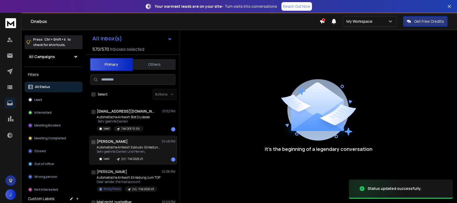
click at [162, 152] on div "Automatische Antwort: Exklusiv: Einladung zum Sehr geehrte Damen und Herren, Le…" at bounding box center [136, 153] width 79 height 16
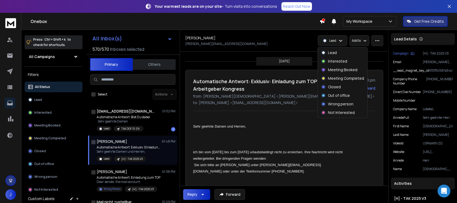
click at [327, 43] on div "Lead" at bounding box center [332, 41] width 29 height 10
click at [343, 97] on p "Out of office" at bounding box center [339, 95] width 22 height 5
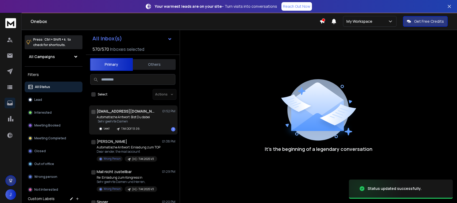
click at [166, 123] on div "Automatische Antwort: Bist Du dabei ﻿ ﻿ ﻿Sehr geehrte Damen Lead TAK OOF 13.09.…" at bounding box center [136, 123] width 79 height 16
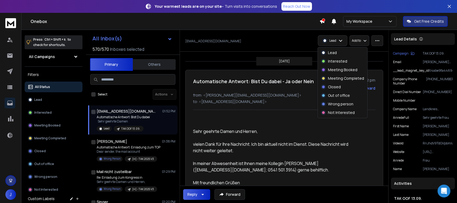
click at [330, 44] on div "Lead" at bounding box center [332, 41] width 29 height 10
click at [323, 96] on span at bounding box center [323, 95] width 5 height 5
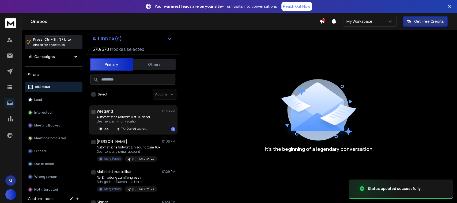
scroll to position [476, 0]
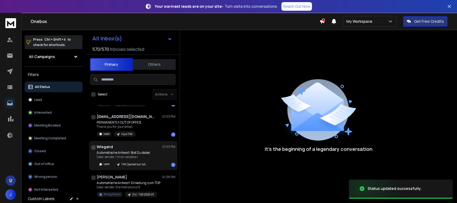
click at [163, 155] on div "Automatische Antwort: Bist Du dabei Dear sender, I'm on vacation. Lead TAK Open…" at bounding box center [136, 159] width 79 height 16
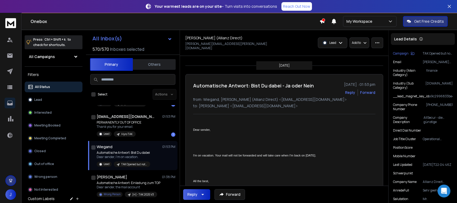
click at [241, 154] on span "I'm on vacation. Your mail will not be forwarded and will take care when I'm ba…" at bounding box center [254, 155] width 123 height 3
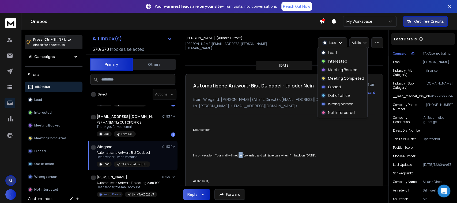
click at [318, 45] on div "Lead" at bounding box center [332, 43] width 29 height 10
click at [334, 97] on p "Out of office" at bounding box center [339, 95] width 22 height 5
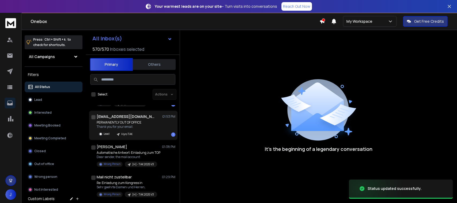
scroll to position [440, 0]
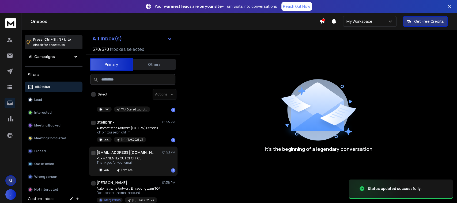
click at [167, 167] on div "PERMANENTLY OUT OF OFFICE Thank you for your email. Lead Hyro TAK 1" at bounding box center [136, 164] width 79 height 16
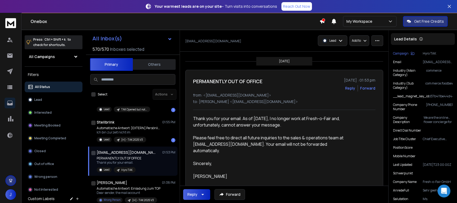
click at [326, 43] on div "Lead" at bounding box center [332, 41] width 29 height 10
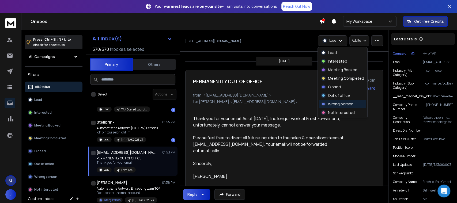
click at [328, 106] on p "Wrong person" at bounding box center [340, 104] width 25 height 5
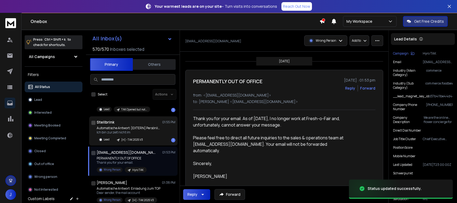
click at [156, 134] on p "Ich bin zurzeit nicht im" at bounding box center [129, 132] width 64 height 4
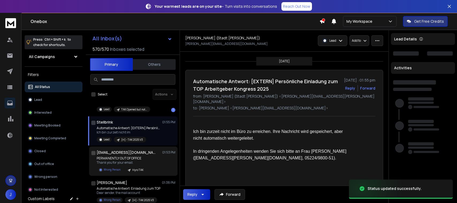
scroll to position [404, 0]
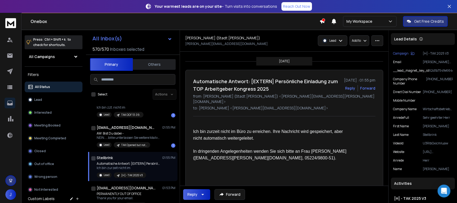
click at [330, 39] on p "Lead" at bounding box center [333, 41] width 7 height 4
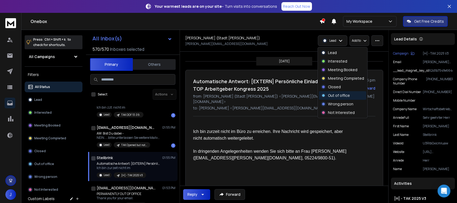
click at [346, 93] on p "Out of office" at bounding box center [339, 95] width 22 height 5
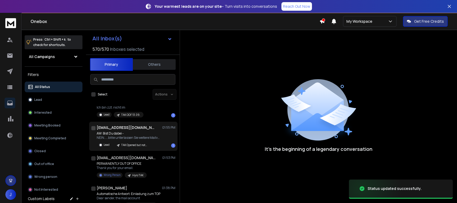
click at [169, 132] on div "AW: Bist Du dabei - NEIN.....bitte unterlassen Sie weitere Mailversuche Lead TA…" at bounding box center [136, 140] width 79 height 16
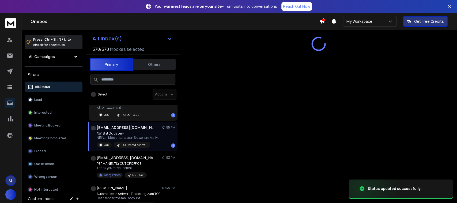
scroll to position [368, 0]
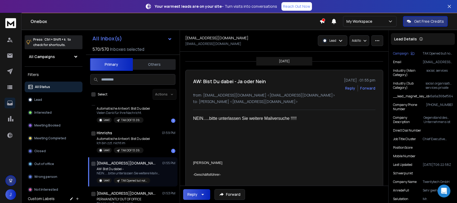
click at [232, 122] on div "NEIN.....bitte unterlassen Sie weitere Mailversuche !!!!!" at bounding box center [271, 118] width 156 height 6
click at [339, 42] on icon at bounding box center [341, 41] width 4 height 4
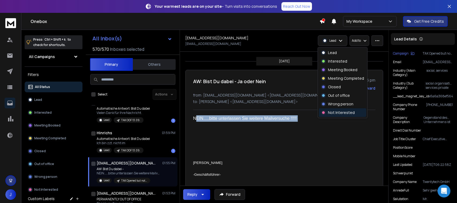
click at [328, 112] on p "Not Interested" at bounding box center [341, 112] width 27 height 5
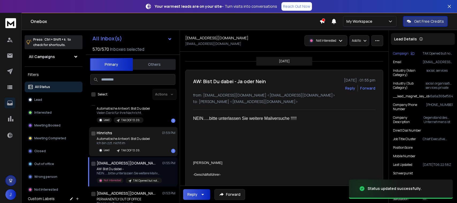
click at [141, 151] on div "TAK OOF 13.09." at bounding box center [129, 151] width 30 height 6
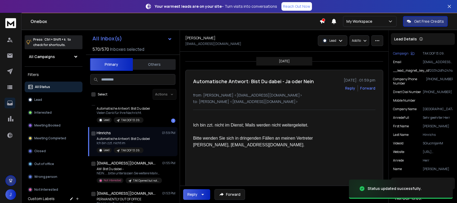
scroll to position [332, 0]
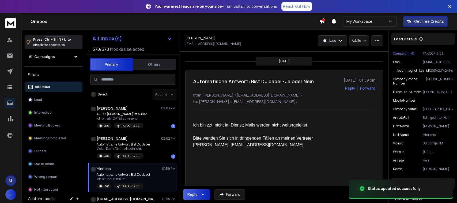
click at [246, 128] on p "Ich bin zzt. nicht im Dienst; Mails werden nicht weitergeleitet." at bounding box center [271, 125] width 156 height 7
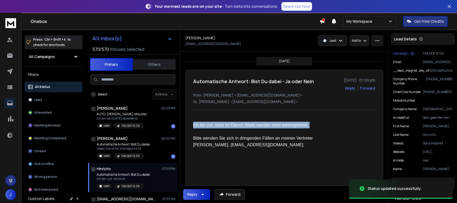
click at [246, 128] on p "Ich bin zzt. nicht im Dienst; Mails werden nicht weitergeleitet." at bounding box center [271, 125] width 156 height 7
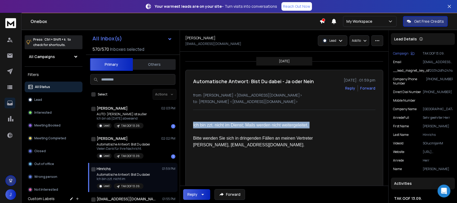
click at [241, 125] on span "Ich bin zzt. nicht im Dienst; Mails werden nicht weitergeleitet." at bounding box center [250, 125] width 115 height 5
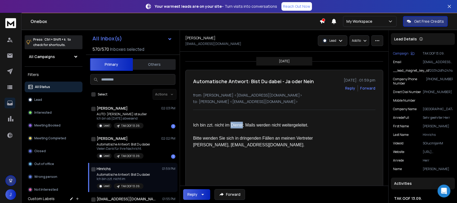
click at [241, 125] on span "Ich bin zzt. nicht im Dienst; Mails werden nicht weitergeleitet." at bounding box center [250, 125] width 115 height 5
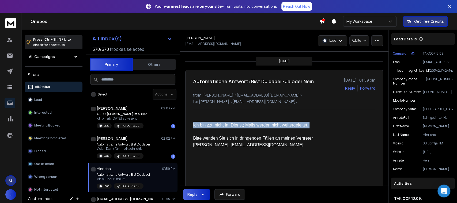
click at [241, 125] on span "Ich bin zzt. nicht im Dienst; Mails werden nicht weitergeleitet." at bounding box center [250, 125] width 115 height 5
click at [218, 127] on span "Ich bin zzt. nicht im Dienst; Mails werden nicht weitergeleitet." at bounding box center [250, 125] width 115 height 5
drag, startPoint x: 214, startPoint y: 126, endPoint x: 251, endPoint y: 124, distance: 37.0
click at [251, 124] on span "Ich bin zzt. nicht im Dienst; Mails werden nicht weitergeleitet." at bounding box center [250, 125] width 115 height 5
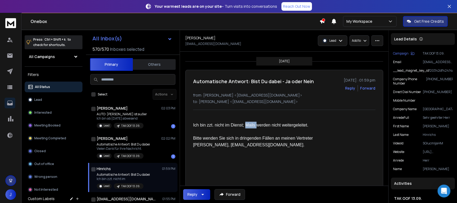
click at [251, 124] on span "Ich bin zzt. nicht im Dienst; Mails werden nicht weitergeleitet." at bounding box center [250, 125] width 115 height 5
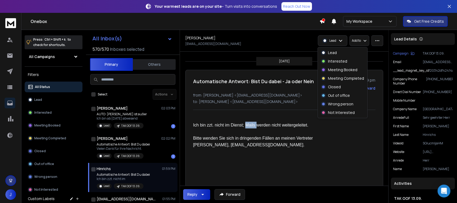
click at [330, 40] on p "Lead" at bounding box center [333, 41] width 7 height 4
click at [344, 93] on p "Out of office" at bounding box center [339, 95] width 22 height 5
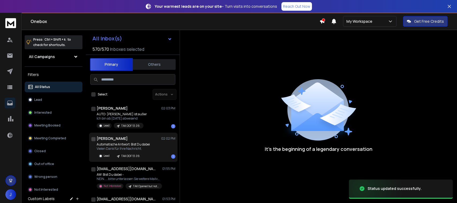
click at [155, 150] on div "Automatische Antwort: Bist Du dabei Vielen Dank für Ihre Nachricht. Lead TAK OO…" at bounding box center [136, 151] width 79 height 16
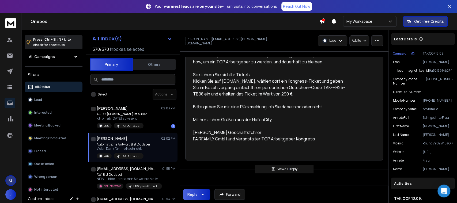
click at [276, 168] on div "View all 1 reply" at bounding box center [284, 169] width 59 height 9
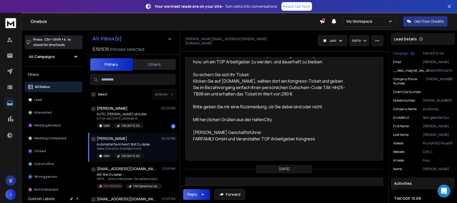
scroll to position [460, 0]
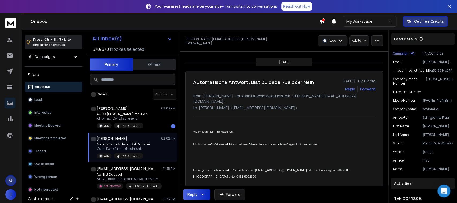
click at [325, 43] on div "Lead" at bounding box center [332, 41] width 29 height 10
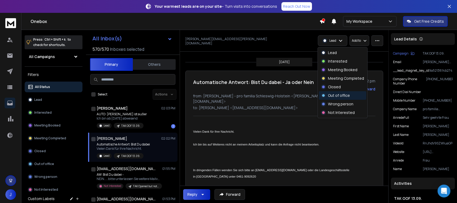
click at [337, 94] on p "Out of office" at bounding box center [339, 95] width 22 height 5
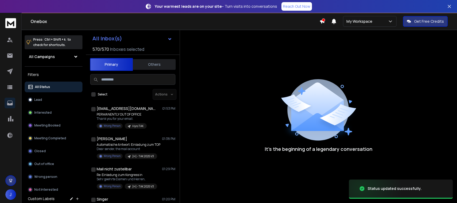
scroll to position [321, 0]
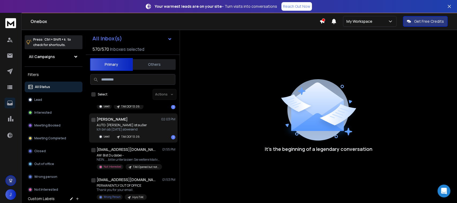
click at [148, 136] on div "AUTO: [PERSON_NAME] ist außer Ich bin ab [DATE] abwesend Lead TAK OOF 13.09. 1" at bounding box center [136, 131] width 79 height 16
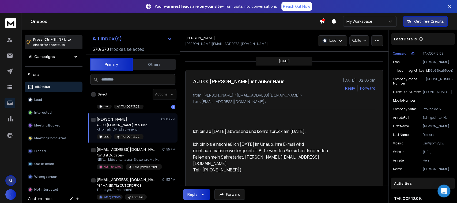
scroll to position [286, 0]
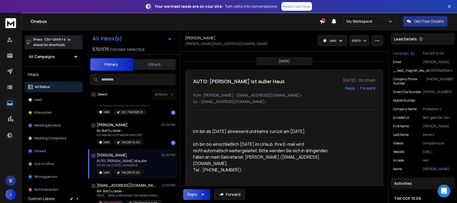
click at [334, 46] on div "Lead" at bounding box center [332, 40] width 29 height 11
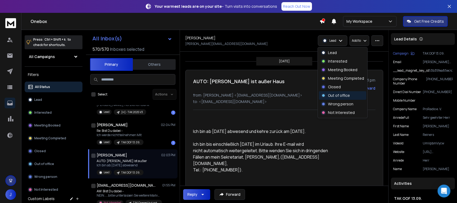
click at [339, 96] on p "Out of office" at bounding box center [339, 95] width 22 height 5
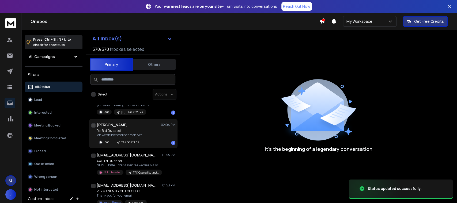
click at [144, 132] on div "Re: Bist Du dabei - Ich werde nicht teilnehmen Mit Lead TAK OOF 13.09. 1" at bounding box center [136, 137] width 79 height 16
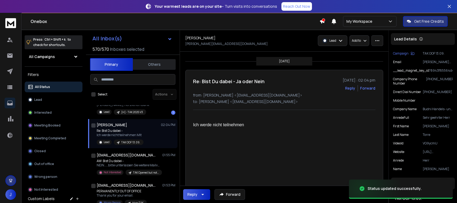
scroll to position [250, 0]
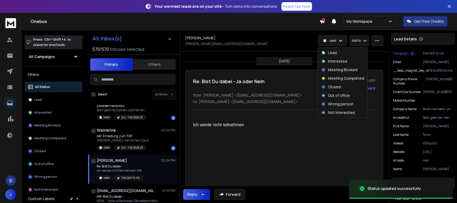
click at [327, 41] on div "Lead" at bounding box center [332, 41] width 29 height 10
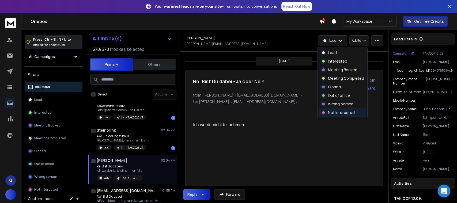
click at [325, 114] on span at bounding box center [323, 112] width 5 height 5
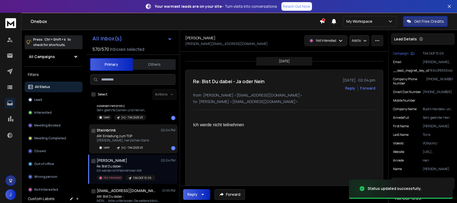
click at [150, 141] on div "AW: Einladung zum TOP Hallo [PERSON_NAME], herzlichen Dank Lead [H] - TAK 2025 …" at bounding box center [136, 142] width 79 height 16
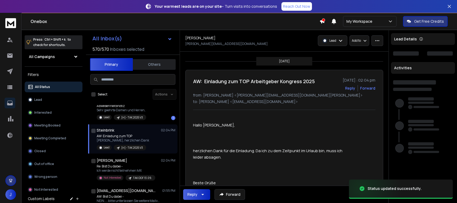
scroll to position [214, 0]
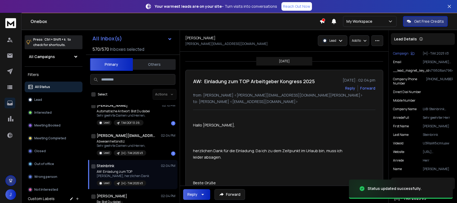
click at [269, 153] on span "herzlichen Dank für die Einladung. Da ich zu dem Zeitpunkt im Urlaub bin, muss …" at bounding box center [268, 154] width 150 height 12
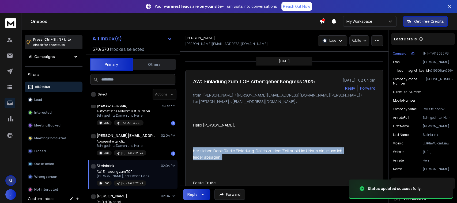
click at [269, 153] on span "herzlichen Dank für die Einladung. Da ich zu dem Zeitpunkt im Urlaub bin, muss …" at bounding box center [268, 154] width 150 height 12
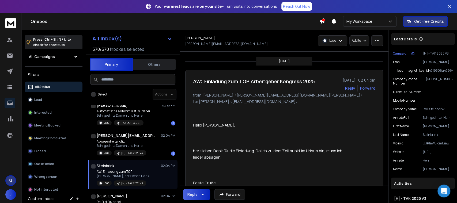
click at [326, 46] on div "[PERSON_NAME] [PERSON_NAME] [PERSON_NAME][EMAIL_ADDRESS][DOMAIN_NAME] Lead Add …" at bounding box center [284, 41] width 209 height 22
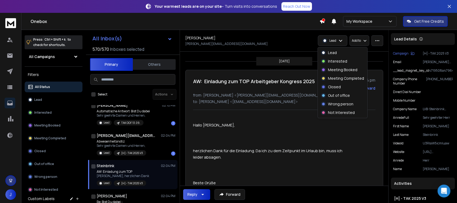
click at [324, 36] on div "Lead" at bounding box center [332, 41] width 29 height 10
click at [331, 95] on p "Out of office" at bounding box center [339, 95] width 22 height 5
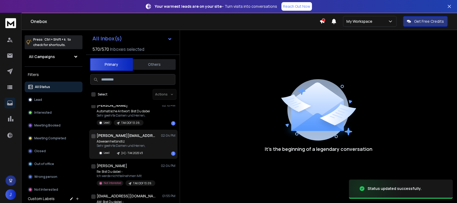
click at [155, 140] on div "Abwesenheitsnotiz Sehr geehrte Damen und [PERSON_NAME], Lead [H] - TAK 2025 V3 1" at bounding box center [136, 148] width 79 height 16
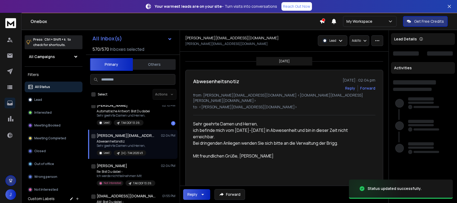
scroll to position [178, 0]
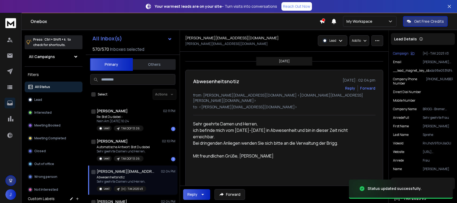
click at [240, 122] on div "Sehr geehrte Damen und [PERSON_NAME], ich befinde mich vom 28.07.-25.08. in Abw…" at bounding box center [273, 155] width 161 height 69
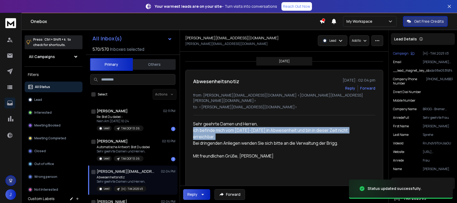
click at [240, 122] on div "Sehr geehrte Damen und [PERSON_NAME], ich befinde mich vom 28.07.-25.08. in Abw…" at bounding box center [273, 155] width 161 height 69
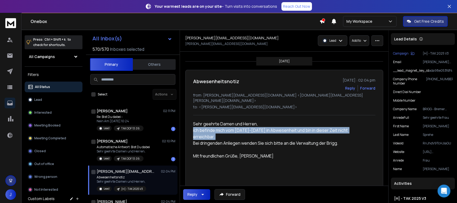
click at [328, 38] on div "Lead" at bounding box center [332, 41] width 29 height 10
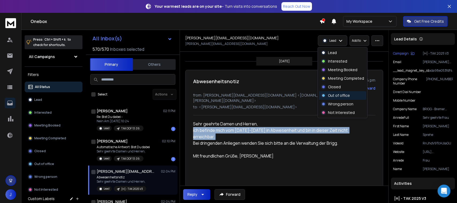
click at [334, 98] on p "Out of office" at bounding box center [339, 95] width 22 height 5
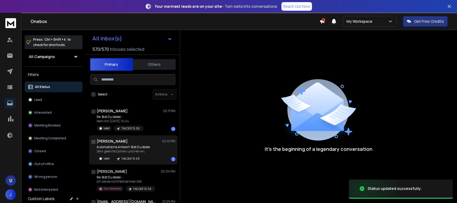
click at [162, 148] on div "Automatische Antwort: Bist Du dabei Sehr geehrte Damen und Herren, Lead TAK OOF…" at bounding box center [136, 153] width 79 height 16
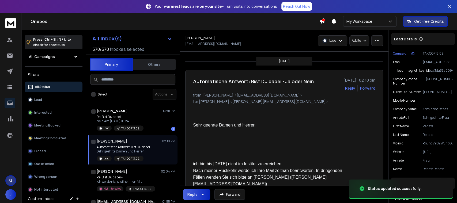
scroll to position [143, 0]
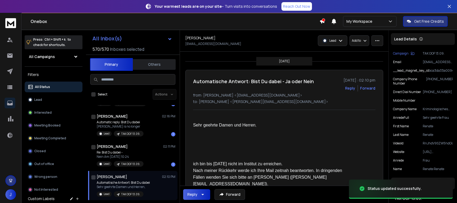
click at [327, 36] on div "Lead" at bounding box center [332, 41] width 29 height 10
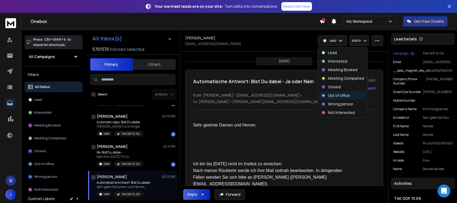
click at [329, 92] on div "Out of office" at bounding box center [342, 95] width 47 height 9
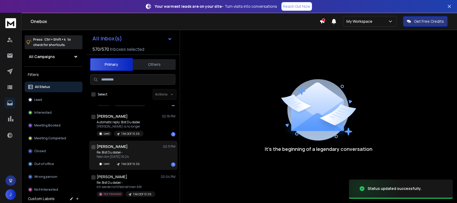
click at [143, 157] on div "Re: Bist Du dabei - Nein Am [DATE] 10:24 Lead TAK OOF 13.09. 1" at bounding box center [136, 159] width 79 height 16
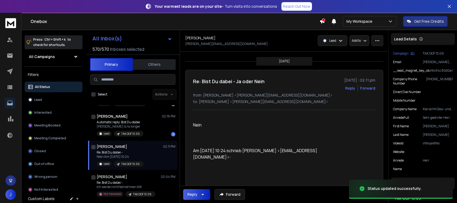
click at [322, 45] on div "Lead" at bounding box center [332, 41] width 29 height 10
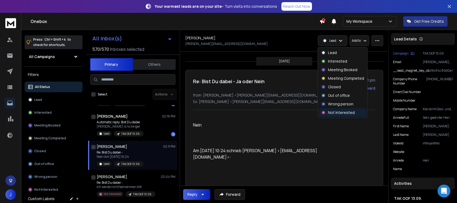
click at [328, 113] on p "Not Interested" at bounding box center [341, 112] width 27 height 5
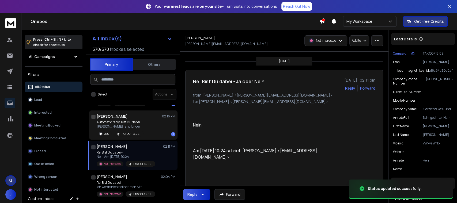
click at [155, 135] on div "Automatic reply: Bist Du dabei [PERSON_NAME] is no longer Lead TAK OOF 13.09. 1" at bounding box center [136, 128] width 79 height 16
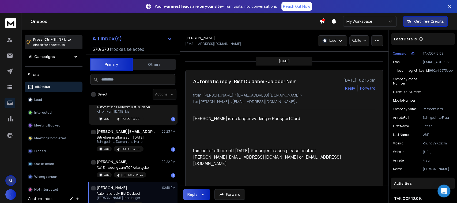
scroll to position [107, 0]
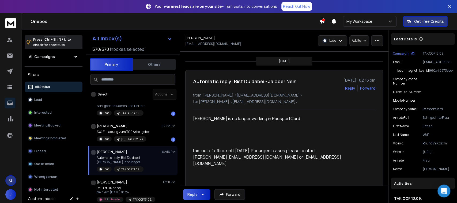
click at [327, 45] on div "Lead" at bounding box center [332, 41] width 29 height 10
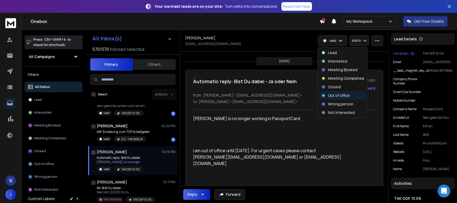
click at [331, 97] on p "Out of office" at bounding box center [339, 95] width 22 height 5
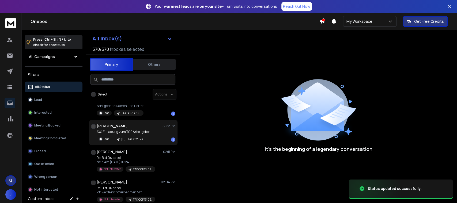
click at [144, 138] on div "[H] - TAK 2025 V3" at bounding box center [130, 139] width 32 height 6
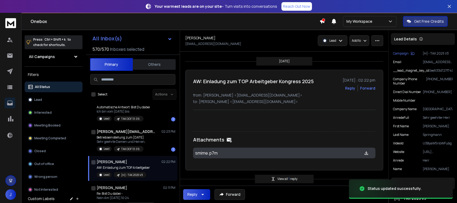
scroll to position [10, 0]
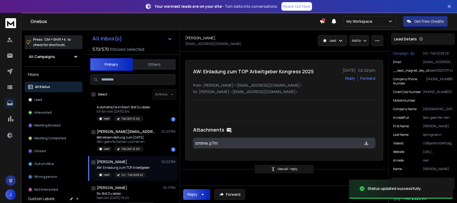
click at [273, 168] on icon at bounding box center [273, 169] width 4 height 4
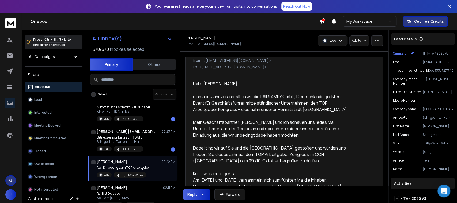
scroll to position [0, 0]
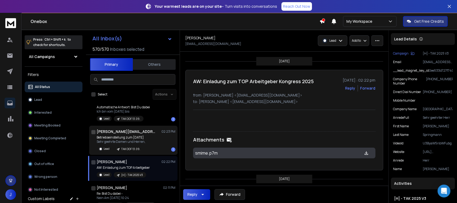
click at [163, 147] on div "Betriebseinstellung zum [DATE] Sehr geehrte Damen und Herren, Lead TAK OOF 13.0…" at bounding box center [136, 144] width 79 height 16
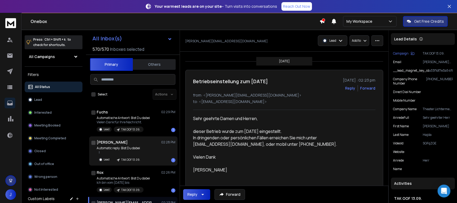
scroll to position [36, 0]
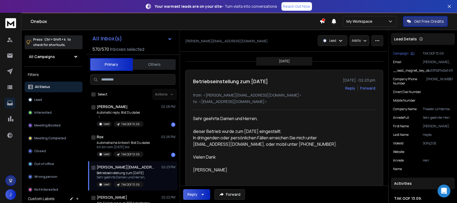
click at [326, 43] on div "Lead" at bounding box center [332, 41] width 29 height 10
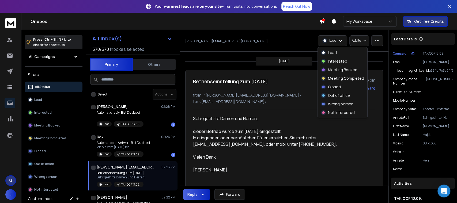
click at [256, 133] on div "Sehr geehrte Damen und Herren, dieser Betrieb wurde zum [DATE] eingestellt. In …" at bounding box center [273, 149] width 161 height 69
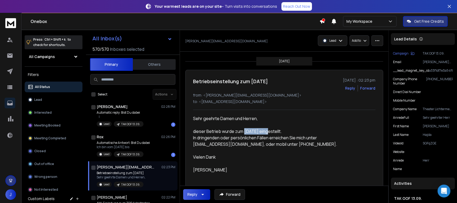
click at [256, 133] on div "Sehr geehrte Damen und Herren, dieser Betrieb wurde zum [DATE] eingestellt. In …" at bounding box center [273, 149] width 161 height 69
click at [248, 138] on div "Sehr geehrte Damen und Herren, dieser Betrieb wurde zum [DATE] eingestellt. In …" at bounding box center [273, 149] width 161 height 69
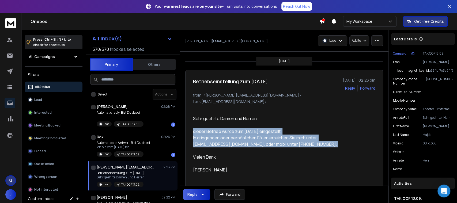
drag, startPoint x: 190, startPoint y: 132, endPoint x: 314, endPoint y: 149, distance: 125.0
click at [314, 149] on div "Betriebseinstellung zum [DATE] [DATE] : 02:23 pm Reply Forward from: <[PERSON_N…" at bounding box center [284, 131] width 198 height 122
click at [282, 144] on div "Sehr geehrte Damen und Herren, dieser Betrieb wurde zum [DATE] eingestellt. In …" at bounding box center [273, 149] width 161 height 69
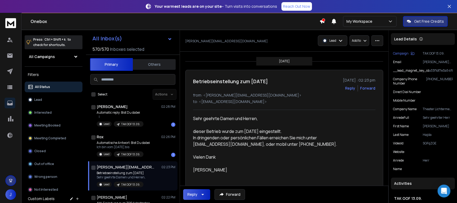
click at [322, 48] on div "[PERSON_NAME][EMAIL_ADDRESS][DOMAIN_NAME] Lead Add to Lead Add to" at bounding box center [284, 41] width 209 height 22
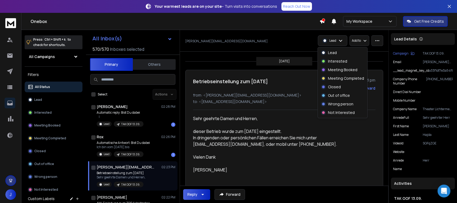
click at [325, 44] on div "Lead" at bounding box center [332, 41] width 29 height 10
click at [334, 107] on div "Wrong person" at bounding box center [342, 104] width 47 height 9
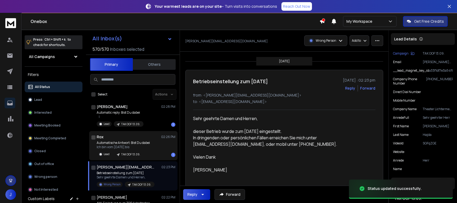
click at [156, 149] on div "Automatische Antwort: Bist Du dabei Ich bin vom [DATE] bis Lead TAK OOF 13.09. 1" at bounding box center [136, 149] width 79 height 16
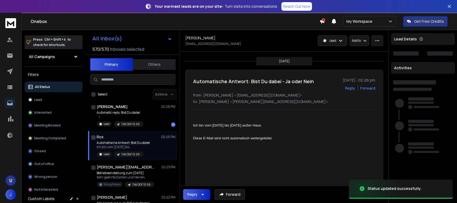
scroll to position [0, 0]
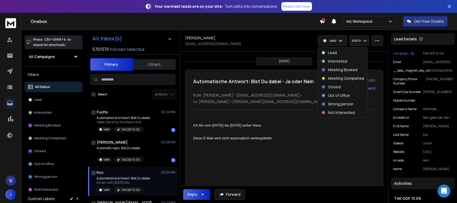
click at [331, 40] on p "Lead" at bounding box center [333, 41] width 7 height 4
click at [332, 95] on p "Out of office" at bounding box center [339, 95] width 22 height 5
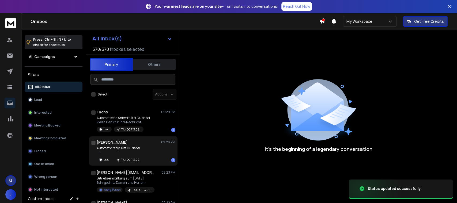
click at [139, 146] on p "Automatic reply: Bist Du dabei" at bounding box center [120, 148] width 47 height 4
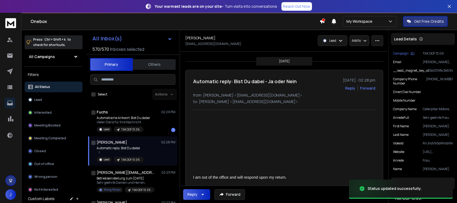
scroll to position [36, 0]
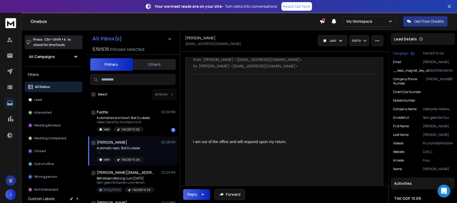
click at [330, 39] on p "Lead" at bounding box center [333, 41] width 7 height 4
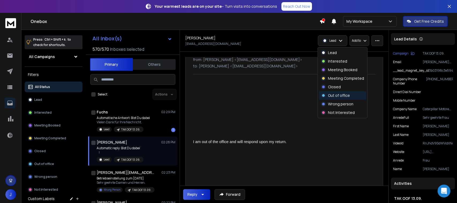
click at [332, 93] on p "Out of office" at bounding box center [339, 95] width 22 height 5
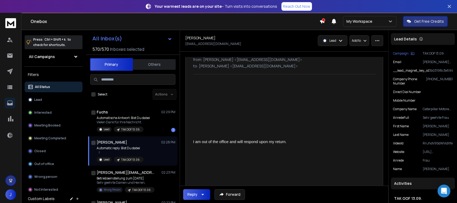
scroll to position [0, 0]
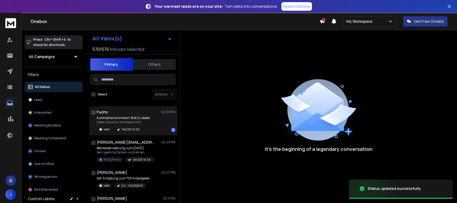
click at [169, 116] on div "Fuchs 02:29 PM Automatische Antwort: Bist Du dabei Vielen Dank für Ihre Nachric…" at bounding box center [136, 121] width 79 height 23
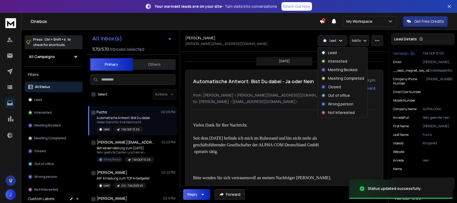
click at [328, 43] on div "Lead" at bounding box center [332, 41] width 29 height 10
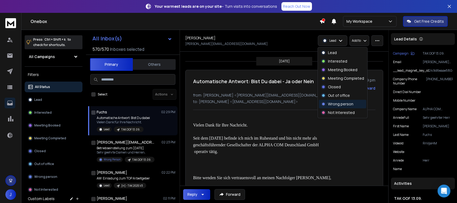
click at [343, 104] on p "Wrong person" at bounding box center [340, 104] width 25 height 5
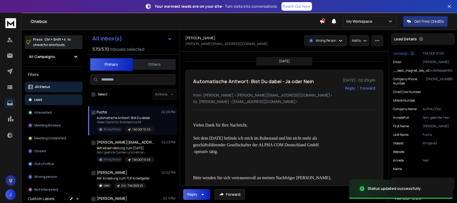
click at [52, 97] on button "Lead" at bounding box center [54, 100] width 58 height 11
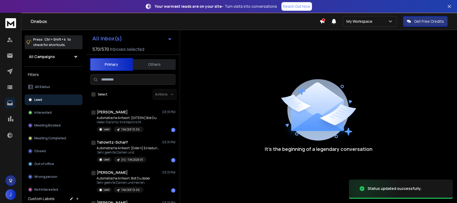
click at [55, 89] on button "All Status" at bounding box center [54, 87] width 58 height 11
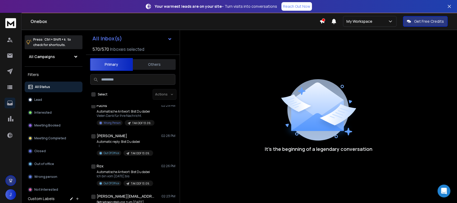
scroll to position [1000, 0]
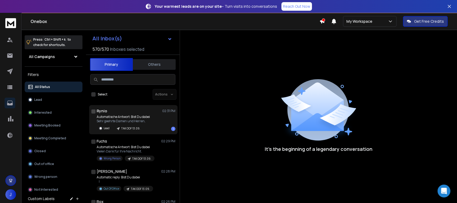
click at [163, 134] on div "Rynio 02:31 PM Automatische Antwort: Bist Du dabei Sehr geehrte Damen und Herre…" at bounding box center [133, 119] width 88 height 29
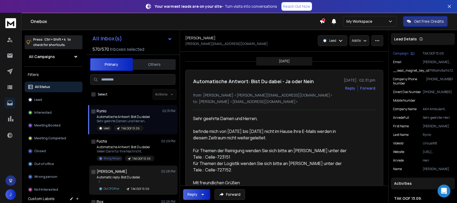
scroll to position [964, 0]
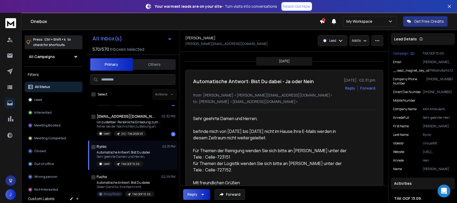
click at [279, 132] on div "Sehr geehrte Damen und Herren, befinde mich von [DATE] bis [DATE] nicht im Haus…" at bounding box center [273, 162] width 161 height 94
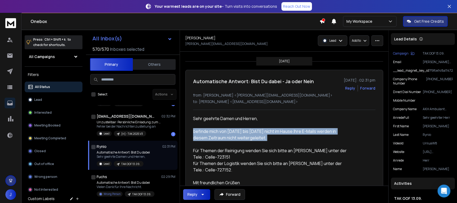
click at [279, 132] on div "Sehr geehrte Damen und Herren, befinde mich von [DATE] bis [DATE] nicht im Haus…" at bounding box center [273, 162] width 161 height 94
click at [330, 44] on div "Lead" at bounding box center [332, 41] width 29 height 10
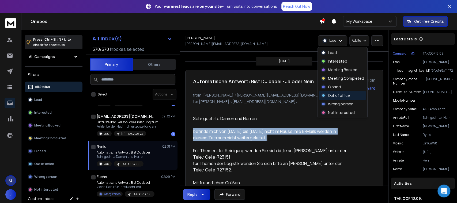
click at [338, 94] on p "Out of office" at bounding box center [339, 95] width 22 height 5
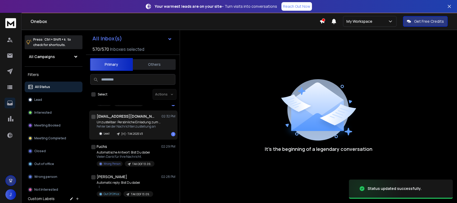
click at [159, 128] on p "Fehler bei der Nachrichtenzustellung an" at bounding box center [129, 127] width 64 height 4
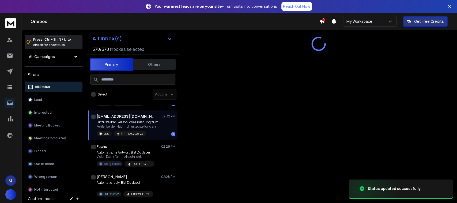
scroll to position [929, 0]
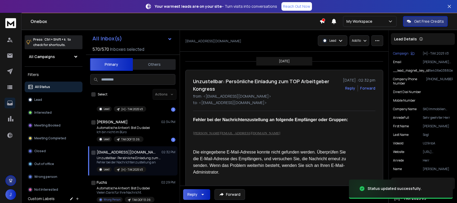
click at [333, 36] on div "Lead" at bounding box center [332, 41] width 29 height 10
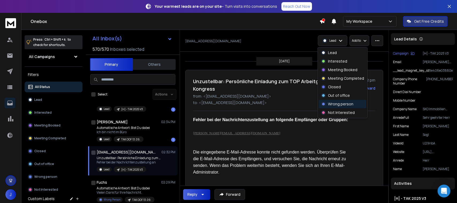
click at [329, 105] on p "Wrong person" at bounding box center [340, 104] width 25 height 5
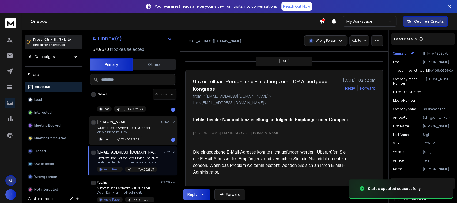
click at [160, 140] on div "Automatische Antwort: Bist Du dabei Ich bin nicht im Büro Lead TAK OOF 13.09. 1" at bounding box center [136, 134] width 79 height 16
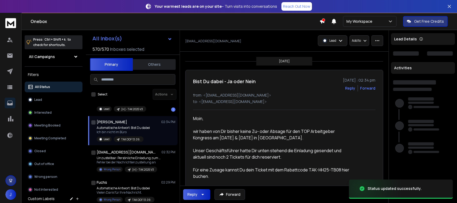
scroll to position [893, 0]
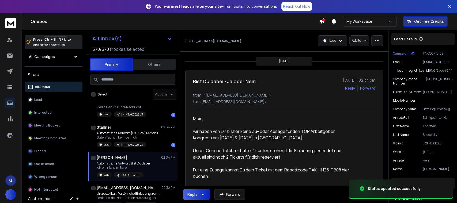
click at [240, 133] on div "wir haben von Dir bisher keine Zu- oder Absage für den TOP Arbeitgeber Kongress…" at bounding box center [271, 134] width 156 height 13
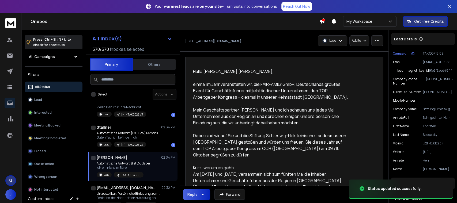
scroll to position [353, 0]
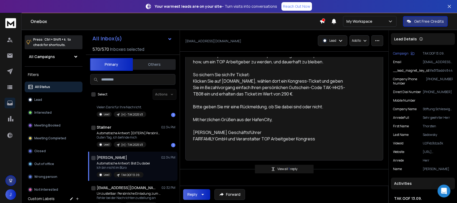
click at [280, 170] on p "View all 1 reply" at bounding box center [288, 169] width 20 height 4
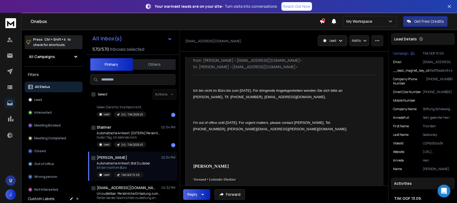
scroll to position [460, 0]
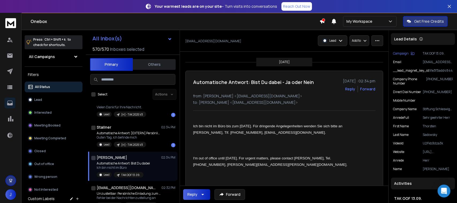
click at [271, 129] on p "Ich bin nicht im Büro bis zum [DATE]. Für dringende Angelegenheiten wenden Sie …" at bounding box center [271, 129] width 156 height 13
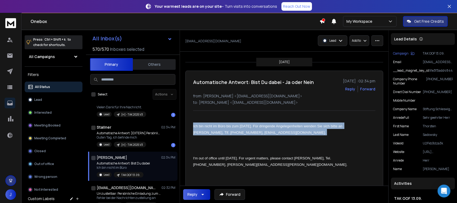
click at [271, 129] on p "Ich bin nicht im Büro bis zum [DATE]. Für dringende Angelegenheiten wenden Sie …" at bounding box center [271, 129] width 156 height 13
click at [332, 44] on div "Lead" at bounding box center [332, 41] width 29 height 10
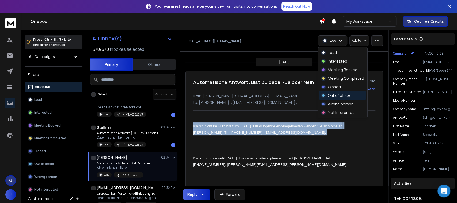
click at [334, 99] on div "Out of office" at bounding box center [342, 95] width 47 height 9
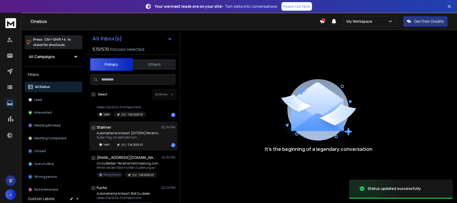
scroll to position [0, 0]
click at [169, 135] on div "Automatische Antwort: [EXTERN] Persönliche Einladung Guten Tag, ich befinde mic…" at bounding box center [136, 139] width 79 height 16
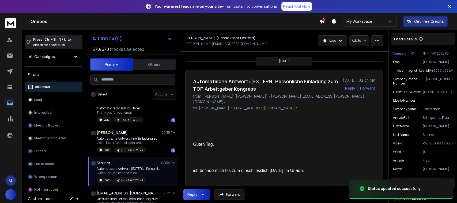
scroll to position [821, 0]
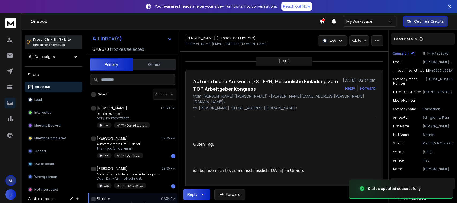
click at [323, 47] on div "[PERSON_NAME] ([PERSON_NAME] (Hansestadt [PERSON_NAME]) [PERSON_NAME][EMAIL_ADD…" at bounding box center [284, 41] width 209 height 22
click at [325, 43] on div "Lead" at bounding box center [332, 41] width 29 height 10
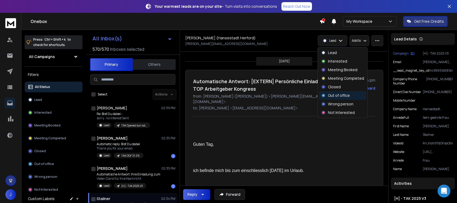
click at [331, 98] on p "Out of office" at bounding box center [339, 95] width 22 height 5
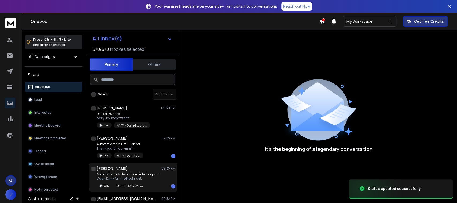
click at [156, 173] on p "Automatische Antwort: Ihre Einladung zum" at bounding box center [129, 175] width 64 height 4
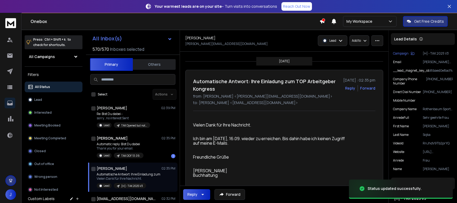
click at [246, 146] on p "Ich bin am [DATE], 16.09. wieder zu erreichen. Bis dahin habe ich keinen Zugrif…" at bounding box center [271, 141] width 156 height 9
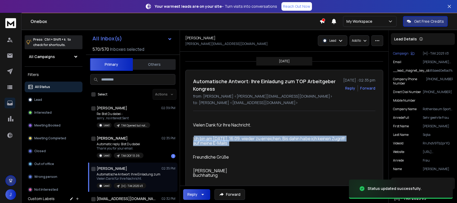
click at [246, 146] on p "Ich bin am [DATE], 16.09. wieder zu erreichen. Bis dahin habe ich keinen Zugrif…" at bounding box center [271, 141] width 156 height 9
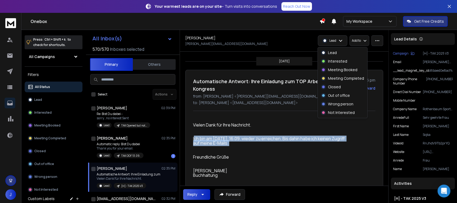
click at [331, 42] on p "Lead" at bounding box center [333, 41] width 7 height 4
click at [325, 95] on span at bounding box center [323, 95] width 5 height 5
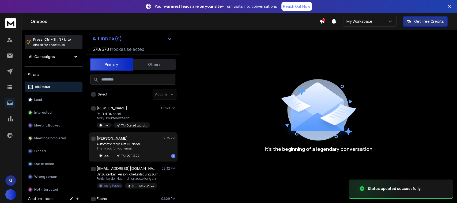
click at [161, 151] on div "Automatic reply: Bist Du dabei Thank you for your email. Lead TAK OOF 13.09. 1" at bounding box center [136, 150] width 79 height 16
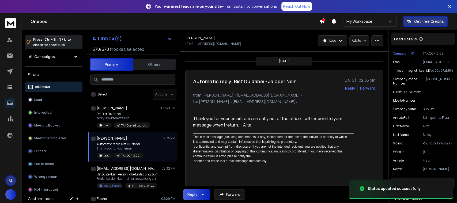
click at [326, 43] on div "Lead" at bounding box center [332, 41] width 29 height 10
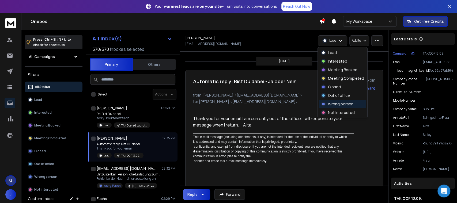
click at [331, 102] on p "Wrong person" at bounding box center [340, 104] width 25 height 5
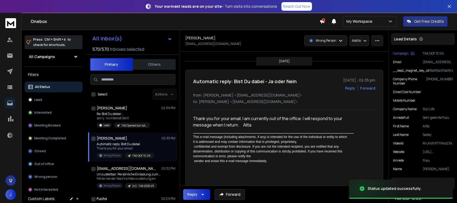
click at [325, 44] on div "Wrong Person" at bounding box center [326, 41] width 43 height 10
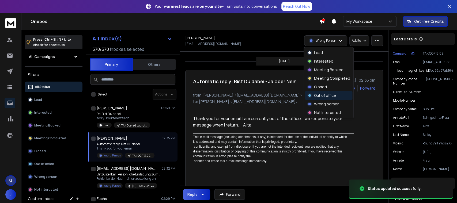
click at [320, 98] on p "Out of office" at bounding box center [325, 95] width 22 height 5
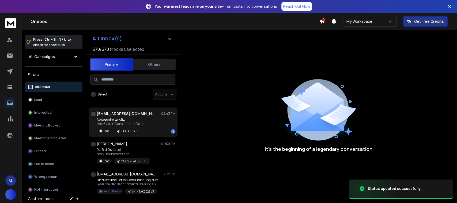
scroll to position [750, 0]
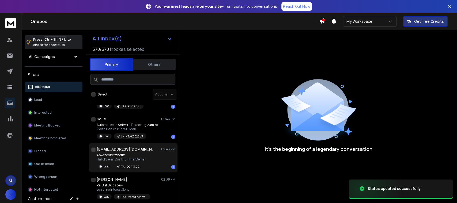
click at [159, 149] on div "[EMAIL_ADDRESS][DOMAIN_NAME] 02:43 PM" at bounding box center [136, 149] width 79 height 5
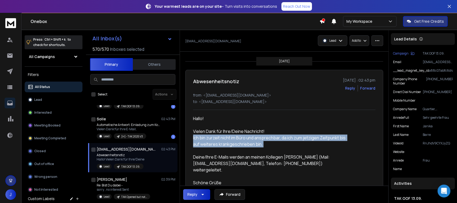
click at [333, 38] on div "Lead" at bounding box center [332, 41] width 29 height 10
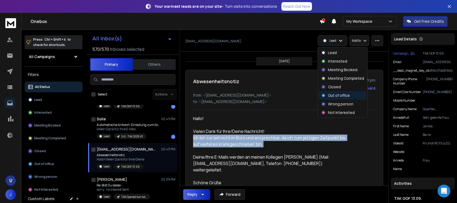
click at [342, 96] on p "Out of office" at bounding box center [339, 95] width 22 height 5
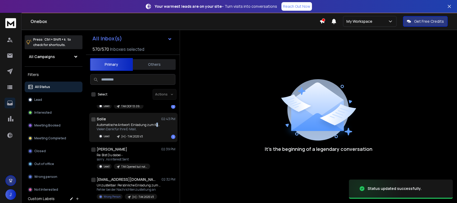
click at [157, 126] on p "Automatische Antwort: Einladung zum Kongress" at bounding box center [129, 125] width 64 height 4
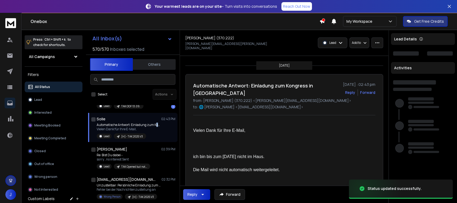
scroll to position [714, 0]
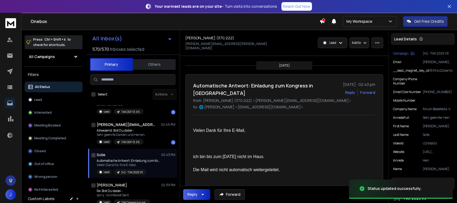
click at [164, 158] on div "[PERSON_NAME] 02:43 PM Automatische Antwort: Einladung zum Kongress Vielen Dank…" at bounding box center [136, 163] width 79 height 23
click at [334, 38] on div "Lead" at bounding box center [332, 43] width 29 height 10
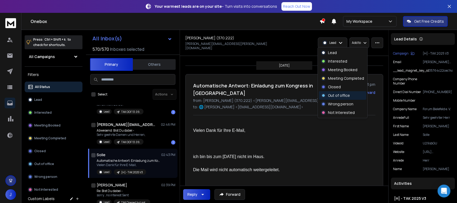
click at [337, 95] on p "Out of office" at bounding box center [339, 95] width 22 height 5
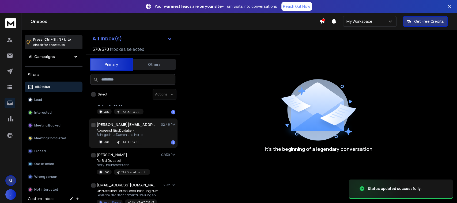
click at [164, 132] on div "Abwesend: Bist Du dabei - Sehr geehrte Damen und Herren, Lead TAK OOF 13.09. 1" at bounding box center [136, 136] width 79 height 16
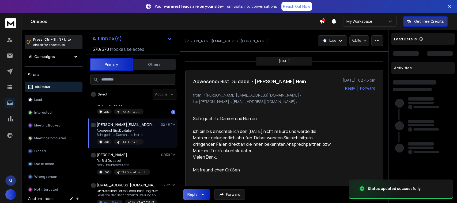
scroll to position [679, 0]
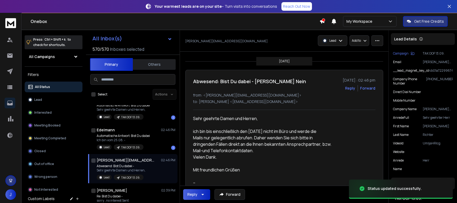
click at [332, 37] on div "Lead" at bounding box center [332, 41] width 29 height 10
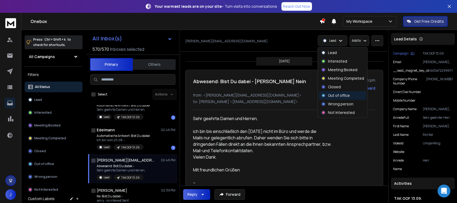
click at [338, 93] on p "Out of office" at bounding box center [339, 95] width 22 height 5
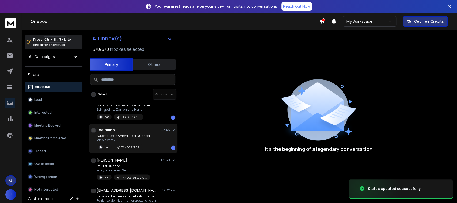
click at [171, 141] on div "Automatische Antwort: Bist Du dabei Ich bin vom 25.08. - Lead TAK OOF 13.09. 1" at bounding box center [136, 142] width 79 height 16
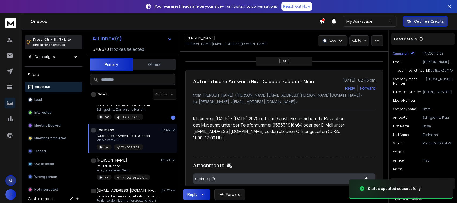
scroll to position [643, 0]
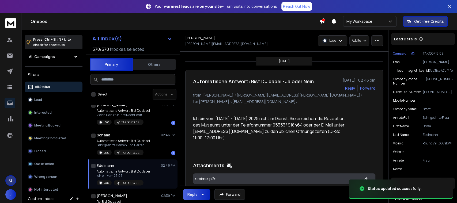
click at [330, 46] on div "[PERSON_NAME] [PERSON_NAME] [PERSON_NAME][EMAIL_ADDRESS][PERSON_NAME][DOMAIN_NA…" at bounding box center [284, 41] width 209 height 22
click at [331, 43] on div "Lead" at bounding box center [332, 41] width 29 height 10
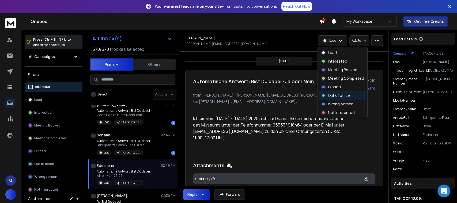
click at [331, 96] on p "Out of office" at bounding box center [339, 95] width 22 height 5
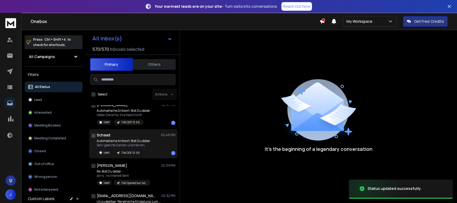
click at [144, 143] on p "Automatische Antwort: Bist Du dabei" at bounding box center [123, 141] width 53 height 4
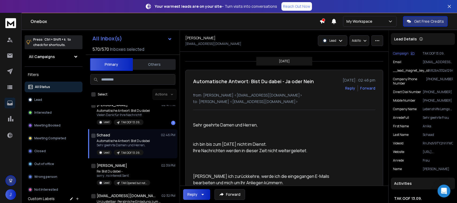
click at [330, 40] on p "Lead" at bounding box center [333, 41] width 7 height 4
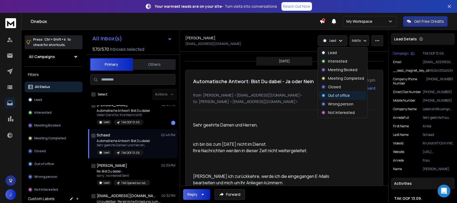
click at [323, 95] on span at bounding box center [323, 95] width 5 height 5
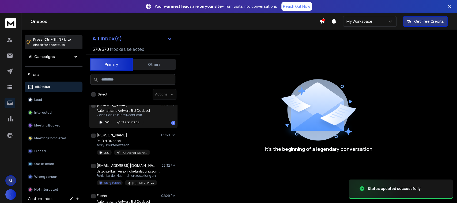
click at [159, 116] on div "Automatische Antwort: Bist Du dabei Vielen Dank für Ihre Nachricht! Lead TAK OO…" at bounding box center [136, 117] width 79 height 16
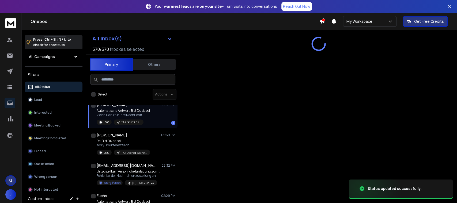
scroll to position [607, 0]
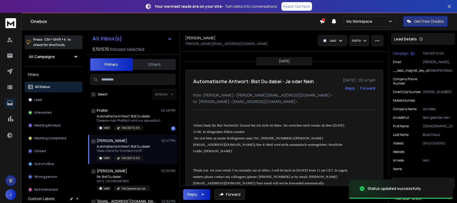
click at [221, 129] on p "Vielen Dank für Ihre Nachricht! Zurzeit bin ich nicht im Büro. Sie erreichen mi…" at bounding box center [271, 154] width 156 height 64
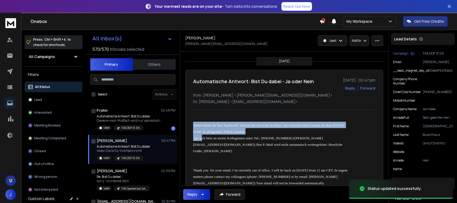
click at [221, 129] on p "Vielen Dank für Ihre Nachricht! Zurzeit bin ich nicht im Büro. Sie erreichen mi…" at bounding box center [271, 154] width 156 height 64
click at [326, 41] on div at bounding box center [325, 40] width 5 height 5
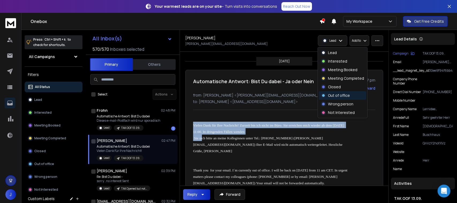
click at [332, 98] on p "Out of office" at bounding box center [339, 95] width 22 height 5
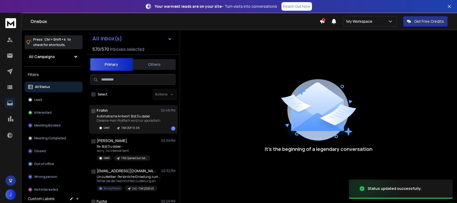
click at [160, 126] on div "Lead TAK OOF 13.09." at bounding box center [129, 128] width 64 height 6
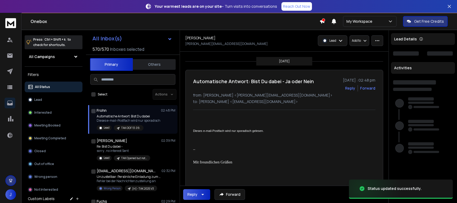
scroll to position [571, 0]
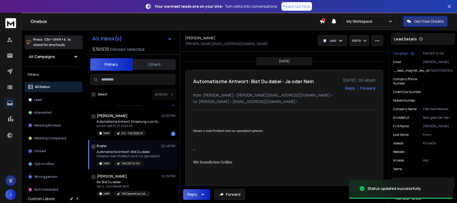
click at [235, 133] on p "Dieses e-mail-Postfach wird nur sporadisch gelesen." at bounding box center [271, 131] width 156 height 6
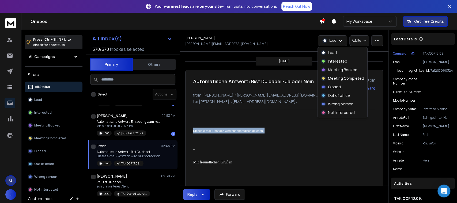
click at [334, 39] on p "Lead" at bounding box center [333, 41] width 7 height 4
click at [333, 95] on p "Out of office" at bounding box center [339, 95] width 22 height 5
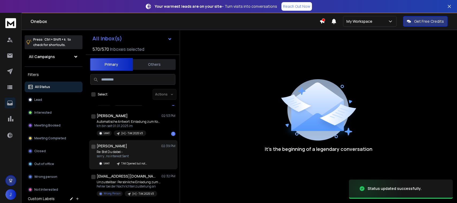
click at [159, 154] on div "Re: Bist Du dabei - sorry , no interest Sent Lead TAK Opened but not replied ([…" at bounding box center [136, 158] width 79 height 16
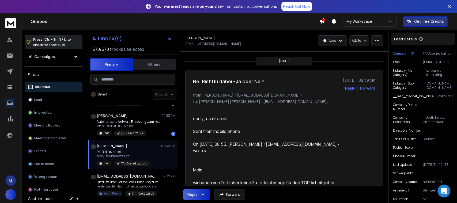
click at [327, 45] on div "Lead" at bounding box center [332, 41] width 29 height 10
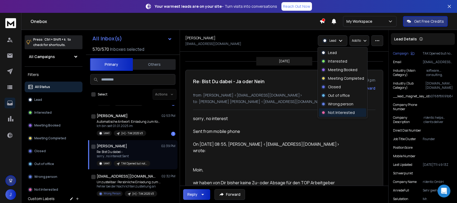
click at [328, 114] on p "Not Interested" at bounding box center [341, 112] width 27 height 5
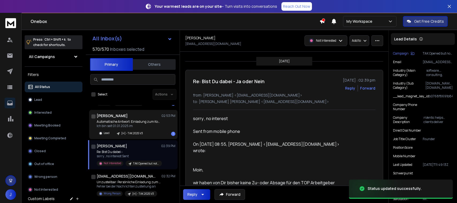
scroll to position [536, 0]
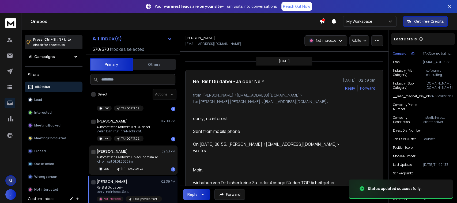
click at [163, 157] on div "Automatische Antwort: Einladung zum Kongress ﻿Ich bin seit [DATE] im Lead [H] -…" at bounding box center [136, 163] width 79 height 16
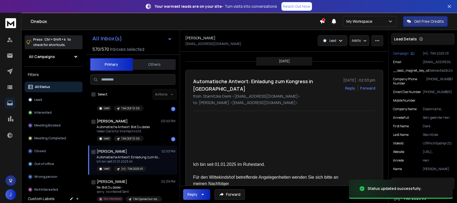
scroll to position [36, 0]
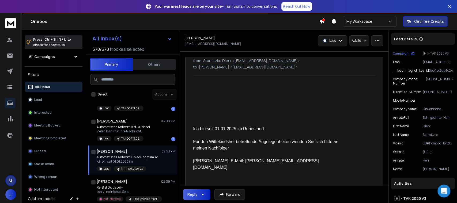
click at [325, 39] on div at bounding box center [325, 40] width 5 height 5
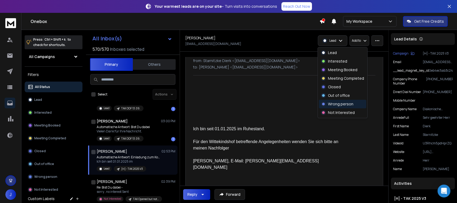
click at [338, 102] on p "Wrong person" at bounding box center [340, 104] width 25 height 5
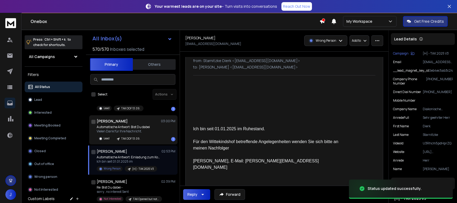
click at [149, 130] on p "Vielen Dank für Ihre Nachricht." at bounding box center [123, 131] width 53 height 4
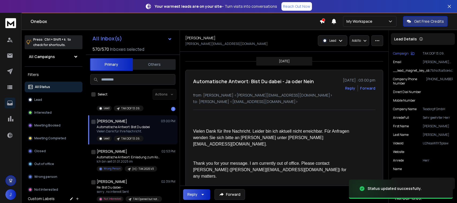
click at [231, 132] on div "Vielen Dank für Ihre Nachricht. Leider bin ich aktuell nicht erreichbar. Für An…" at bounding box center [271, 153] width 156 height 51
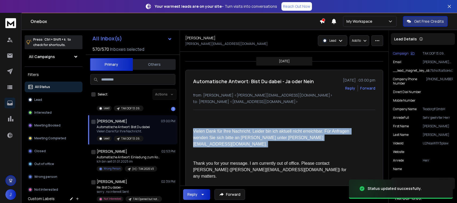
click at [231, 132] on div "Vielen Dank für Ihre Nachricht. Leider bin ich aktuell nicht erreichbar. Für An…" at bounding box center [271, 153] width 156 height 51
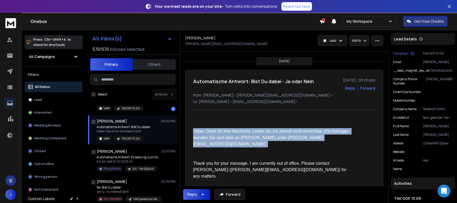
click at [327, 42] on div "Lead" at bounding box center [332, 41] width 29 height 10
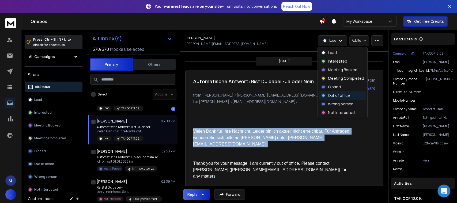
click at [333, 94] on p "Out of office" at bounding box center [339, 95] width 22 height 5
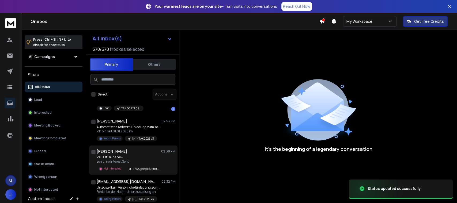
scroll to position [500, 0]
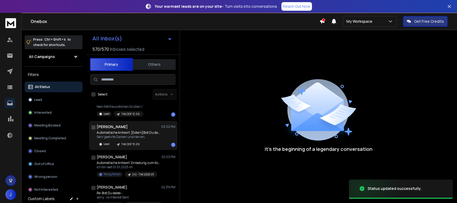
click at [163, 140] on div "Automatische Antwort: [Extern]Bist Du dabei Sehr geehrte Damen und Herren, Lead…" at bounding box center [136, 139] width 79 height 16
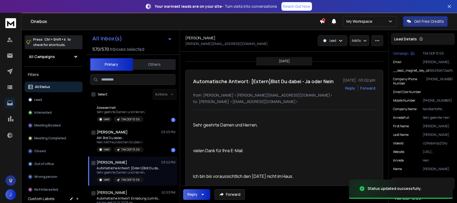
scroll to position [36, 0]
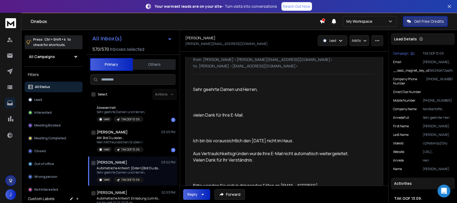
click at [325, 42] on div at bounding box center [325, 40] width 5 height 5
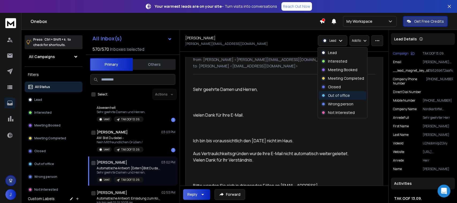
click at [323, 96] on span at bounding box center [323, 95] width 5 height 5
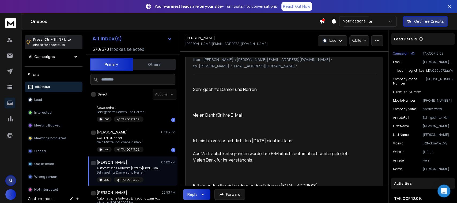
scroll to position [0, 0]
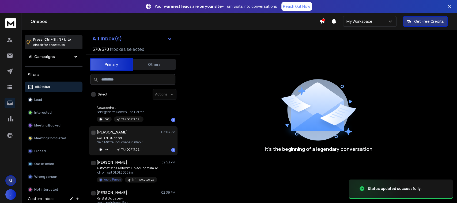
click at [171, 134] on p "03:03 PM" at bounding box center [168, 132] width 14 height 4
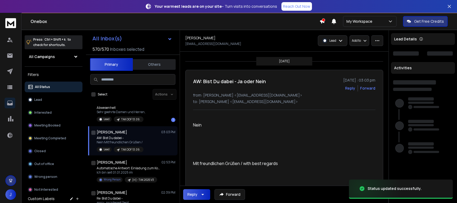
scroll to position [429, 0]
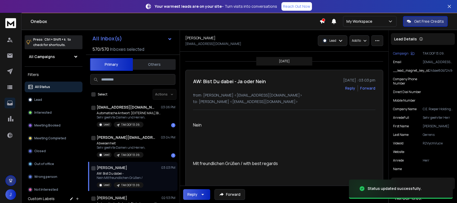
click at [330, 44] on div "Lead" at bounding box center [332, 41] width 29 height 10
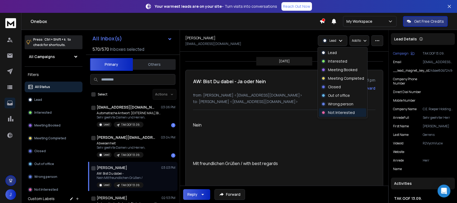
click at [334, 115] on p "Not Interested" at bounding box center [341, 112] width 27 height 5
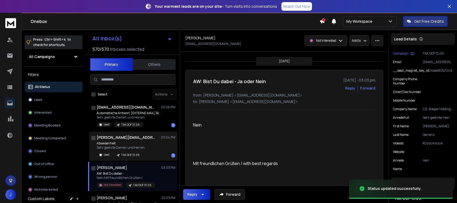
click at [152, 140] on h1 "[PERSON_NAME][EMAIL_ADDRESS][DOMAIN_NAME]" at bounding box center [126, 137] width 59 height 5
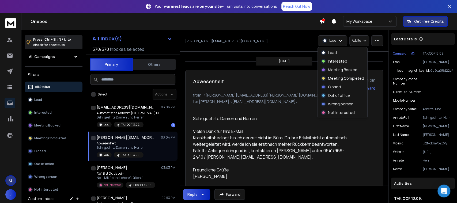
click at [331, 39] on p "Lead" at bounding box center [333, 41] width 7 height 4
click at [329, 95] on p "Out of office" at bounding box center [339, 95] width 22 height 5
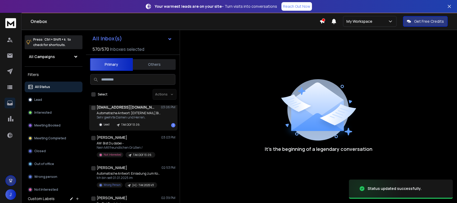
scroll to position [393, 0]
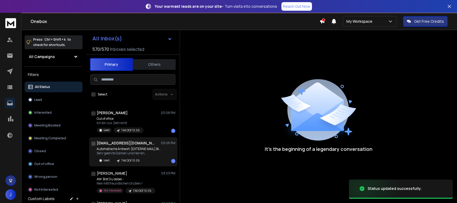
click at [165, 158] on div "Automatische Antwort: [EXTERNE MAIL] Bist Sehr geehrte Damen und Herren, Lead T…" at bounding box center [136, 155] width 79 height 16
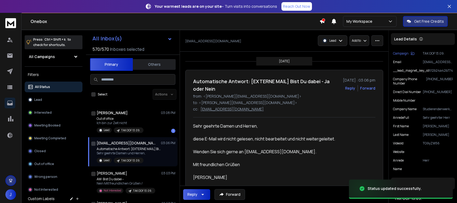
click at [242, 130] on div "Sehr geehrte Damen und Herren, diese E-Mail wird nicht gelesen, nicht bearbeite…" at bounding box center [273, 199] width 161 height 152
click at [241, 139] on div "Sehr geehrte Damen und Herren, diese E-Mail wird nicht gelesen, nicht bearbeite…" at bounding box center [273, 199] width 161 height 152
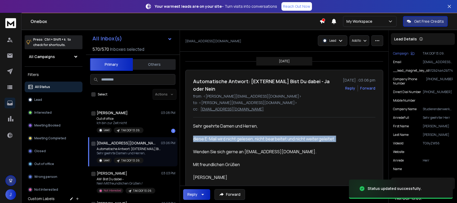
click at [241, 139] on div "Sehr geehrte Damen und Herren, diese E-Mail wird nicht gelesen, nicht bearbeite…" at bounding box center [273, 199] width 161 height 152
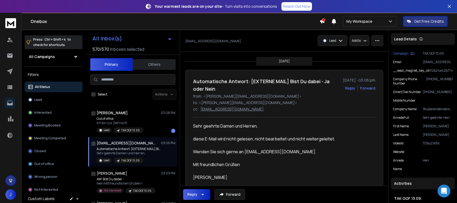
click at [249, 143] on div "Sehr geehrte Damen und Herren, diese E-Mail wird nicht gelesen, nicht bearbeite…" at bounding box center [273, 199] width 161 height 152
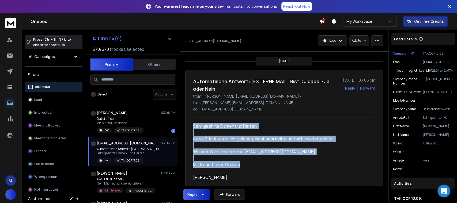
drag, startPoint x: 188, startPoint y: 125, endPoint x: 268, endPoint y: 163, distance: 88.3
click at [268, 163] on div "Automatische Antwort: [EXTERNE MAIL] Bist Du dabei - Ja oder Nein [DATE] : 03:0…" at bounding box center [284, 176] width 198 height 213
click at [261, 150] on div "Sehr geehrte Damen und Herren, diese E-Mail wird nicht gelesen, nicht bearbeite…" at bounding box center [273, 199] width 161 height 152
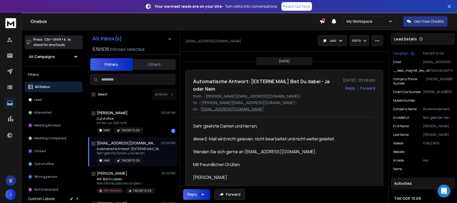
click at [324, 43] on div "Lead" at bounding box center [332, 41] width 29 height 10
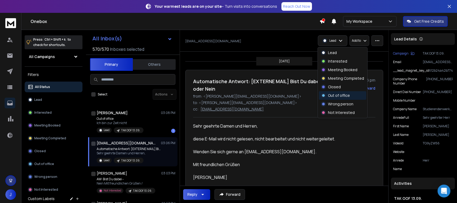
click at [329, 95] on p "Out of office" at bounding box center [339, 95] width 22 height 5
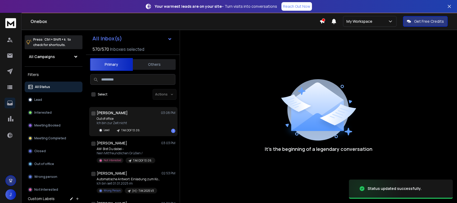
click at [151, 121] on div "Out of office Ich bin zur Zeit nicht Lead TAK OOF 13.09. 1" at bounding box center [136, 125] width 79 height 16
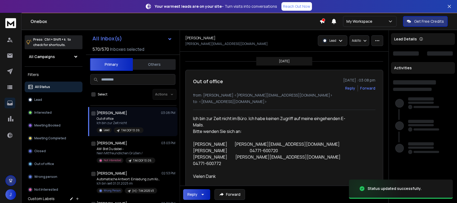
scroll to position [357, 0]
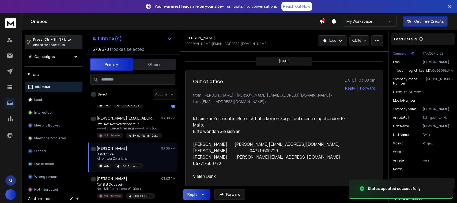
click at [252, 118] on div "Ich bin zur Zeit nicht im Büro. Ich habe keinen Zugriff auf meine eingehenden E…" at bounding box center [273, 188] width 161 height 146
click at [253, 118] on div "Ich bin zur Zeit nicht im Büro. Ich habe keinen Zugriff auf meine eingehenden E…" at bounding box center [273, 188] width 161 height 146
click at [342, 38] on div "Lead" at bounding box center [332, 41] width 29 height 10
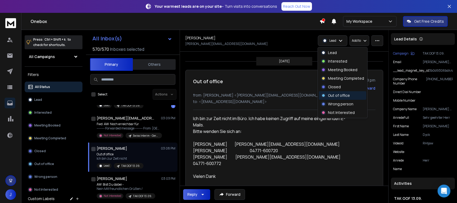
click at [335, 96] on p "Out of office" at bounding box center [339, 95] width 22 height 5
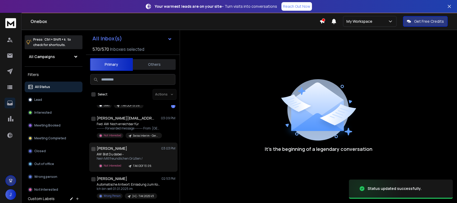
scroll to position [321, 0]
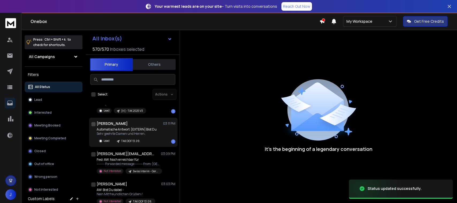
drag, startPoint x: 163, startPoint y: 138, endPoint x: 172, endPoint y: 130, distance: 12.5
click at [163, 138] on div "Automatische Antwort: [EXTERN] Bist Du Sehr geehrte Damen und Herren, Lead TAK …" at bounding box center [136, 136] width 79 height 16
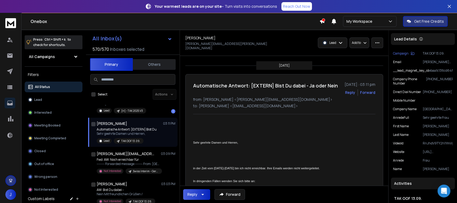
scroll to position [286, 0]
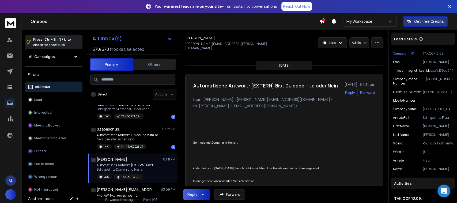
click at [328, 38] on div "Lead" at bounding box center [332, 43] width 29 height 10
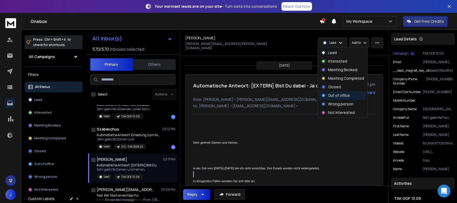
click at [323, 96] on span at bounding box center [323, 95] width 5 height 5
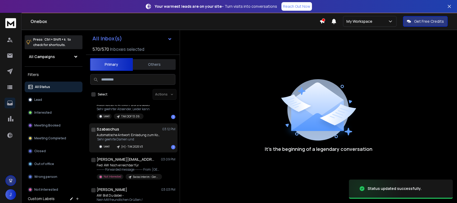
click at [155, 138] on p "﻿ ﻿Sehr geehrte Damen und" at bounding box center [129, 139] width 64 height 4
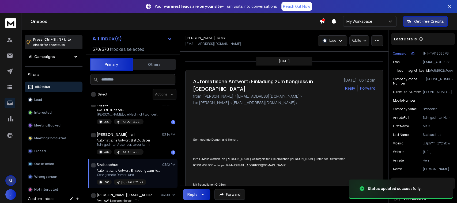
scroll to position [36, 0]
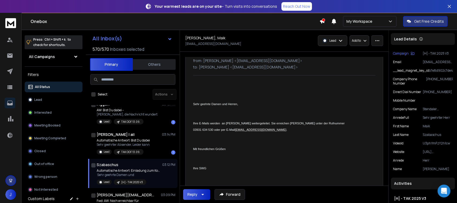
click at [297, 132] on span "Sehr geehrte Damen und [PERSON_NAME], Ihre E-Mails werden an Frau [PERSON_NAME]…" at bounding box center [269, 117] width 152 height 29
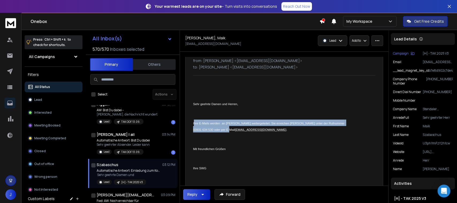
click at [297, 132] on span "Sehr geehrte Damen und [PERSON_NAME], Ihre E-Mails werden an Frau [PERSON_NAME]…" at bounding box center [269, 117] width 152 height 29
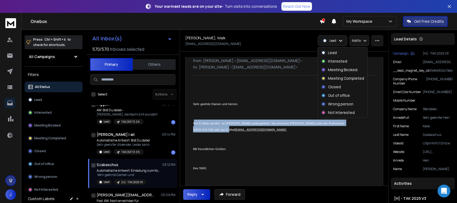
click at [331, 44] on div "Lead" at bounding box center [332, 41] width 29 height 10
click at [333, 92] on div "Out of office" at bounding box center [342, 95] width 47 height 9
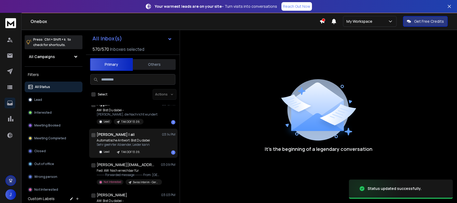
scroll to position [0, 0]
click at [154, 143] on div "Automatische Antwort: Bist Du dabei Sehr geehrter Absender, [PERSON_NAME] kann …" at bounding box center [136, 147] width 79 height 16
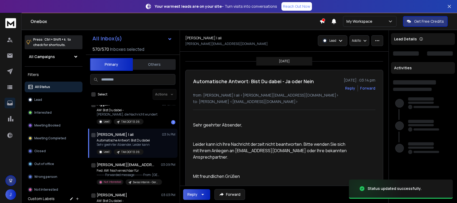
scroll to position [214, 0]
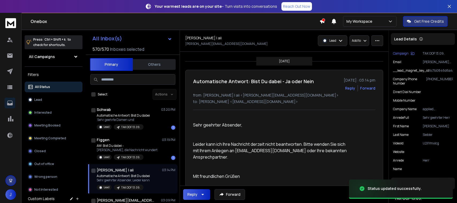
click at [205, 144] on p "Sehr geehrter Absender, Leider kann ich Ihre Nachricht derzeit nicht beantworte…" at bounding box center [271, 176] width 156 height 109
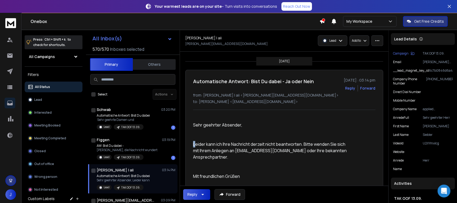
click at [324, 42] on div at bounding box center [325, 40] width 5 height 5
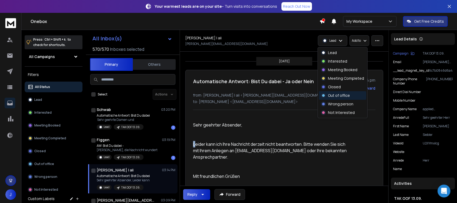
click at [328, 96] on p "Out of office" at bounding box center [339, 95] width 22 height 5
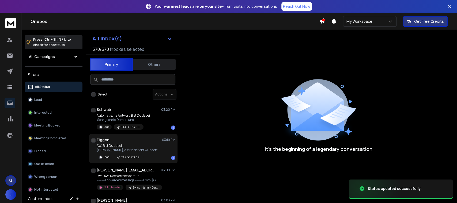
click at [147, 147] on div "AW: Bist Du dabei - Moin moin, die Nachricht wundert Lead TAK OOF 13.09. 1" at bounding box center [136, 152] width 79 height 16
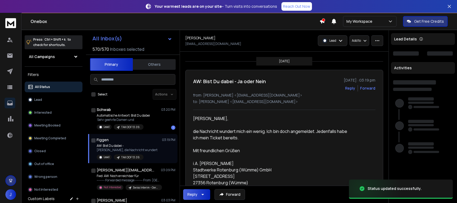
scroll to position [178, 0]
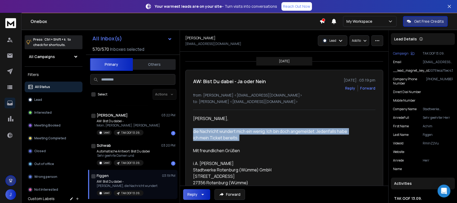
click at [336, 43] on div "Lead" at bounding box center [332, 41] width 29 height 10
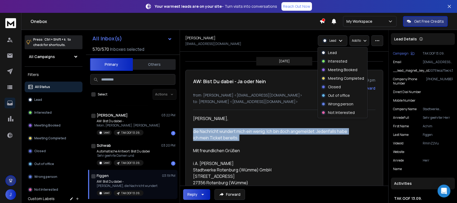
click at [336, 61] on p "Interested" at bounding box center [337, 61] width 19 height 5
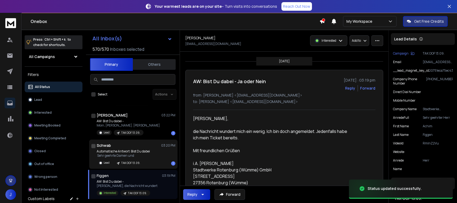
click at [155, 156] on div "Automatische Antwort: Bist Du dabei ﻿ Sehr geehrte Damen und Lead TAK OOF 13.09…" at bounding box center [136, 157] width 79 height 16
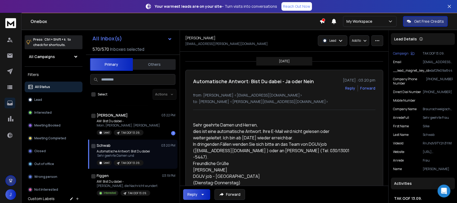
click at [331, 43] on div "Lead" at bounding box center [332, 41] width 29 height 10
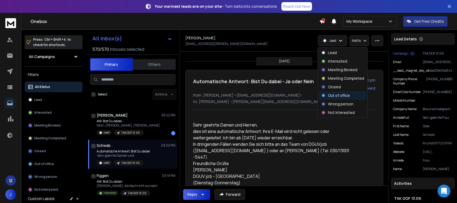
click at [334, 98] on p "Out of office" at bounding box center [339, 95] width 22 height 5
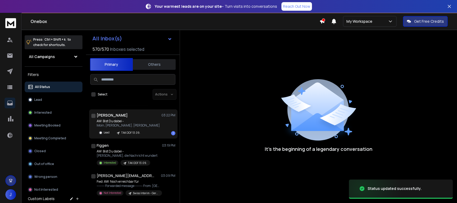
click at [164, 130] on div "AW: Bist Du dabei - Moin, [PERSON_NAME]. [PERSON_NAME] Lead TAK OOF 13.09. 1" at bounding box center [136, 127] width 79 height 16
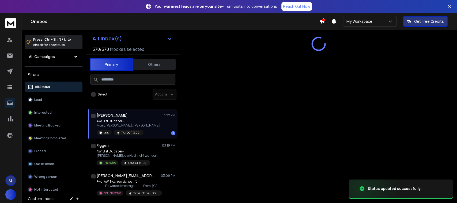
scroll to position [143, 0]
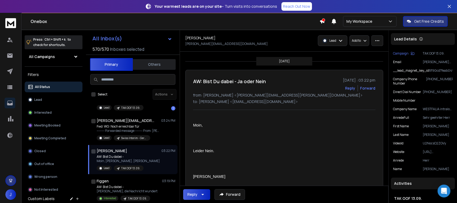
click at [330, 46] on div "Lead" at bounding box center [332, 41] width 29 height 10
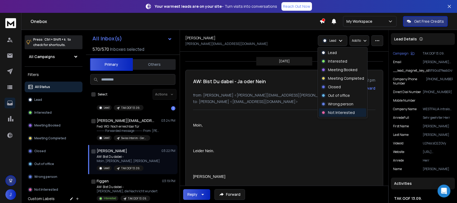
click at [321, 115] on div "Not Interested" at bounding box center [338, 112] width 34 height 5
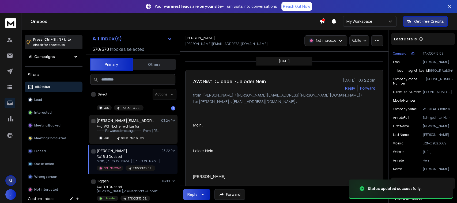
drag, startPoint x: 159, startPoint y: 133, endPoint x: 158, endPoint y: 136, distance: 3.5
click at [159, 133] on p "---------- Forwarded message --------- From: [PERSON_NAME]," at bounding box center [129, 131] width 64 height 4
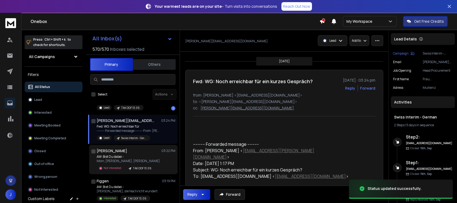
scroll to position [107, 0]
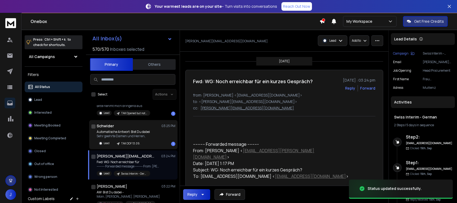
click at [165, 136] on div "Automatische Antwort: Bist Du dabei Sehr geehrte Damen und Herren, Lead TAK OOF…" at bounding box center [136, 138] width 79 height 16
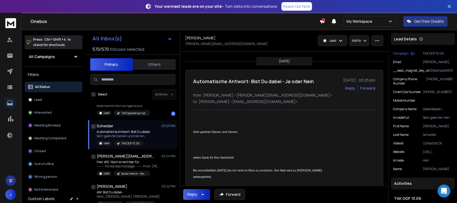
click at [326, 43] on div "Lead" at bounding box center [332, 41] width 29 height 10
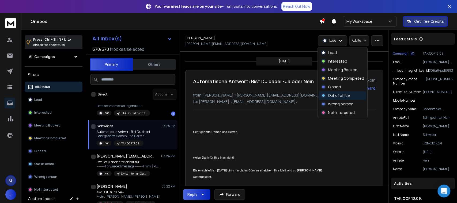
click at [332, 95] on p "Out of office" at bounding box center [339, 95] width 22 height 5
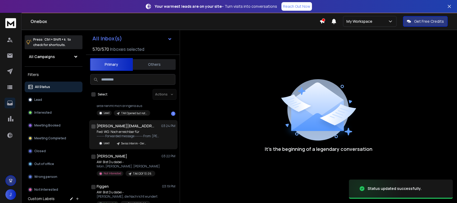
scroll to position [71, 0]
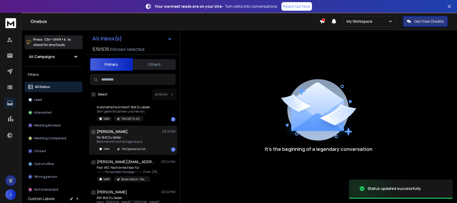
click at [158, 137] on div "Re: Bist Du dabei - Bitte nehmt mich dringend aus Lead TAK Opened but not repli…" at bounding box center [136, 144] width 79 height 16
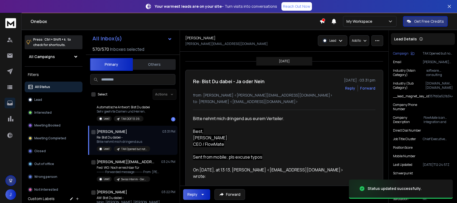
scroll to position [36, 0]
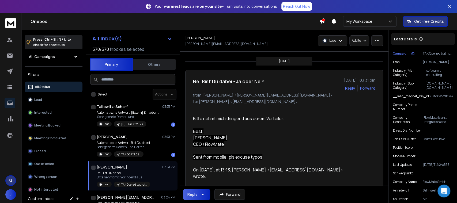
click at [327, 42] on div "Lead" at bounding box center [332, 41] width 29 height 10
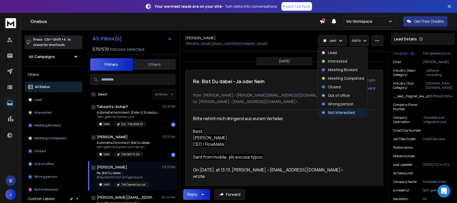
click at [332, 112] on p "Not Interested" at bounding box center [341, 112] width 27 height 5
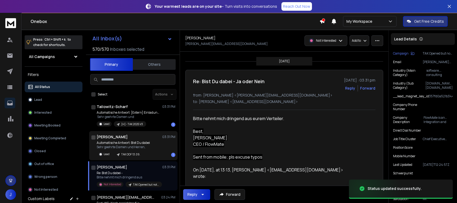
click at [147, 144] on p "Automatische Antwort: Bist Du dabei" at bounding box center [123, 143] width 53 height 4
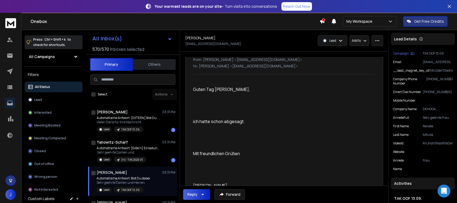
click at [233, 125] on div "ich hatte schon abgesagt." at bounding box center [271, 121] width 156 height 6
click at [328, 41] on div "Lead" at bounding box center [332, 41] width 29 height 10
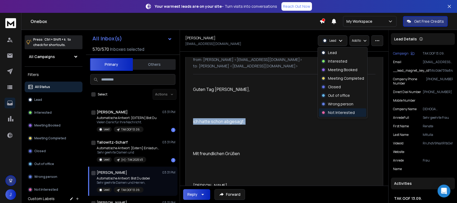
click at [330, 114] on p "Not Interested" at bounding box center [341, 112] width 27 height 5
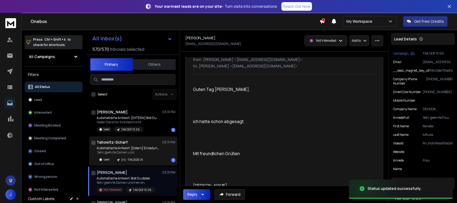
click at [136, 145] on div "Tallowitz-[PERSON_NAME] 03:31 PM" at bounding box center [136, 142] width 79 height 5
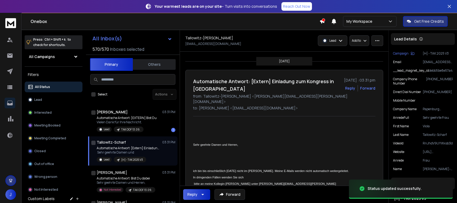
click at [234, 170] on span "ich bin bis einschließlich [DATE] nicht im [PERSON_NAME]. Meine E-Mails werden …" at bounding box center [271, 181] width 157 height 23
click at [335, 33] on div "[PERSON_NAME] [PERSON_NAME] [PERSON_NAME][EMAIL_ADDRESS][DOMAIN_NAME] Lead Add …" at bounding box center [284, 41] width 209 height 22
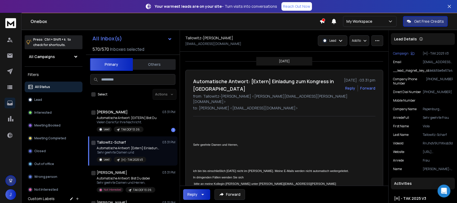
click at [335, 40] on p "Lead" at bounding box center [333, 41] width 7 height 4
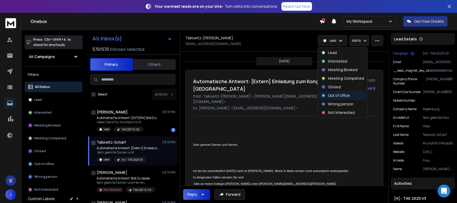
click at [334, 95] on p "Out of office" at bounding box center [339, 95] width 22 height 5
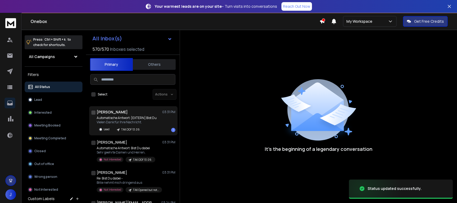
click at [148, 124] on p "Vielen Dank für Ihre Nachricht." at bounding box center [127, 122] width 60 height 4
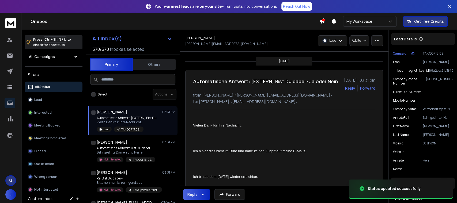
click at [234, 152] on span "Ich bin derzeit nicht im Büro und habe keinen Zugriff auf meine E-Mails." at bounding box center [249, 151] width 113 height 4
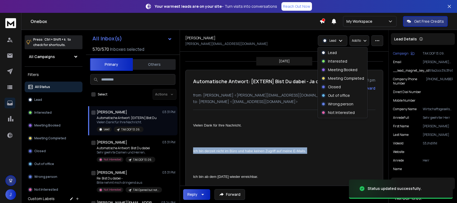
click at [327, 36] on div "Lead" at bounding box center [332, 41] width 29 height 10
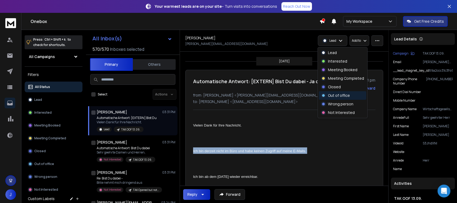
click at [339, 95] on p "Out of office" at bounding box center [339, 95] width 22 height 5
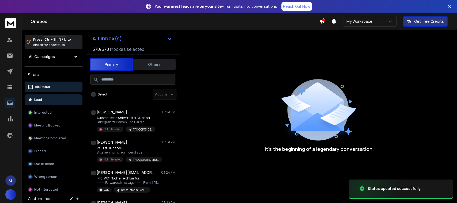
click at [49, 100] on button "Lead" at bounding box center [54, 100] width 58 height 11
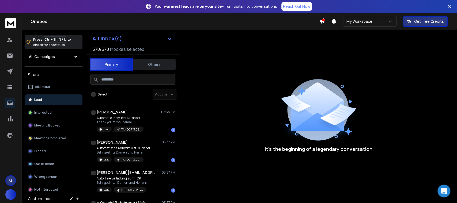
click at [54, 88] on button "All Status" at bounding box center [54, 87] width 58 height 11
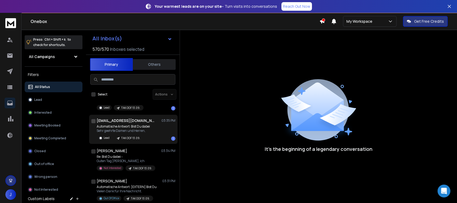
scroll to position [107, 0]
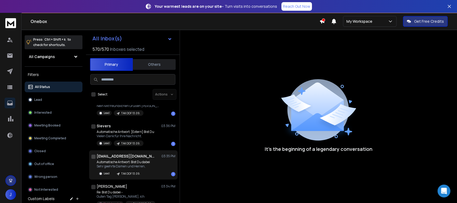
click at [155, 166] on div "Automatische Antwort: Bist Du dabei Sehr geehrte Damen und Herren, Lead TAK OOF…" at bounding box center [136, 168] width 79 height 16
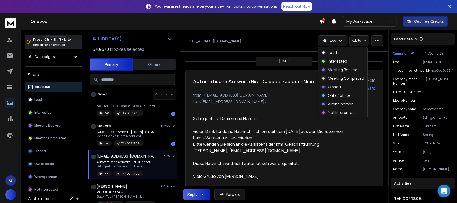
click at [336, 39] on p "Lead" at bounding box center [333, 41] width 7 height 4
click at [337, 104] on p "Wrong person" at bounding box center [340, 104] width 25 height 5
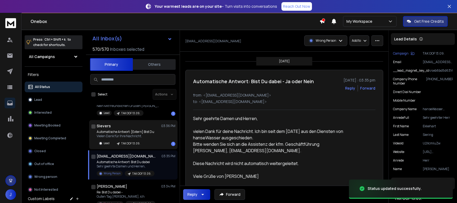
click at [159, 130] on div "Automatische Antwort: [Extern] Bist Du ﻿Vielen Dank für Ihre Nachricht. Lead TA…" at bounding box center [136, 138] width 79 height 16
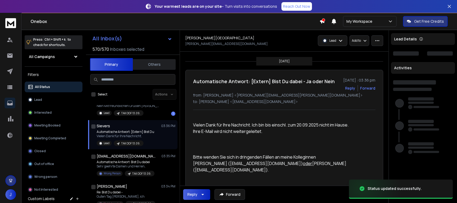
scroll to position [71, 0]
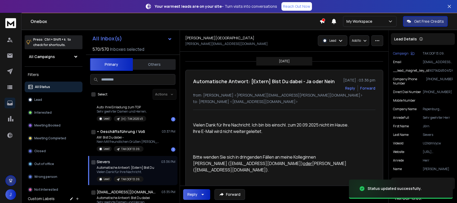
click at [241, 130] on span "﻿Vielen Dank für Ihre Nachricht. Ich bin bis einschl. zum [DATE] nicht im Hause…" at bounding box center [271, 128] width 156 height 12
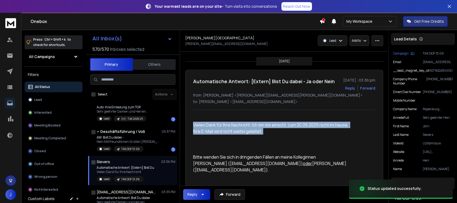
click at [241, 130] on span "﻿Vielen Dank für Ihre Nachricht. Ich bin bis einschl. zum [DATE] nicht im Hause…" at bounding box center [271, 128] width 156 height 12
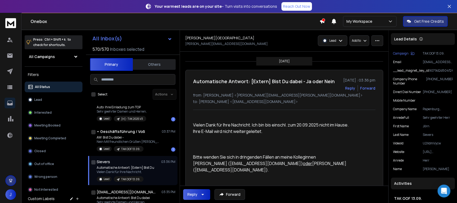
click at [332, 35] on div "[PERSON_NAME] [PERSON_NAME] [PERSON_NAME][EMAIL_ADDRESS][DOMAIN_NAME] Lead Add …" at bounding box center [284, 41] width 209 height 22
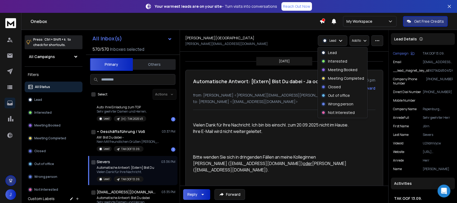
click at [332, 39] on p "Lead" at bounding box center [333, 41] width 7 height 4
click at [333, 96] on p "Out of office" at bounding box center [339, 95] width 22 height 5
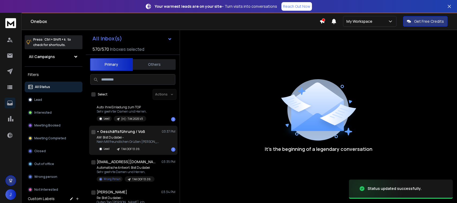
click at [165, 143] on div "AW: Bist Du dabei - Nein Mit freundlichen Grüßen [PERSON_NAME] Lead TAK OOF 13.…" at bounding box center [136, 144] width 79 height 16
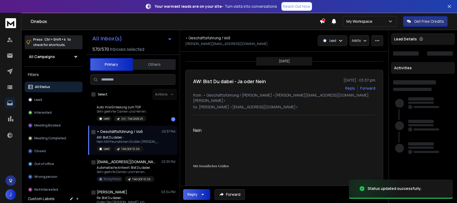
scroll to position [36, 0]
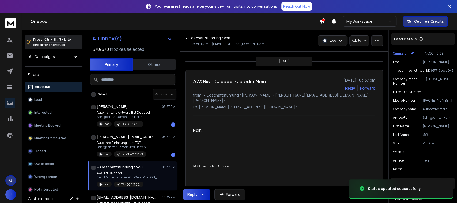
click at [340, 43] on div "Lead" at bounding box center [332, 41] width 29 height 10
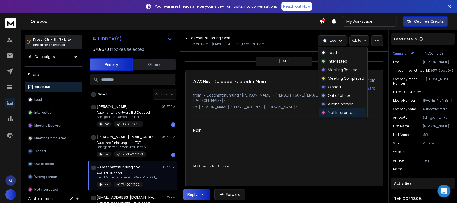
click at [334, 114] on p "Not Interested" at bounding box center [341, 112] width 27 height 5
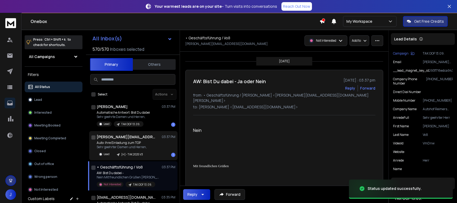
click at [155, 142] on div "Auto: Ihre Einladung zum TOP Sehr geehrter Damen und Herren, Lead [H] - TAK 202…" at bounding box center [136, 149] width 79 height 16
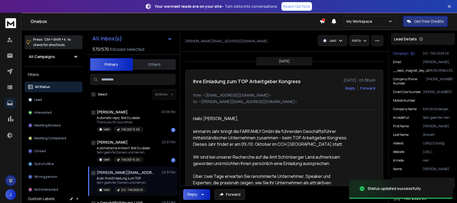
scroll to position [115, 0]
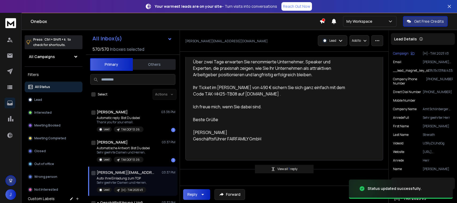
click at [283, 168] on p "View all 1 reply" at bounding box center [288, 169] width 20 height 4
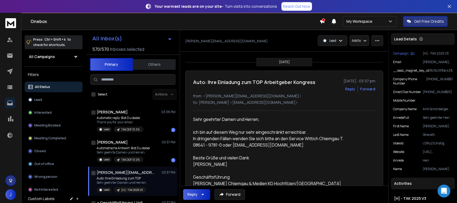
scroll to position [257, 0]
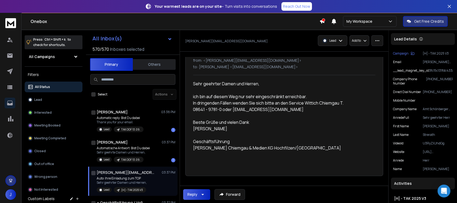
click at [258, 99] on div "Sehr geehrter Damen und Herren, ich bin auf diesem Weg nur sehr eingeschränkt e…" at bounding box center [273, 125] width 161 height 88
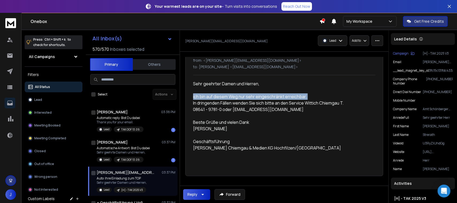
click at [258, 99] on div "Sehr geehrter Damen und Herren, ich bin auf diesem Weg nur sehr eingeschränkt e…" at bounding box center [273, 125] width 161 height 88
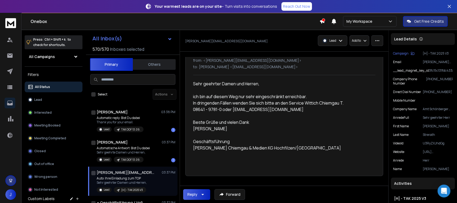
click at [256, 108] on div "Sehr geehrter Damen und Herren, ich bin auf diesem Weg nur sehr eingeschränkt e…" at bounding box center [273, 125] width 161 height 88
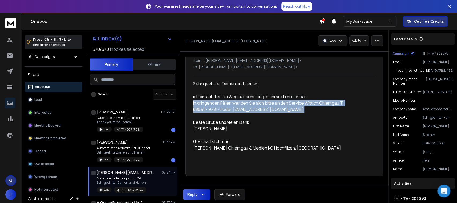
click at [256, 108] on div "Sehr geehrter Damen und Herren, ich bin auf diesem Weg nur sehr eingeschränkt e…" at bounding box center [273, 125] width 161 height 88
click at [266, 101] on div "Sehr geehrter Damen und Herren, ich bin auf diesem Weg nur sehr eingeschränkt e…" at bounding box center [273, 125] width 161 height 88
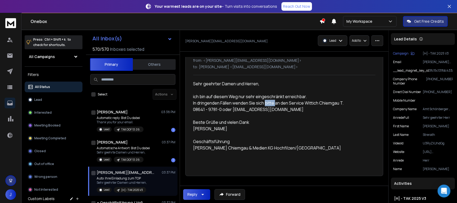
click at [266, 101] on div "Sehr geehrter Damen und Herren, ich bin auf diesem Weg nur sehr eingeschränkt e…" at bounding box center [273, 125] width 161 height 88
click at [265, 91] on div "Sehr geehrter Damen und Herren, ich bin auf diesem Weg nur sehr eingeschränkt e…" at bounding box center [273, 125] width 161 height 88
click at [266, 92] on div "Sehr geehrter Damen und Herren, ich bin auf diesem Weg nur sehr eingeschränkt e…" at bounding box center [273, 125] width 161 height 88
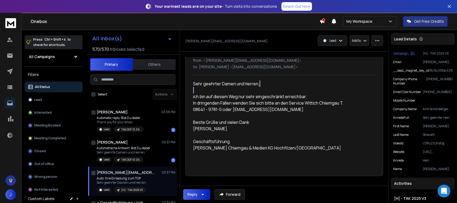
click at [266, 92] on div "Sehr geehrter Damen und Herren, ich bin auf diesem Weg nur sehr eingeschränkt e…" at bounding box center [273, 125] width 161 height 88
click at [266, 95] on div "Sehr geehrter Damen und Herren, ich bin auf diesem Weg nur sehr eingeschränkt e…" at bounding box center [273, 125] width 161 height 88
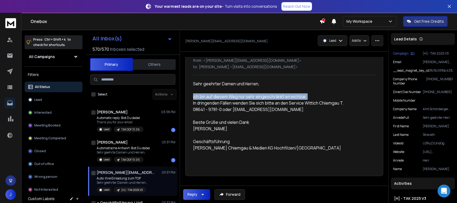
click at [266, 95] on div "Sehr geehrter Damen und Herren, ich bin auf diesem Weg nur sehr eingeschränkt e…" at bounding box center [273, 125] width 161 height 88
click at [336, 44] on div "Lead" at bounding box center [332, 41] width 29 height 10
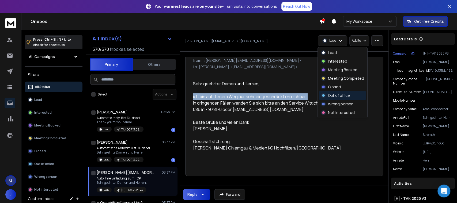
click at [335, 96] on p "Out of office" at bounding box center [339, 95] width 22 height 5
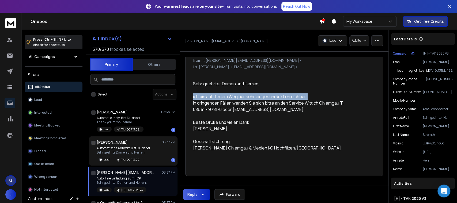
scroll to position [0, 0]
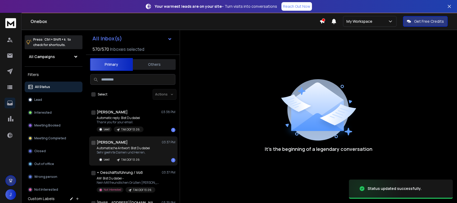
click at [170, 154] on div "Automatische Antwort: Bist Du dabei Sehr geehrte Damen und Herren, Lead TAK OOF…" at bounding box center [136, 154] width 79 height 16
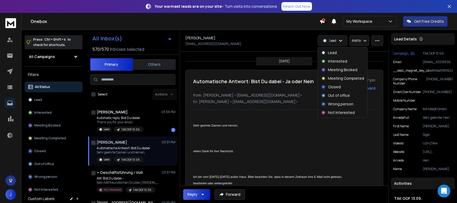
click at [330, 42] on p "Lead" at bounding box center [333, 41] width 7 height 4
click at [330, 93] on p "Out of office" at bounding box center [339, 95] width 22 height 5
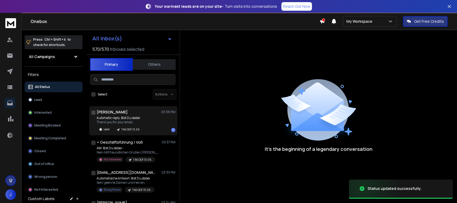
click at [154, 123] on div "Automatic reply: Bist Du dabei Thank you for your email. Lead TAK OOF 13.09. 1" at bounding box center [136, 124] width 79 height 16
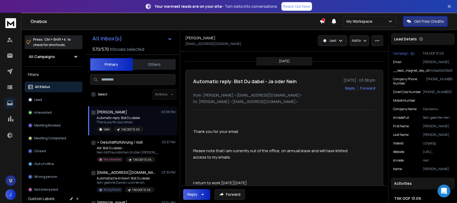
click at [330, 40] on p "Lead" at bounding box center [333, 41] width 7 height 4
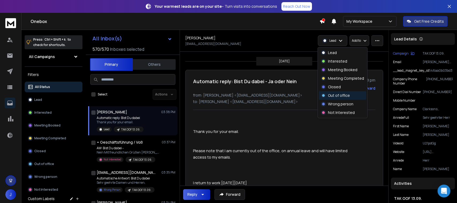
click at [327, 95] on div "Out of office" at bounding box center [335, 95] width 29 height 5
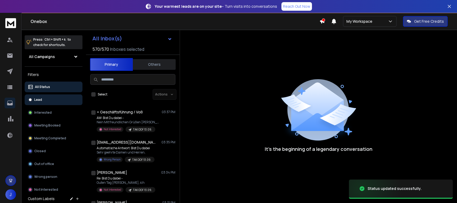
click at [39, 98] on p "Lead" at bounding box center [38, 100] width 8 height 4
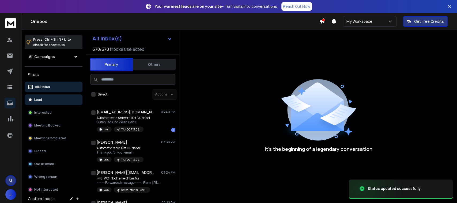
click at [51, 89] on button "All Status" at bounding box center [54, 87] width 58 height 11
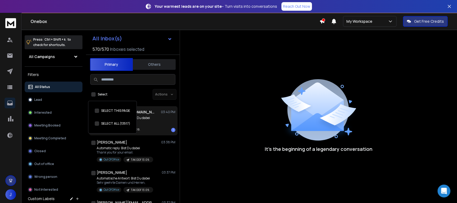
click at [161, 132] on div "Automatische Antwort: Bist Du dabei Guten Tag und vielen Dank Lead TAK OOF 13.0…" at bounding box center [136, 124] width 79 height 16
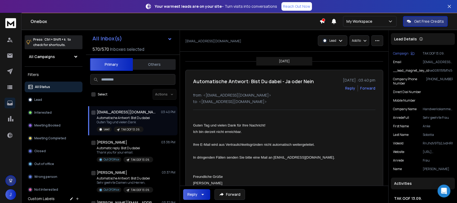
click at [331, 35] on div "[EMAIL_ADDRESS][DOMAIN_NAME] Lead Add to Lead Add to" at bounding box center [284, 41] width 209 height 22
click at [331, 40] on p "Lead" at bounding box center [333, 41] width 7 height 4
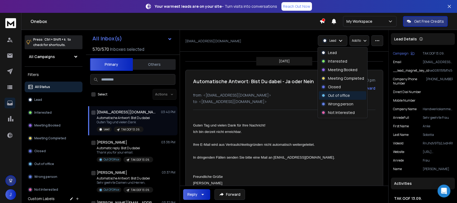
click at [331, 95] on p "Out of office" at bounding box center [339, 95] width 22 height 5
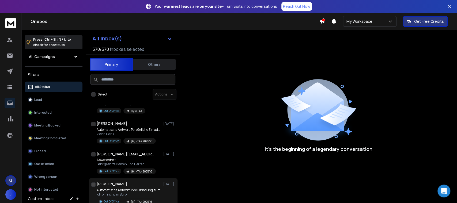
scroll to position [7659, 0]
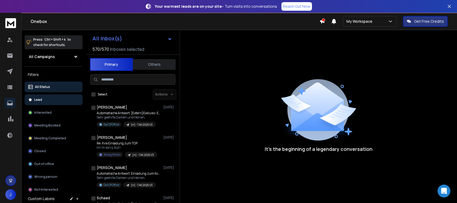
click at [49, 98] on button "Lead" at bounding box center [54, 100] width 58 height 11
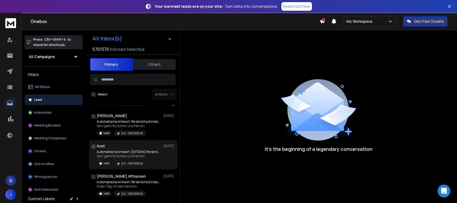
scroll to position [1742, 0]
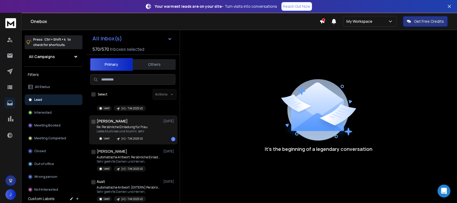
click at [157, 128] on div "Re: Persönliche Einladung für Frau Liebe Alumnae und Alumni, sehr Lead [H] - TA…" at bounding box center [136, 133] width 79 height 16
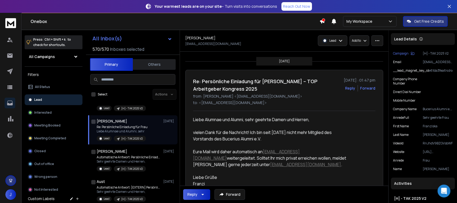
click at [230, 132] on div "vielen Dank für die Nachricht! Ich bin seit [DATE] nicht mehr Mitglied des Vors…" at bounding box center [271, 135] width 156 height 13
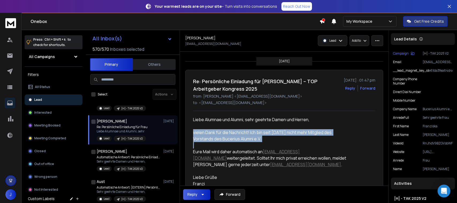
click at [227, 134] on div "vielen Dank für die Nachricht! Ich bin seit [DATE] nicht mehr Mitglied des Vors…" at bounding box center [271, 135] width 156 height 13
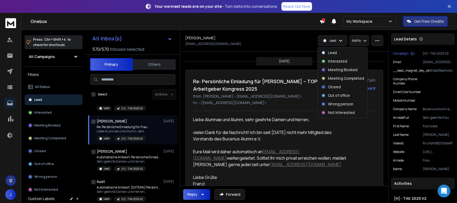
click at [334, 45] on div "Lead" at bounding box center [332, 41] width 29 height 10
click at [321, 100] on div "Wrong person" at bounding box center [342, 104] width 47 height 9
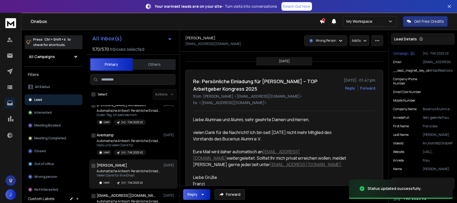
scroll to position [1957, 0]
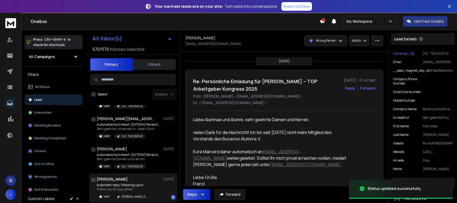
click at [159, 182] on div "[PERSON_NAME] [DATE] Automatic reply: Following up on ﻿Thank you for your email…" at bounding box center [136, 188] width 79 height 23
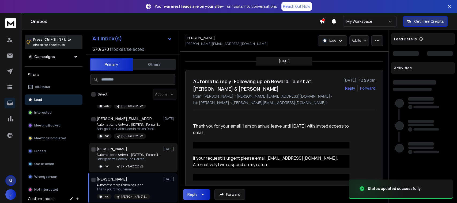
scroll to position [1992, 0]
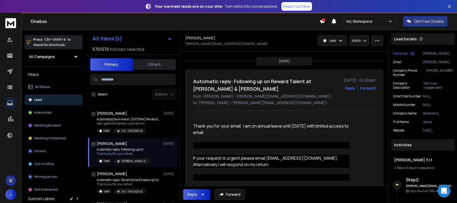
click at [221, 131] on span "Thank you for your email, I am on annual leave until [DATE] with limited access…" at bounding box center [271, 129] width 157 height 12
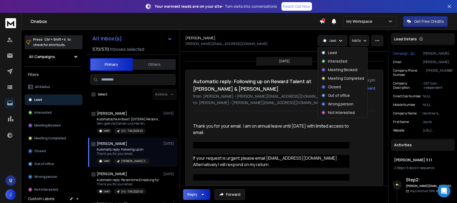
click at [335, 38] on div "Lead" at bounding box center [332, 41] width 29 height 10
click at [326, 96] on div "Out of office" at bounding box center [335, 95] width 29 height 5
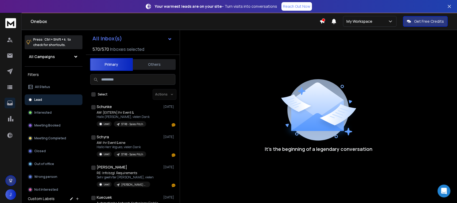
scroll to position [5374, 0]
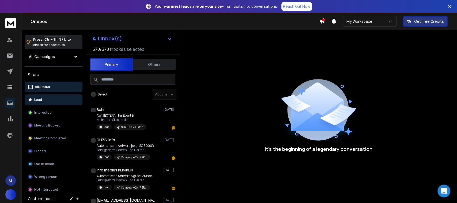
click at [51, 89] on button "All Status" at bounding box center [54, 87] width 58 height 11
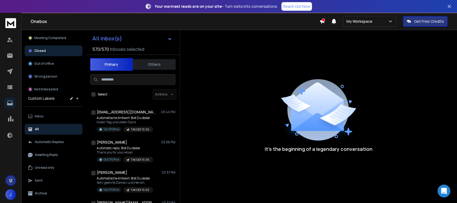
scroll to position [0, 0]
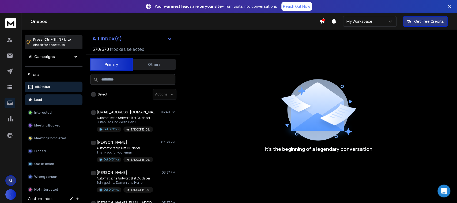
click at [42, 100] on button "Lead" at bounding box center [54, 100] width 58 height 11
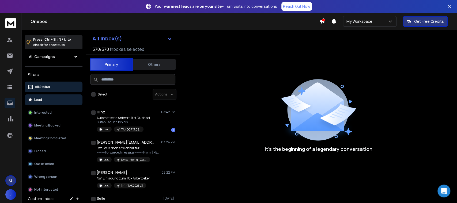
click at [49, 86] on p "All Status" at bounding box center [42, 87] width 15 height 4
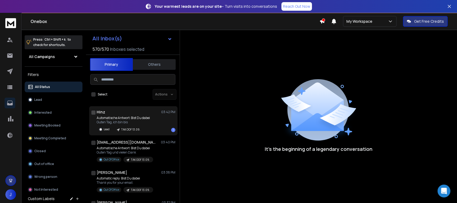
click at [136, 115] on div "Hinz 03:42 PM Automatische Antwort: Bist Du dabei Guten Tag, ich bin bis Lead T…" at bounding box center [136, 121] width 79 height 23
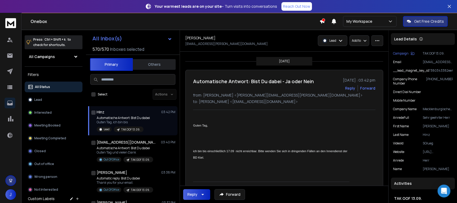
click at [272, 153] on span "ich bin bis einschließlich 17.09 nicht erreichbar. Bitte wenden Sie sich in dri…" at bounding box center [270, 155] width 155 height 10
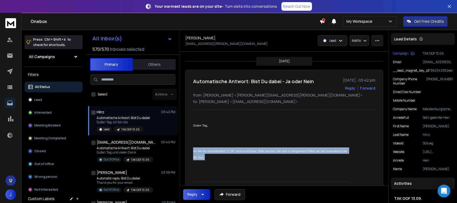
click at [272, 153] on span "ich bin bis einschließlich 17.09 nicht erreichbar. Bitte wenden Sie sich in dri…" at bounding box center [270, 155] width 155 height 10
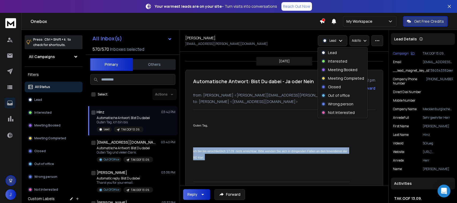
click at [331, 45] on div "Lead" at bounding box center [332, 41] width 29 height 10
click at [335, 94] on p "Out of office" at bounding box center [339, 95] width 22 height 5
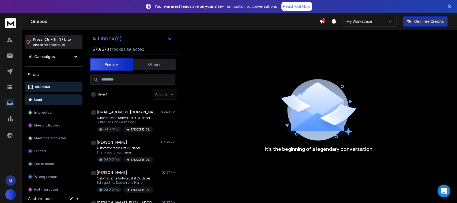
click at [56, 95] on button "Lead" at bounding box center [54, 100] width 58 height 11
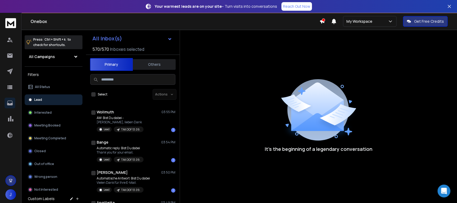
click at [55, 85] on button "All Status" at bounding box center [54, 87] width 58 height 11
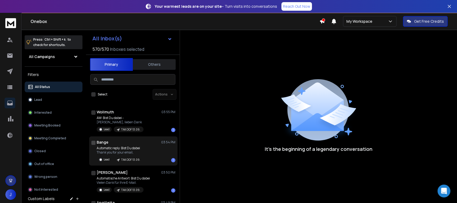
scroll to position [107, 0]
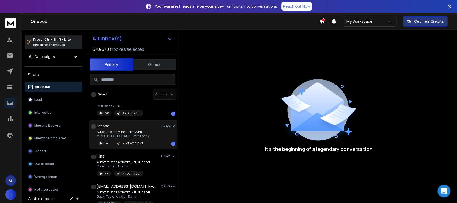
click at [146, 145] on div "Lead [H] - TAK 2025 V3" at bounding box center [123, 144] width 53 height 6
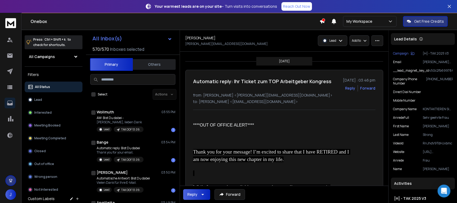
scroll to position [71, 0]
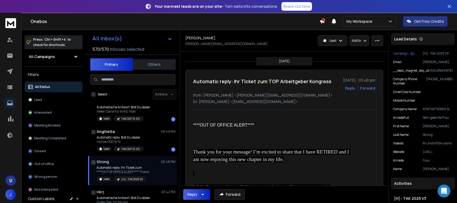
click at [333, 38] on div "Lead" at bounding box center [332, 41] width 29 height 10
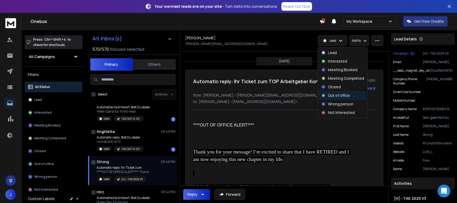
click at [342, 98] on p "Out of office" at bounding box center [339, 95] width 22 height 5
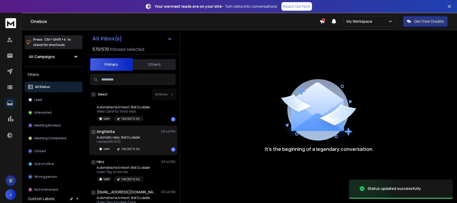
click at [138, 146] on div "TAK OOF 13.09." at bounding box center [129, 149] width 30 height 6
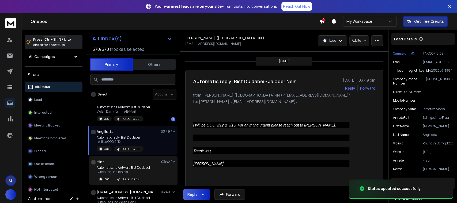
click at [149, 170] on p "Guten Tag, ich bin bis" at bounding box center [123, 172] width 53 height 4
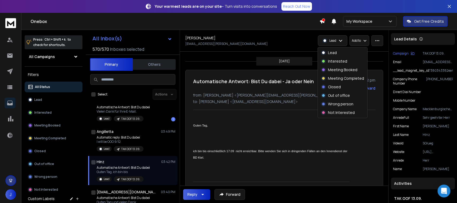
click at [332, 40] on p "Lead" at bounding box center [333, 41] width 7 height 4
click at [332, 95] on p "Out of office" at bounding box center [339, 95] width 22 height 5
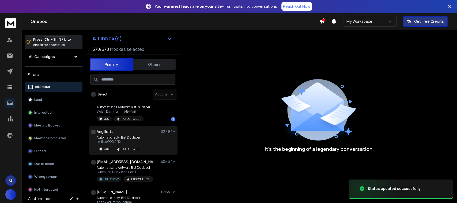
click at [159, 144] on div "Automatic reply: Bist Du dabei I will be OOO 9/12 Lead TAK OOF 13.09." at bounding box center [136, 144] width 79 height 16
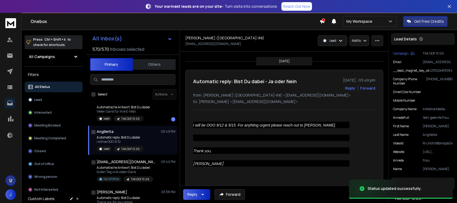
scroll to position [36, 0]
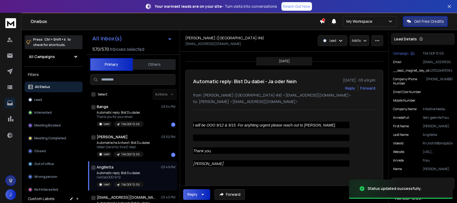
click at [330, 39] on p "Lead" at bounding box center [333, 41] width 7 height 4
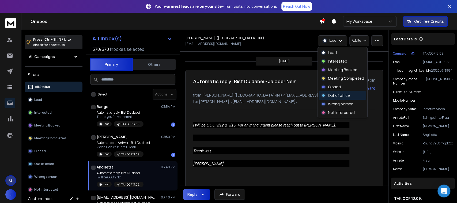
click at [333, 95] on p "Out of office" at bounding box center [339, 95] width 22 height 5
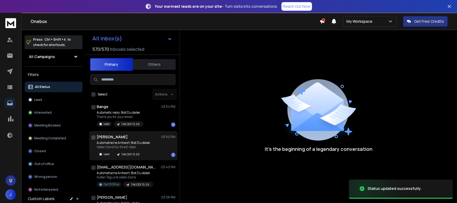
click at [171, 145] on div "Automatische Antwort: Bist Du dabei ﻿Vielen Dank für Ihre E-Mail. Lead TAK OOF …" at bounding box center [136, 149] width 79 height 16
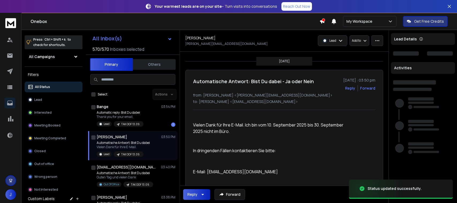
scroll to position [0, 0]
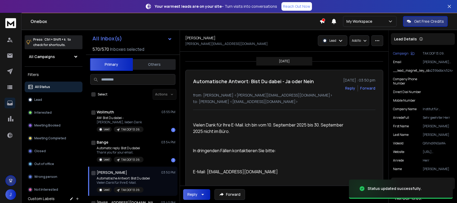
click at [230, 123] on span "﻿Vielen Dank für Ihre E-Mail. Ich bin vom [DATE] bis [DATE] nicht im Büro." at bounding box center [268, 128] width 151 height 12
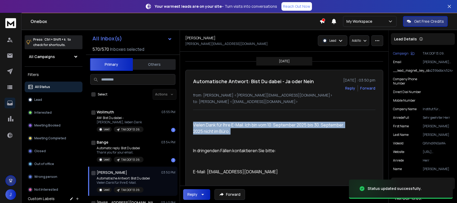
click at [230, 123] on span "﻿Vielen Dank für Ihre E-Mail. Ich bin vom [DATE] bis [DATE] nicht im Büro." at bounding box center [268, 128] width 151 height 12
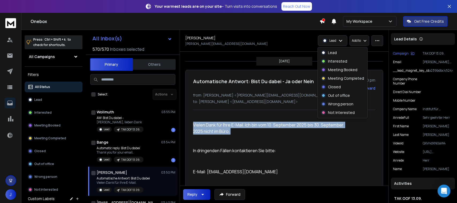
click at [325, 42] on div at bounding box center [325, 40] width 5 height 5
click at [326, 95] on div "Out of office" at bounding box center [335, 95] width 29 height 5
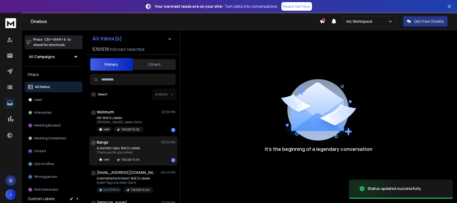
click at [155, 147] on div "Automatic reply: Bist Du dabei Thank you for your email, Lead TAK OOF 13.09. 1" at bounding box center [136, 154] width 79 height 16
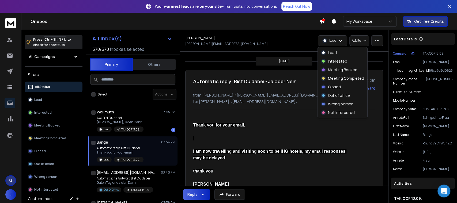
click at [332, 42] on p "Lead" at bounding box center [333, 41] width 7 height 4
click at [338, 94] on p "Out of office" at bounding box center [339, 95] width 22 height 5
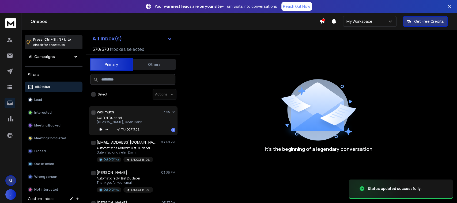
click at [154, 117] on div "AW: Bist Du dabei - Hallo [PERSON_NAME], lieben Dank Lead TAK OOF 13.09. 1" at bounding box center [136, 124] width 79 height 16
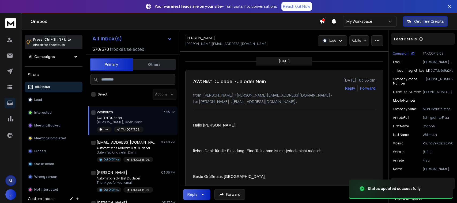
click at [213, 151] on span "lieben Dank für die Einladung. Eine Teilnahme ist mir jedoch nicht möglich." at bounding box center [258, 151] width 130 height 4
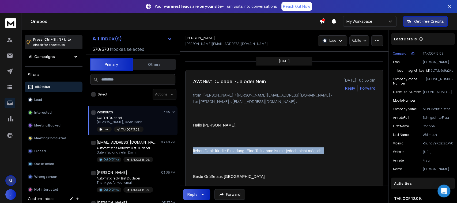
click at [321, 38] on div "Lead" at bounding box center [332, 41] width 29 height 10
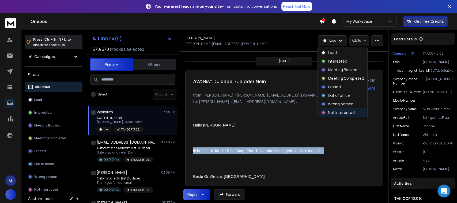
click at [329, 113] on p "Not Interested" at bounding box center [341, 112] width 27 height 5
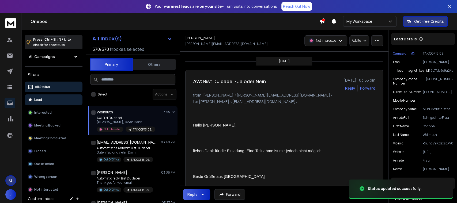
click at [43, 95] on button "Lead" at bounding box center [54, 100] width 58 height 11
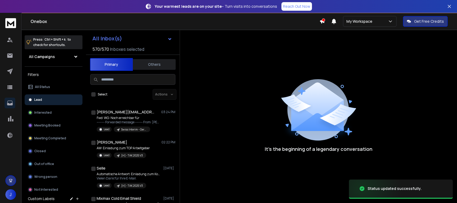
click at [49, 88] on p "All Status" at bounding box center [42, 87] width 15 height 4
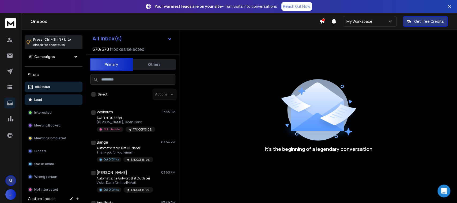
click at [47, 102] on button "Lead" at bounding box center [54, 100] width 58 height 11
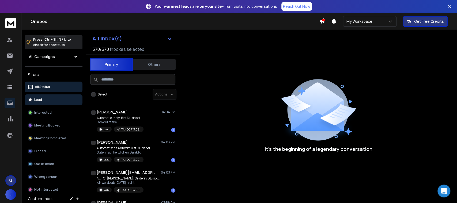
click at [51, 86] on button "All Status" at bounding box center [54, 87] width 58 height 11
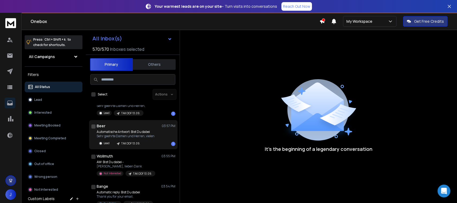
click at [158, 136] on div "Automatische Antwort: Bist Du dabei Sehr geehrte Damen und Herren, vielen Lead …" at bounding box center [136, 138] width 79 height 16
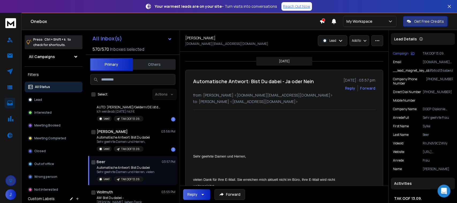
scroll to position [36, 0]
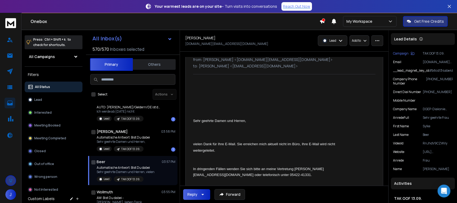
click at [245, 155] on div "Sehr geehrte Damen und Herren, vielen Dank für Ihre E-Mail. Sie erreichen mich …" at bounding box center [271, 182] width 156 height 140
click at [246, 155] on div "Sehr geehrte Damen und Herren, vielen Dank für Ihre E-Mail. Sie erreichen mich …" at bounding box center [271, 182] width 156 height 140
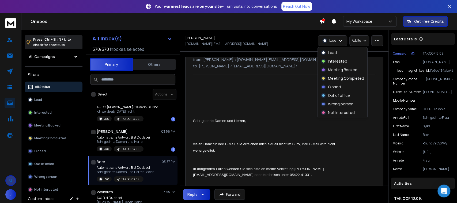
click at [324, 43] on div at bounding box center [325, 40] width 5 height 5
click at [327, 94] on div "Out of office" at bounding box center [335, 95] width 29 height 5
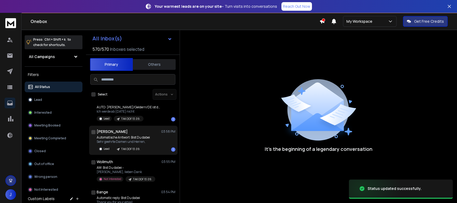
scroll to position [0, 0]
click at [143, 149] on div "Lead TAK OOF 13.09." at bounding box center [123, 149] width 53 height 6
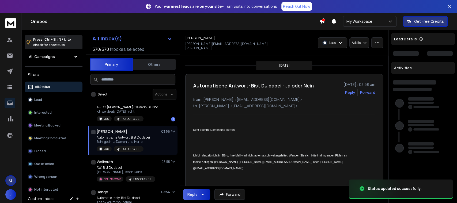
scroll to position [36, 0]
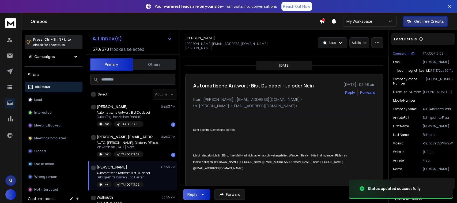
click at [212, 156] on span "ich bin derzeit nicht im Büro. Ihre Mail wird nicht automatisch weitergeleitet.…" at bounding box center [270, 162] width 155 height 16
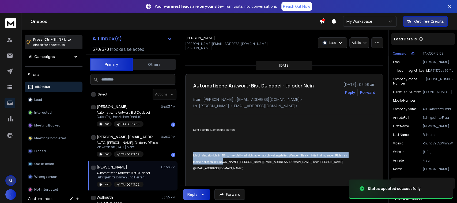
click at [212, 156] on span "ich bin derzeit nicht im Büro. Ihre Mail wird nicht automatisch weitergeleitet.…" at bounding box center [270, 162] width 155 height 16
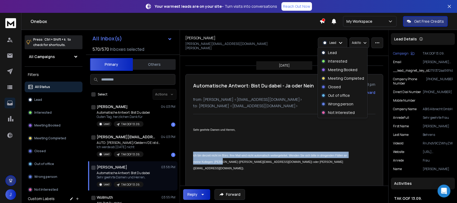
click at [327, 39] on div "Lead" at bounding box center [332, 43] width 29 height 10
click at [335, 95] on p "Out of office" at bounding box center [339, 95] width 22 height 5
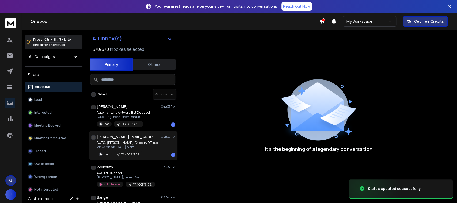
click at [156, 141] on p "AUTO: [PERSON_NAME]/Geldern/DE ist derzeit" at bounding box center [129, 143] width 64 height 4
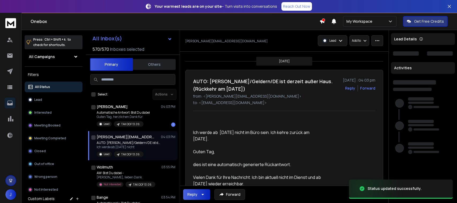
scroll to position [0, 0]
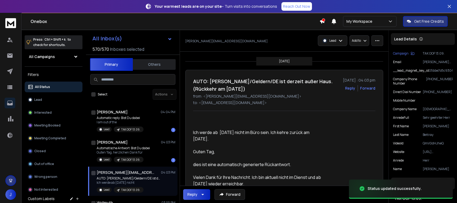
click at [324, 43] on div "Lead" at bounding box center [332, 41] width 29 height 10
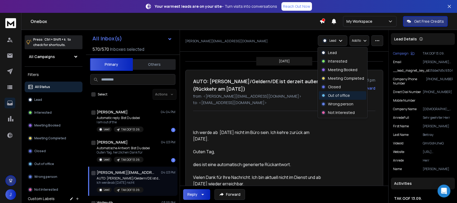
click at [333, 97] on p "Out of office" at bounding box center [339, 95] width 22 height 5
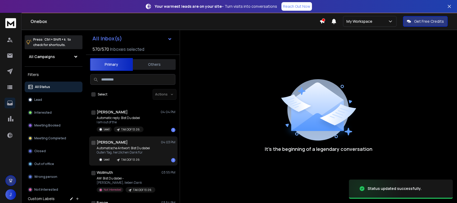
click at [150, 153] on p "Guten Tag, herzlichen Dank für" at bounding box center [123, 153] width 53 height 4
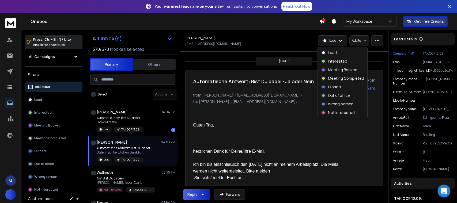
click at [330, 40] on p "Lead" at bounding box center [333, 41] width 7 height 4
click at [343, 95] on p "Out of office" at bounding box center [339, 95] width 22 height 5
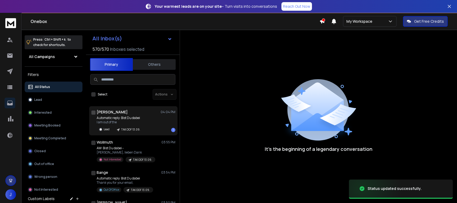
click at [153, 125] on div "Automatic reply: Bist Du dabei I am out of the Lead TAK OOF 13.09. 1" at bounding box center [136, 124] width 79 height 16
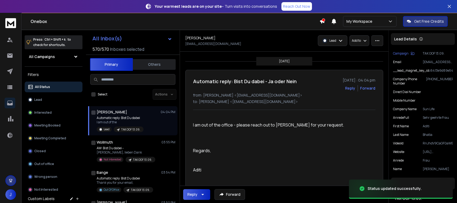
click at [325, 40] on div at bounding box center [325, 40] width 5 height 5
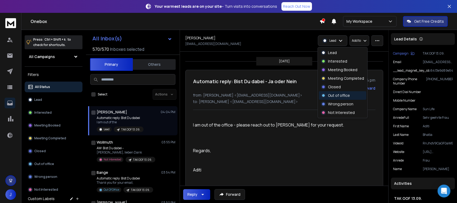
click at [329, 97] on p "Out of office" at bounding box center [339, 95] width 22 height 5
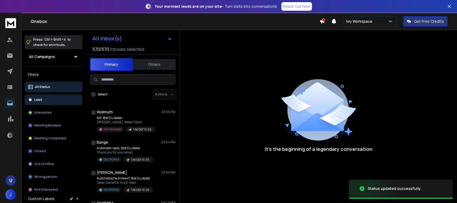
click at [54, 103] on button "Lead" at bounding box center [54, 100] width 58 height 11
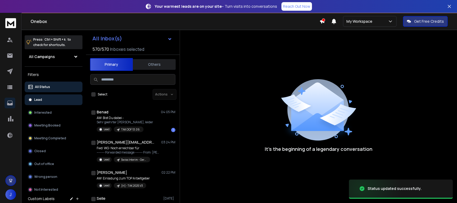
click at [56, 89] on button "All Status" at bounding box center [54, 87] width 58 height 11
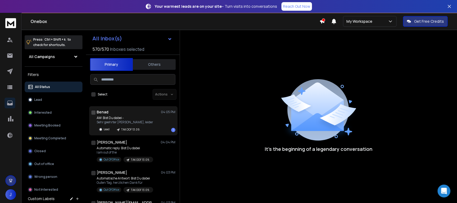
click at [137, 119] on p "AW: Bist Du dabei -" at bounding box center [125, 118] width 57 height 4
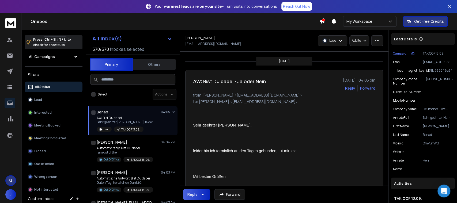
click at [233, 151] on span "leider bin ich terminlich an den Tagen gebunden, tut mir leid." at bounding box center [245, 151] width 105 height 4
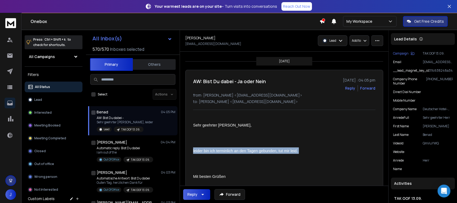
click at [330, 39] on p "Lead" at bounding box center [333, 41] width 7 height 4
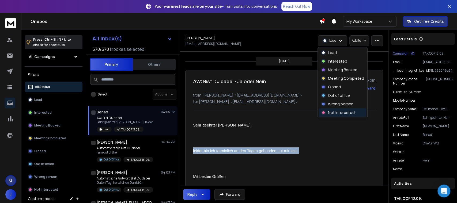
click at [334, 112] on p "Not Interested" at bounding box center [341, 112] width 27 height 5
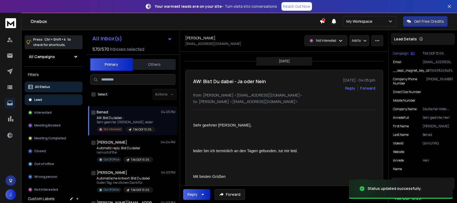
click at [52, 98] on button "Lead" at bounding box center [54, 100] width 58 height 11
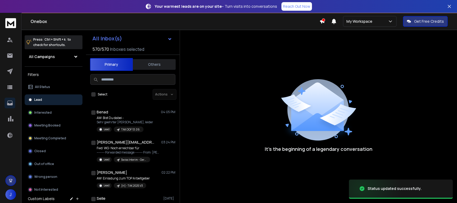
click at [56, 87] on button "All Status" at bounding box center [54, 87] width 58 height 11
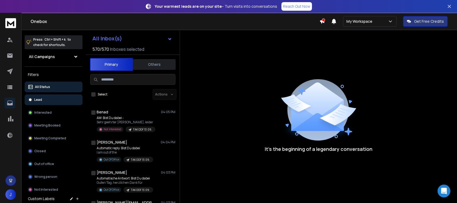
click at [48, 101] on button "Lead" at bounding box center [54, 100] width 58 height 11
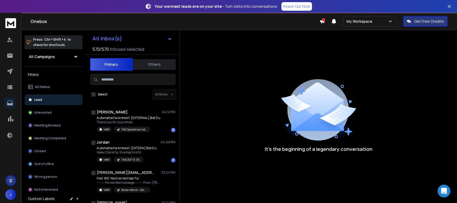
click at [54, 89] on button "All Status" at bounding box center [54, 87] width 58 height 11
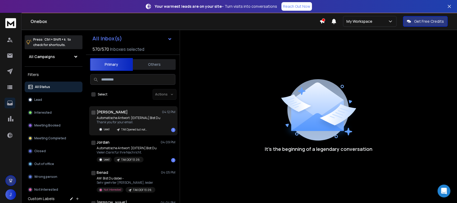
click at [159, 132] on div "[PERSON_NAME] 04:12 PM Automatische Antwort: [EXTERNAL] Bist Du Thank you for y…" at bounding box center [133, 120] width 88 height 29
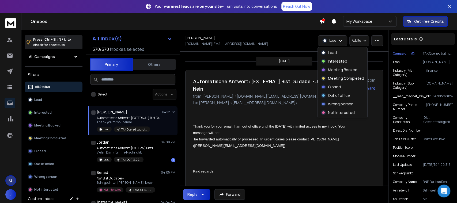
click at [324, 43] on div at bounding box center [325, 40] width 5 height 5
click at [334, 96] on p "Out of office" at bounding box center [339, 95] width 22 height 5
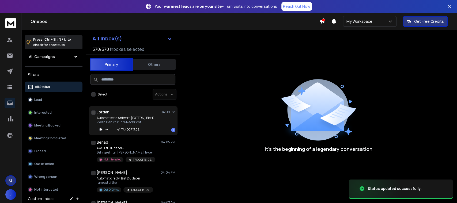
click at [159, 126] on div "Automatische Antwort: [EXTERN] Bist Du Vielen Dank für Ihre Nachricht. Lead TAK…" at bounding box center [136, 124] width 79 height 16
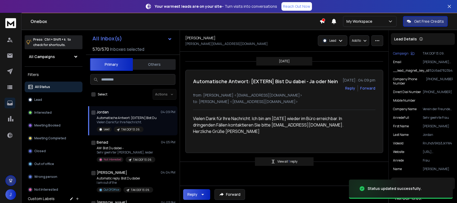
click at [332, 40] on p "Lead" at bounding box center [333, 41] width 7 height 4
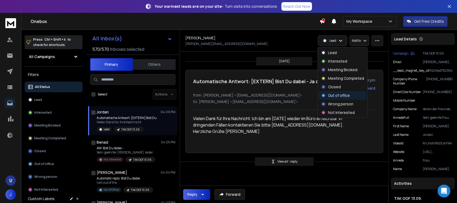
click at [332, 96] on p "Out of office" at bounding box center [339, 95] width 22 height 5
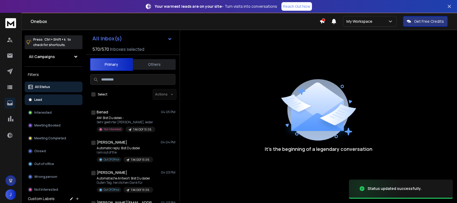
click at [58, 100] on button "Lead" at bounding box center [54, 100] width 58 height 11
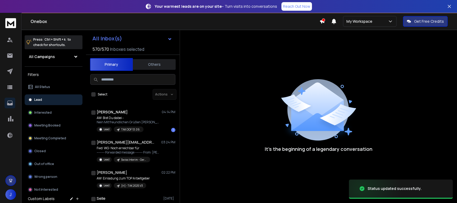
click at [60, 89] on button "All Status" at bounding box center [54, 87] width 58 height 11
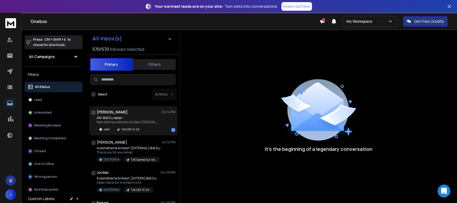
click at [133, 114] on div "[PERSON_NAME] 04:14 PM" at bounding box center [136, 112] width 79 height 5
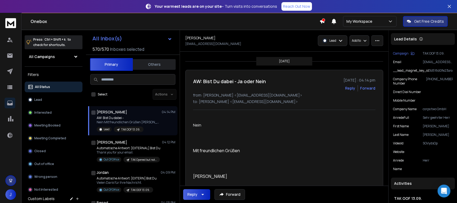
click at [331, 44] on div "Lead" at bounding box center [332, 41] width 29 height 10
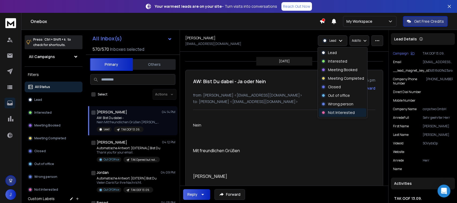
click at [328, 115] on p "Not Interested" at bounding box center [341, 112] width 27 height 5
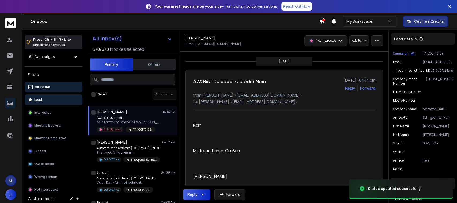
drag, startPoint x: 38, startPoint y: 98, endPoint x: 41, endPoint y: 98, distance: 3.3
click at [38, 98] on div "Lead" at bounding box center [35, 100] width 14 height 5
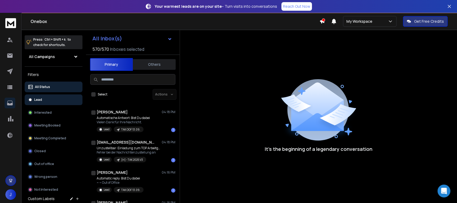
click at [57, 90] on button "All Status" at bounding box center [54, 87] width 58 height 11
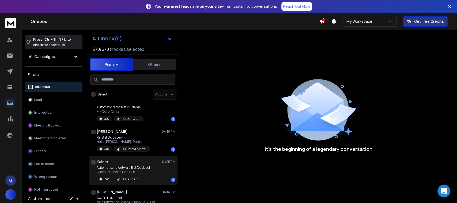
scroll to position [107, 0]
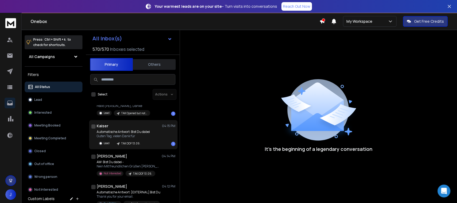
click at [148, 139] on div "Automatische Antwort: Bist Du dabei Guten Tag, vielen Dank für Lead TAK OOF 13.…" at bounding box center [123, 138] width 53 height 16
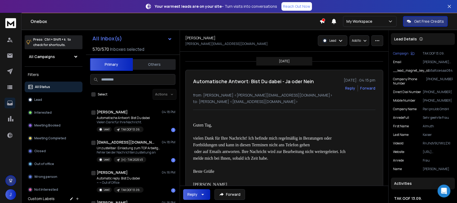
scroll to position [71, 0]
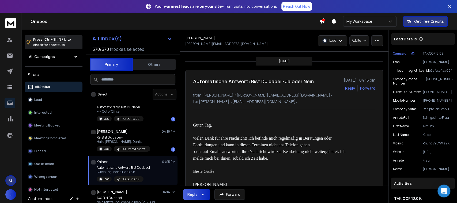
click at [331, 41] on p "Lead" at bounding box center [333, 41] width 7 height 4
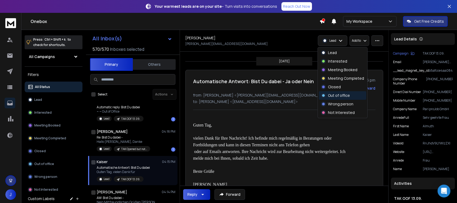
click at [335, 95] on p "Out of office" at bounding box center [339, 95] width 22 height 5
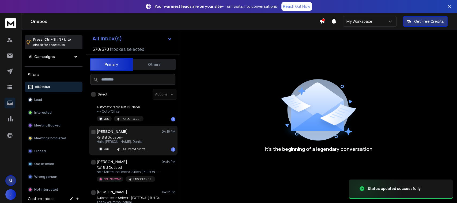
click at [166, 145] on div "Re: Bist Du dabei - Hallo [PERSON_NAME], [PERSON_NAME] Lead TAK Opened but not …" at bounding box center [136, 144] width 79 height 16
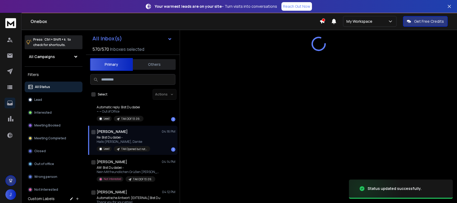
scroll to position [36, 0]
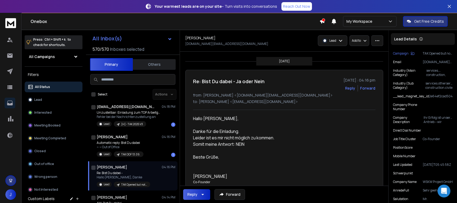
click at [339, 36] on div "Lead" at bounding box center [332, 41] width 29 height 10
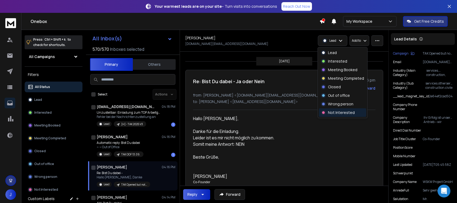
click at [332, 113] on p "Not Interested" at bounding box center [341, 112] width 27 height 5
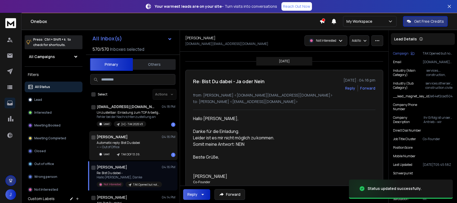
click at [141, 136] on div "[PERSON_NAME] 04:16 PM" at bounding box center [136, 136] width 79 height 5
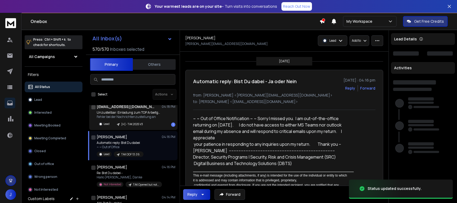
scroll to position [0, 0]
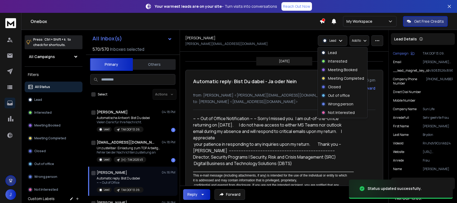
click at [325, 41] on div at bounding box center [325, 40] width 5 height 5
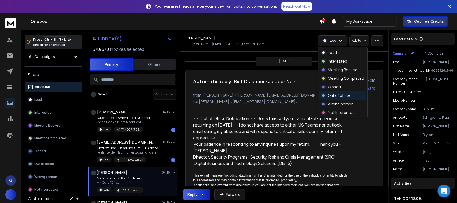
click at [334, 98] on p "Out of office" at bounding box center [339, 95] width 22 height 5
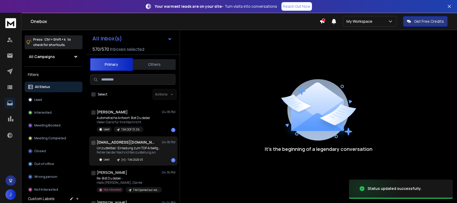
click at [149, 145] on h1 "[EMAIL_ADDRESS][DOMAIN_NAME]" at bounding box center [126, 142] width 59 height 5
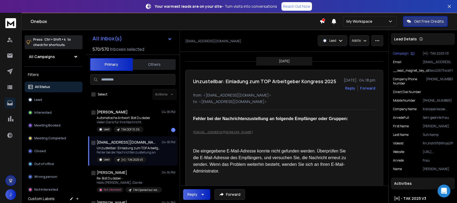
click at [339, 35] on div "Lead" at bounding box center [332, 40] width 29 height 11
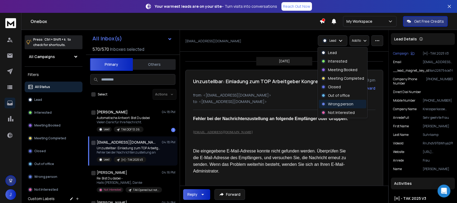
click at [333, 102] on p "Wrong person" at bounding box center [340, 104] width 25 height 5
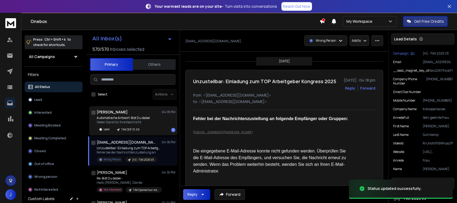
click at [140, 125] on div "Automatische Antwort: Bist Du dabei Vielen Dank für Ihre Nachricht. Lead TAK OO…" at bounding box center [123, 124] width 53 height 16
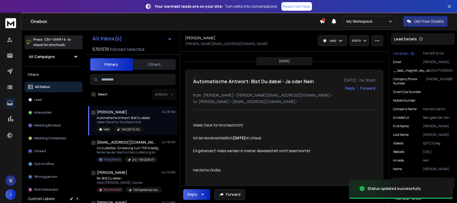
click at [220, 137] on span "Ich bin bis einschließlich [DATE] im Urlaub." at bounding box center [227, 138] width 69 height 5
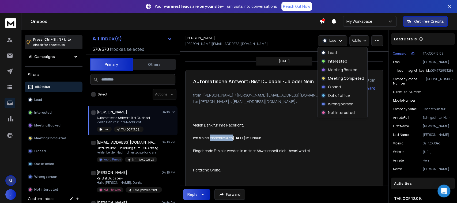
click at [330, 40] on p "Lead" at bounding box center [333, 41] width 7 height 4
click at [330, 96] on p "Out of office" at bounding box center [339, 95] width 22 height 5
